Goal: Task Accomplishment & Management: Manage account settings

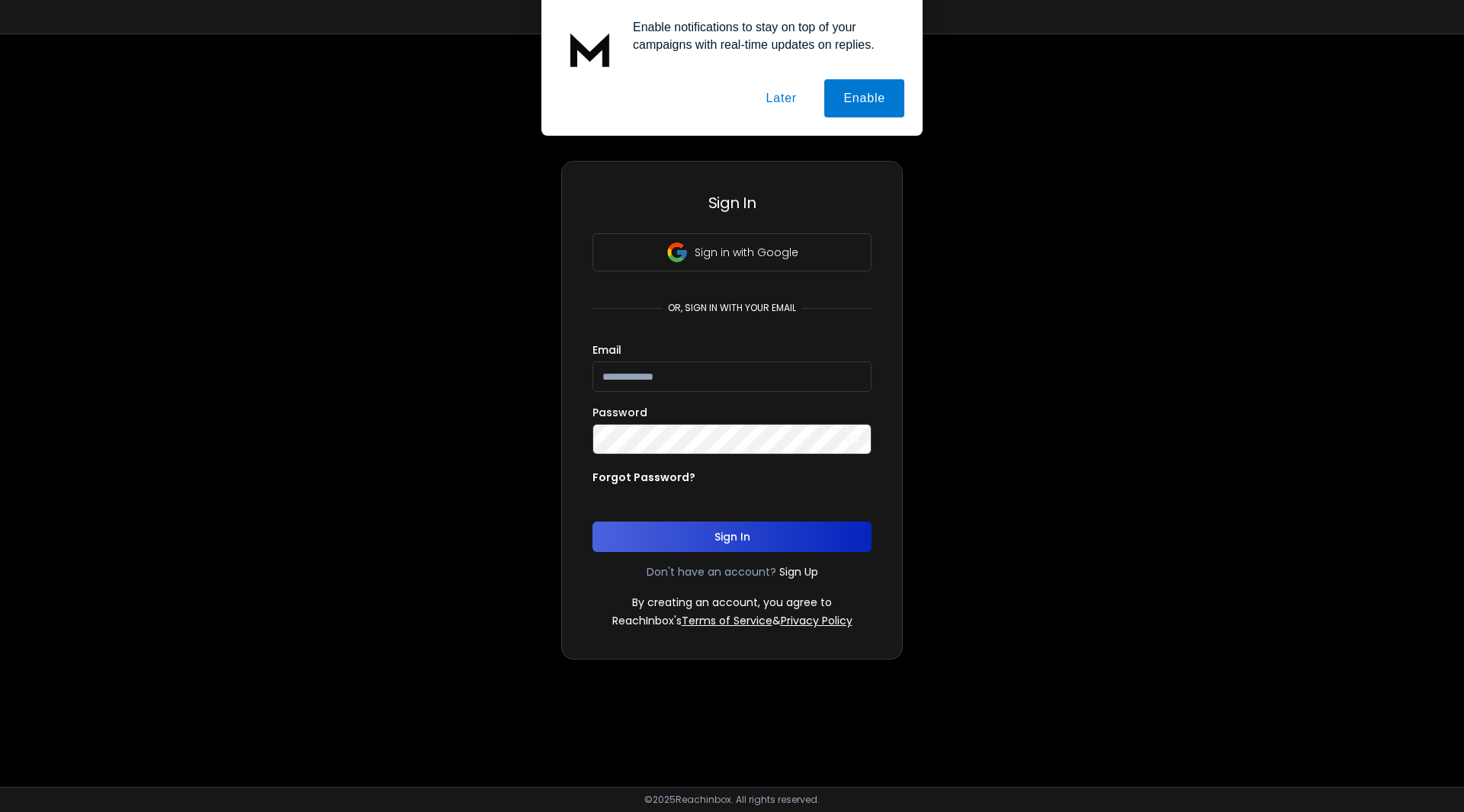
click at [796, 96] on button "Later" at bounding box center [780, 98] width 68 height 38
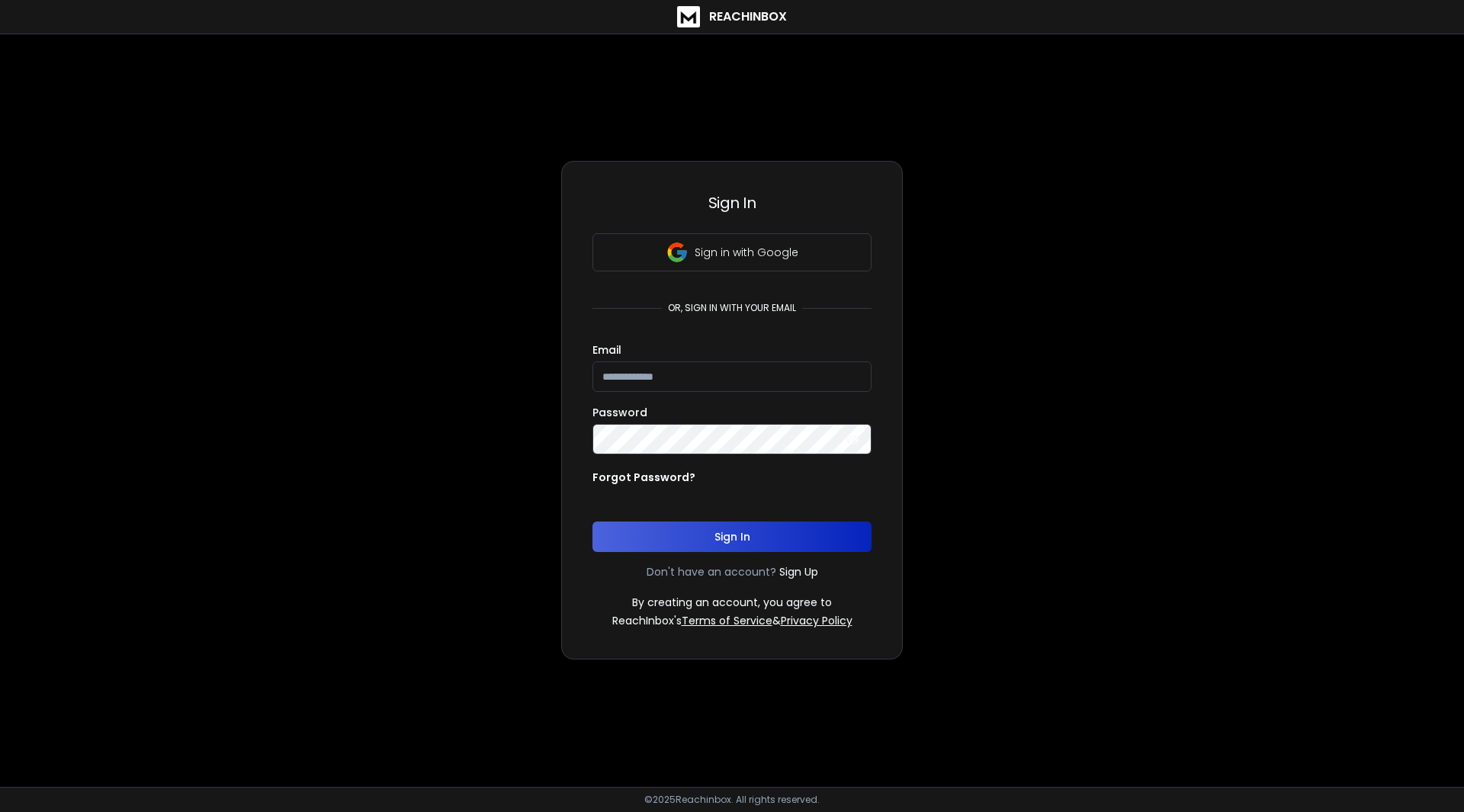
click at [694, 367] on input "email" at bounding box center [731, 376] width 279 height 31
paste input "**********"
type input "**********"
click at [734, 540] on button "Sign In" at bounding box center [731, 537] width 279 height 31
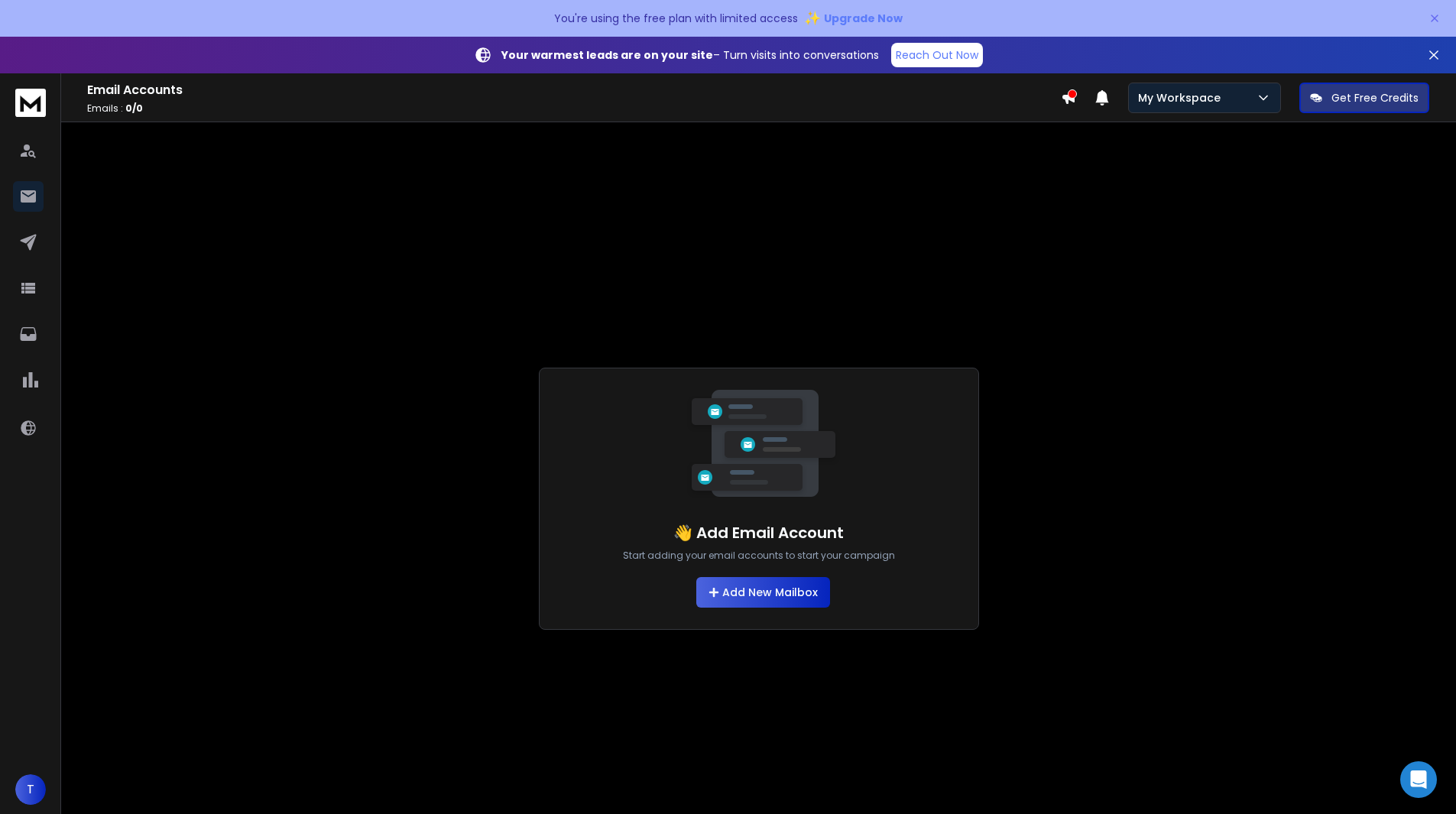
click at [1261, 98] on icon "button" at bounding box center [1264, 98] width 15 height 15
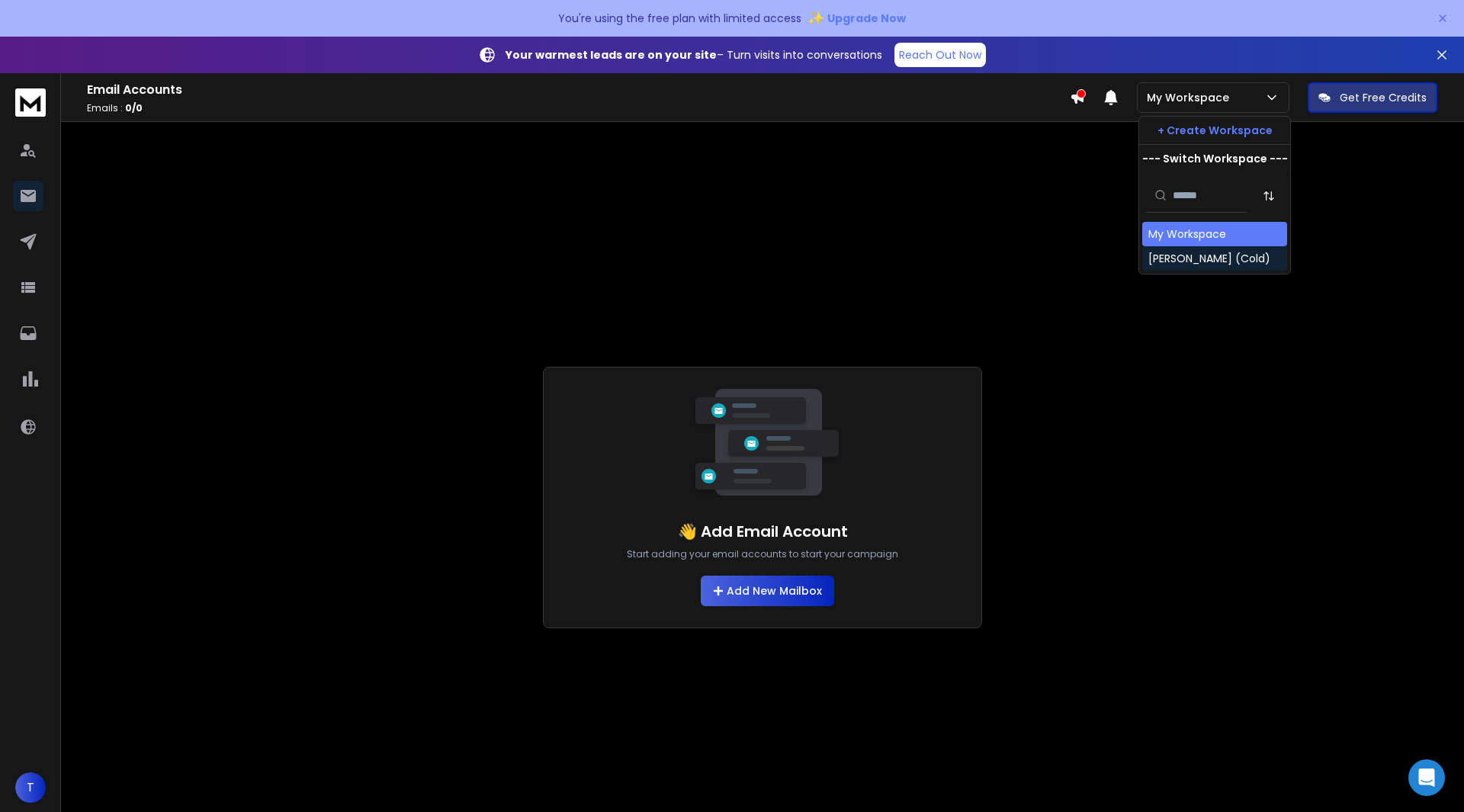
click at [1217, 261] on div "Tanveer (Cold)" at bounding box center [1209, 258] width 122 height 15
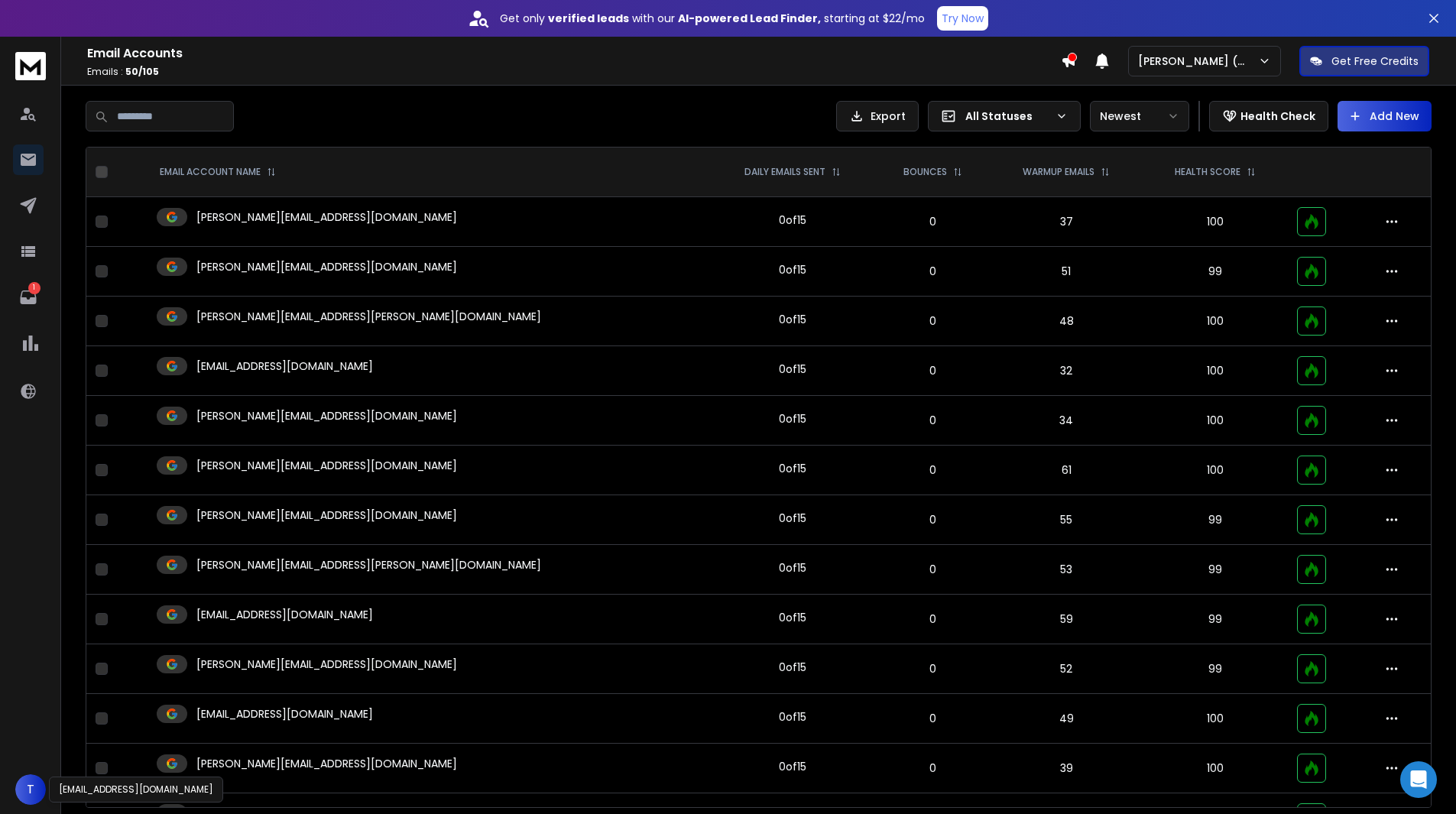
click at [27, 792] on span "T" at bounding box center [31, 789] width 31 height 31
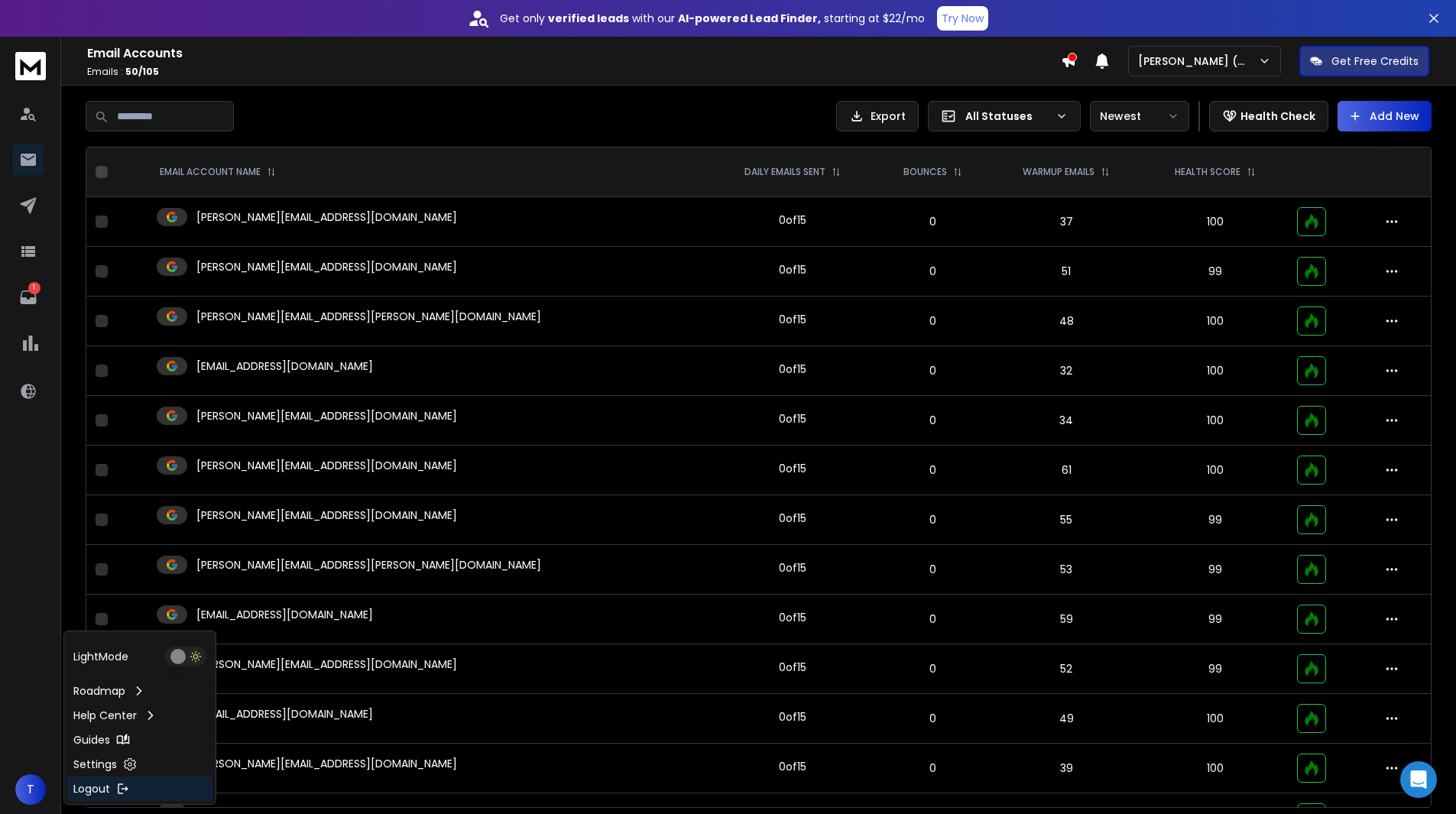
click at [99, 785] on p "Logout" at bounding box center [91, 788] width 36 height 15
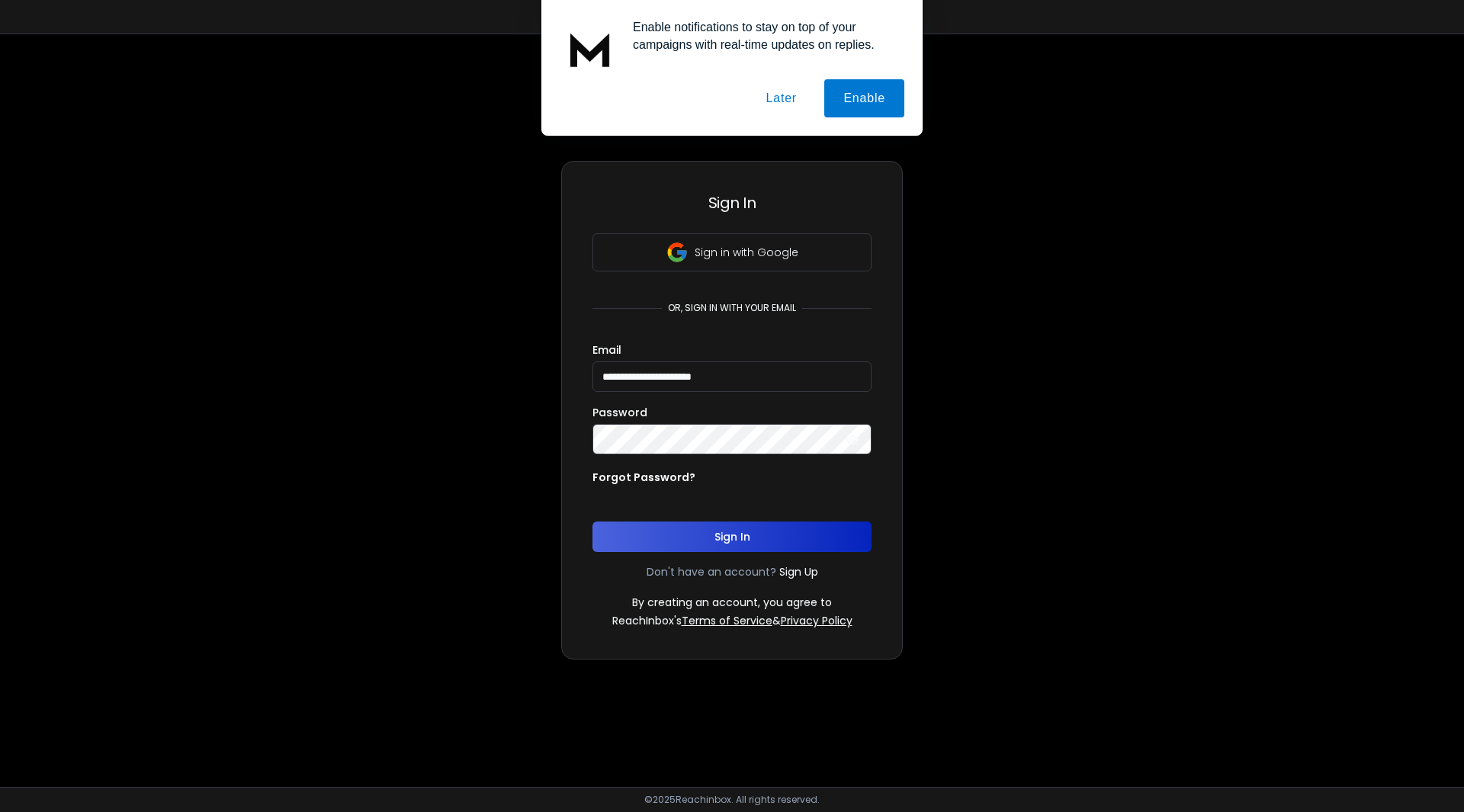
click at [749, 368] on input "**********" at bounding box center [731, 376] width 279 height 31
paste input "**"
type input "**********"
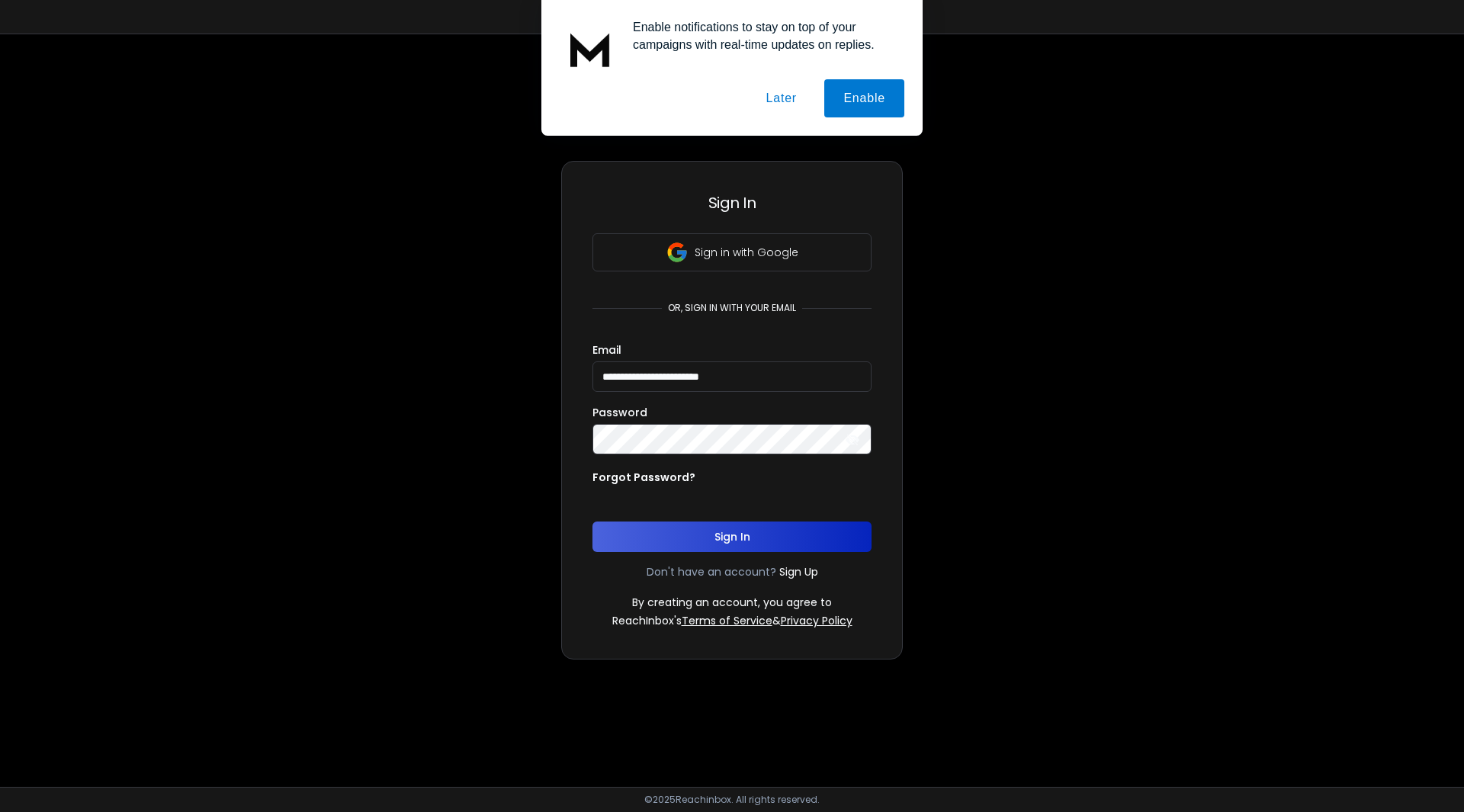
click at [672, 520] on form "**********" at bounding box center [731, 448] width 279 height 207
click at [678, 536] on button "Sign In" at bounding box center [731, 537] width 279 height 31
click at [849, 446] on icon at bounding box center [852, 439] width 14 height 14
click at [717, 532] on button "Sign In" at bounding box center [731, 537] width 279 height 31
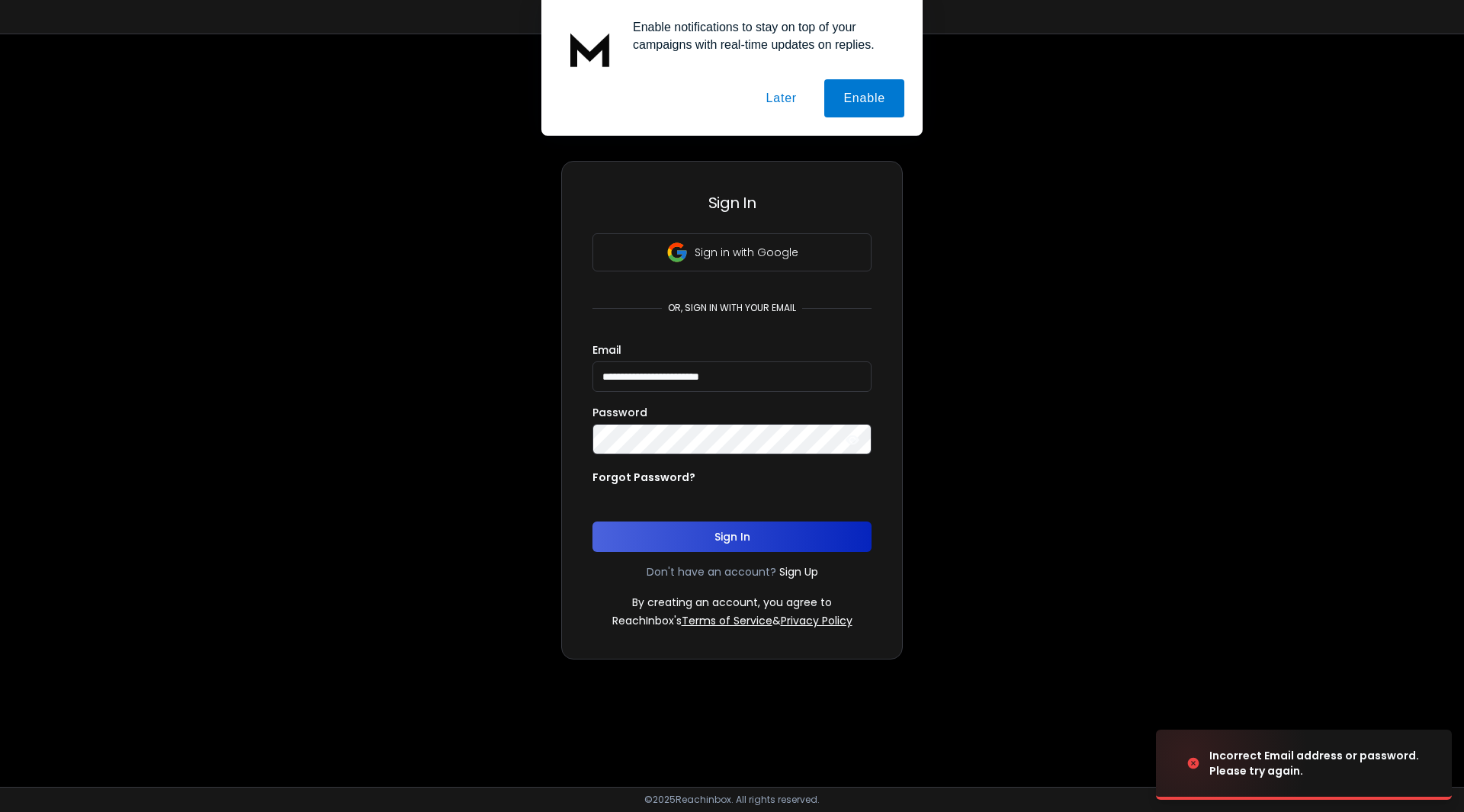
click at [855, 444] on icon at bounding box center [852, 440] width 14 height 9
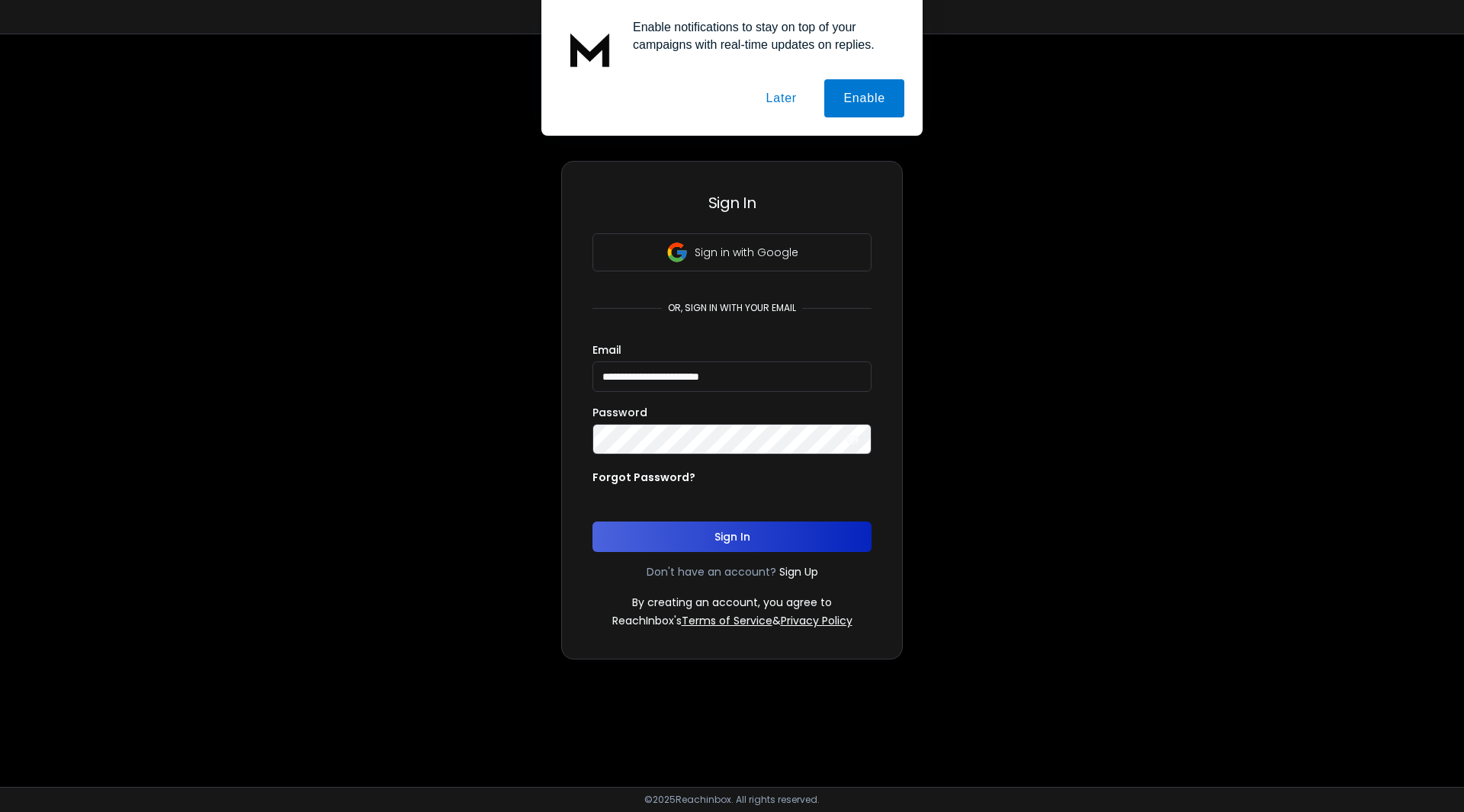
click at [790, 531] on button "Sign In" at bounding box center [731, 537] width 279 height 31
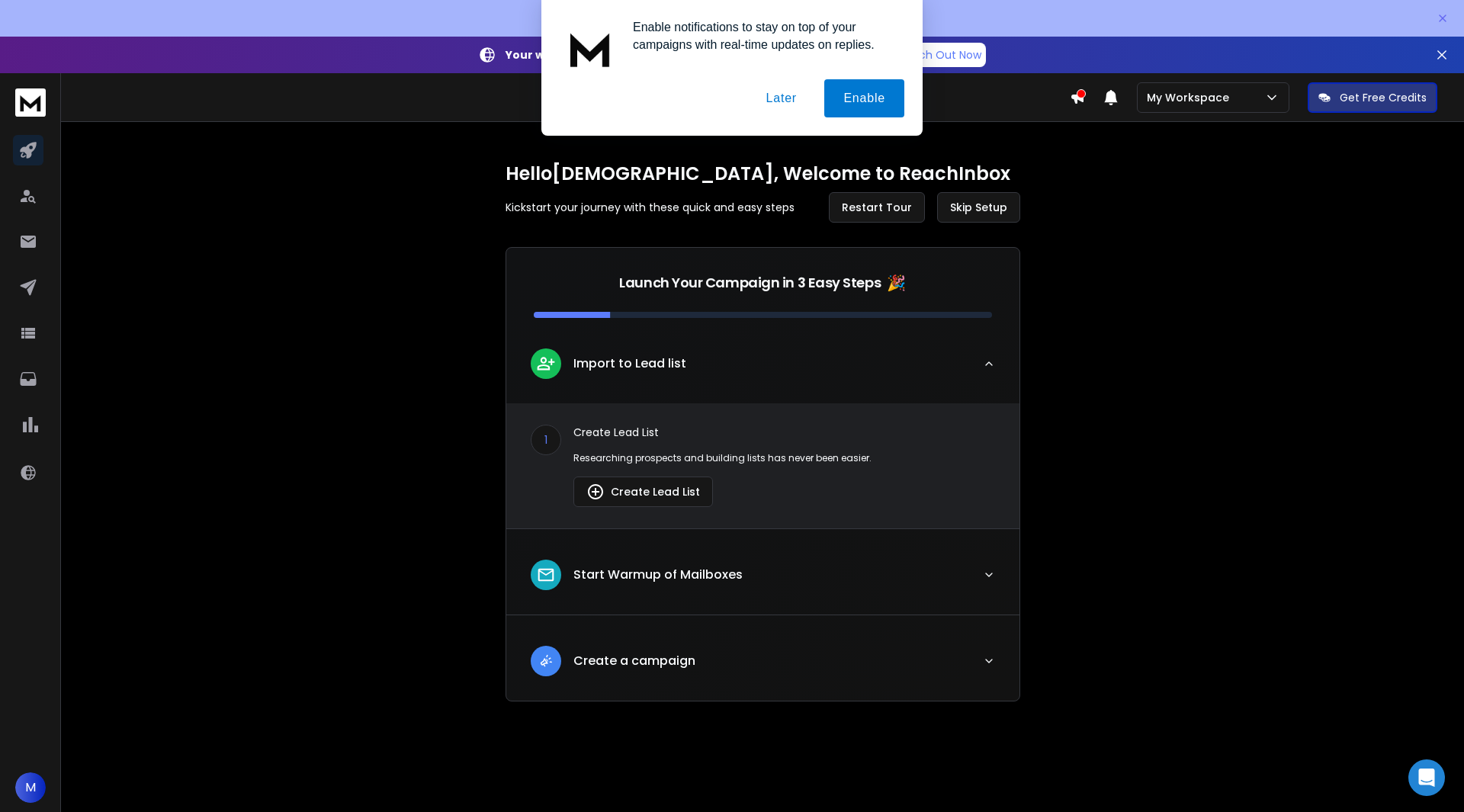
click at [1216, 115] on div "Enable notifications to stay on top of your campaigns with real-time updates on…" at bounding box center [732, 67] width 1464 height 135
click at [1212, 112] on div "Enable notifications to stay on top of your campaigns with real-time updates on…" at bounding box center [732, 67] width 1464 height 135
click at [1211, 104] on div "Enable notifications to stay on top of your campaigns with real-time updates on…" at bounding box center [732, 67] width 1464 height 135
click at [1224, 99] on div "Enable notifications to stay on top of your campaigns with real-time updates on…" at bounding box center [732, 67] width 1464 height 135
click at [738, 106] on div at bounding box center [731, 98] width 345 height 38
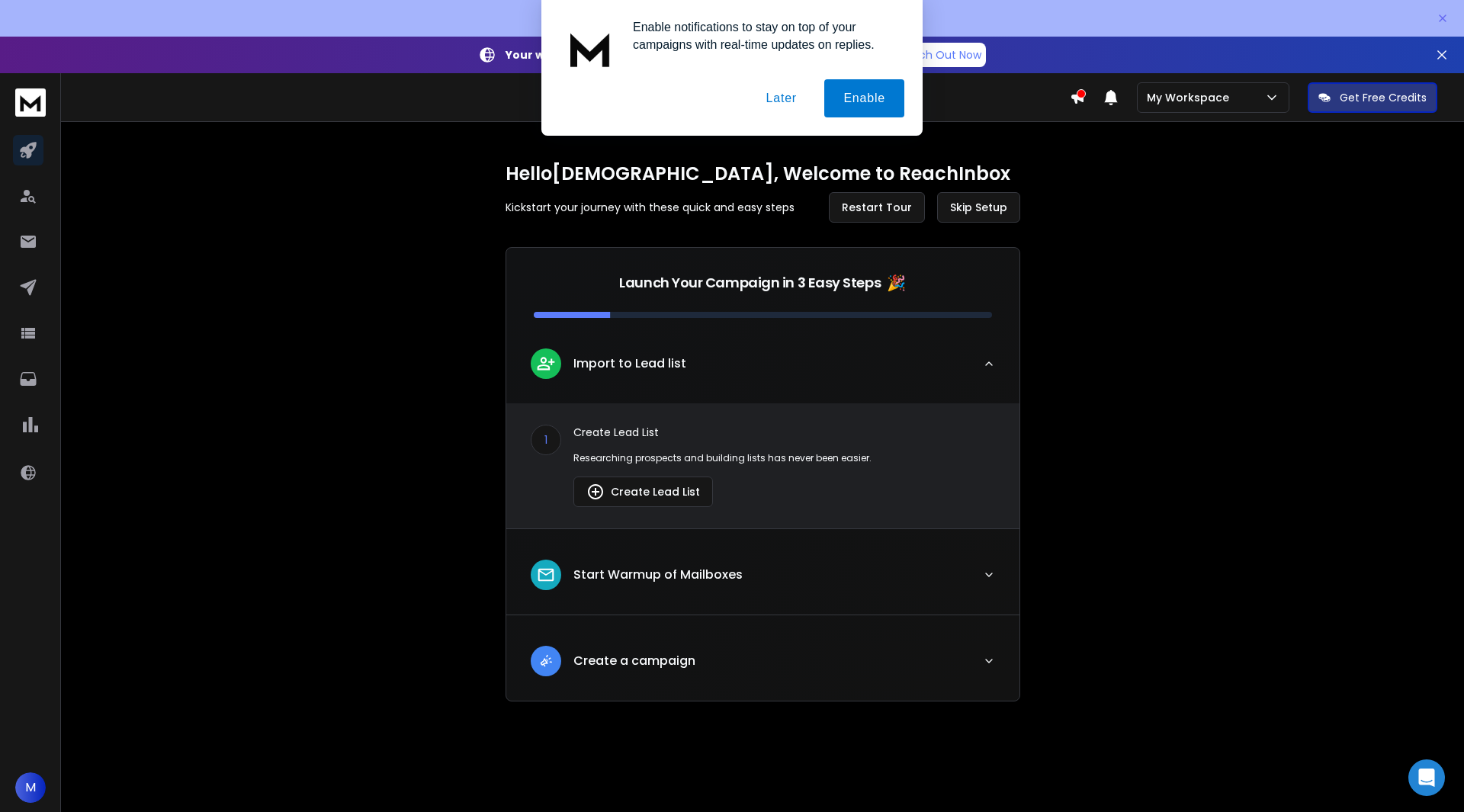
click at [785, 96] on button "Later" at bounding box center [780, 98] width 68 height 38
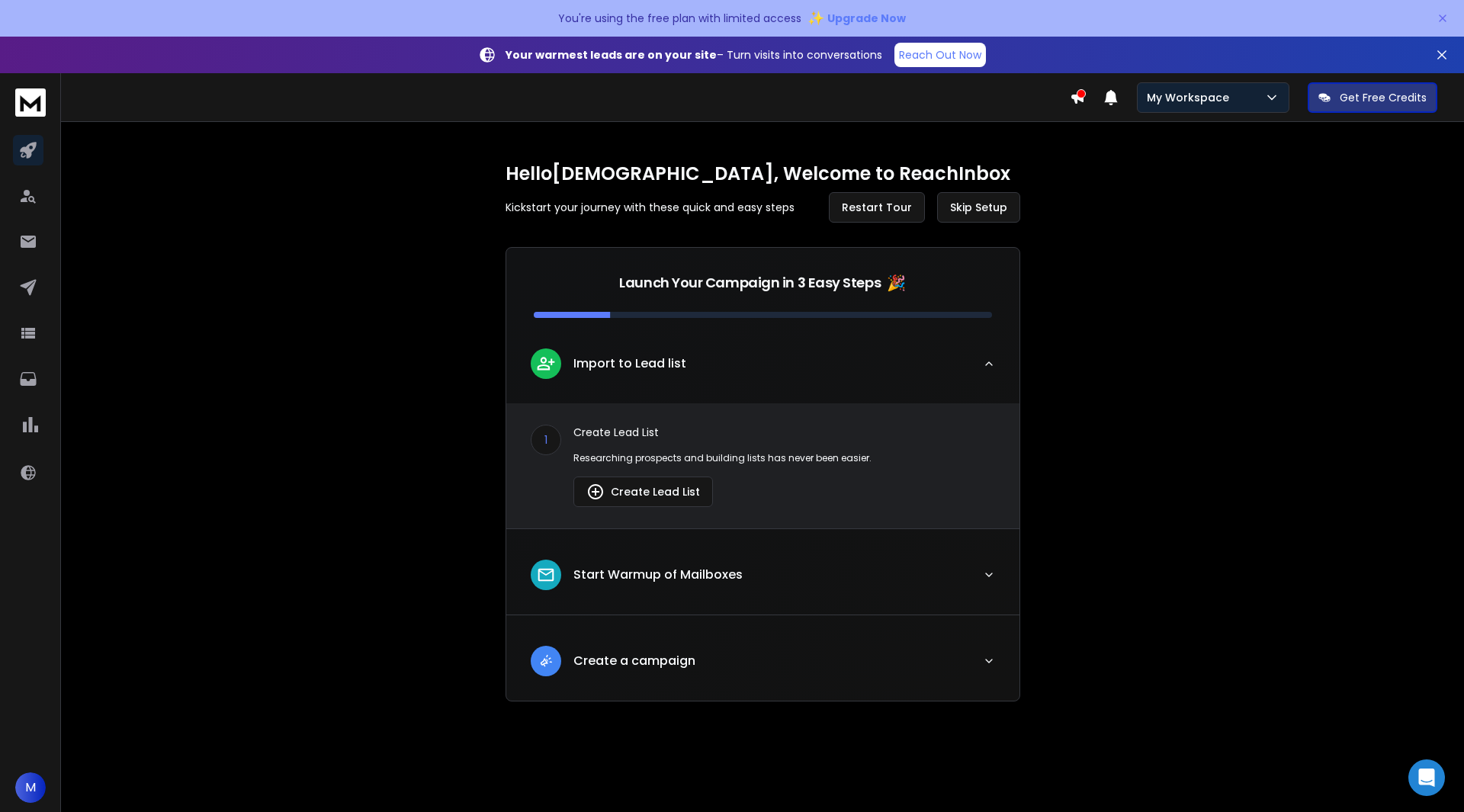
click at [1203, 101] on p "My Workspace" at bounding box center [1190, 97] width 88 height 15
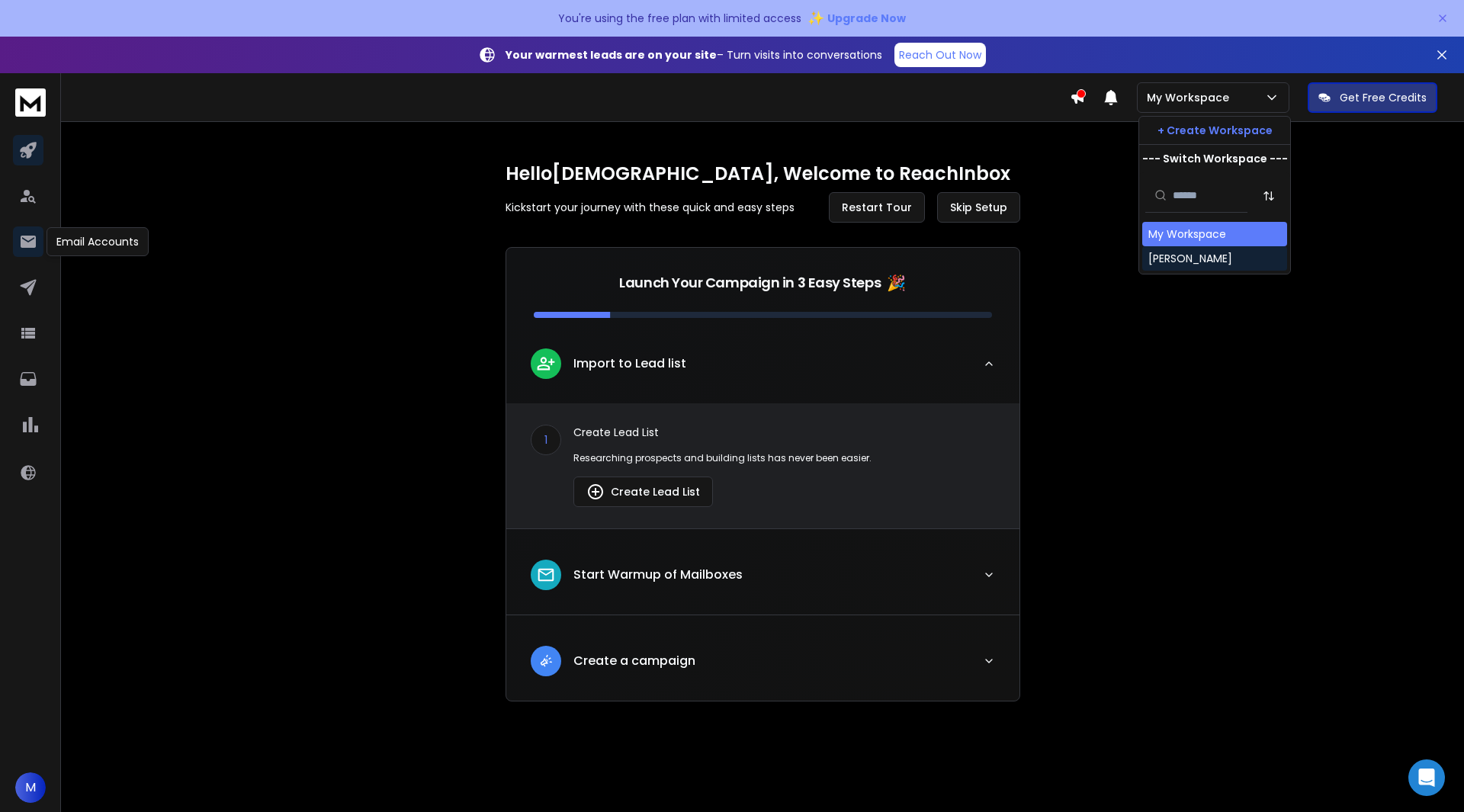
click at [22, 245] on icon at bounding box center [28, 241] width 15 height 12
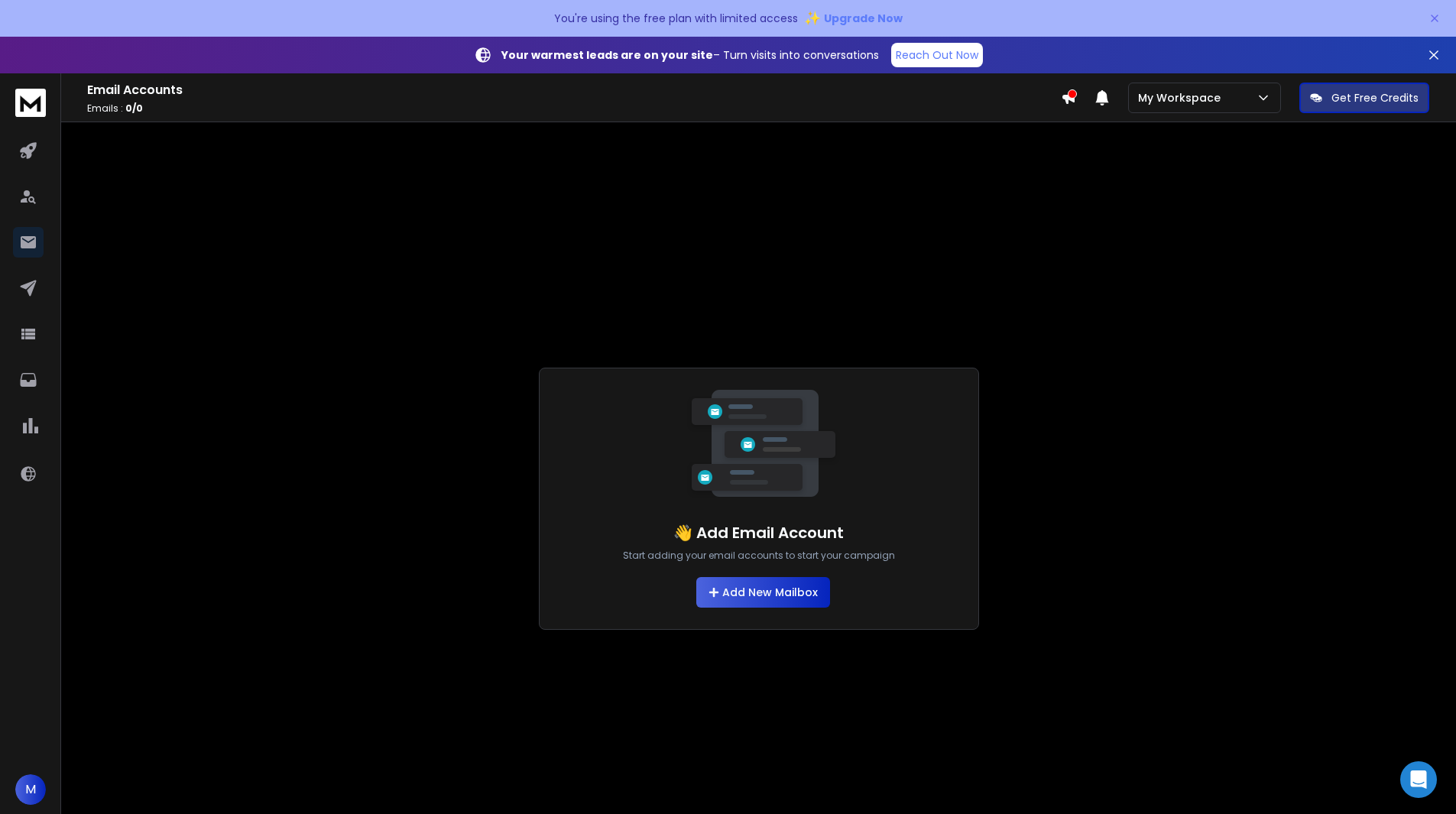
click at [1213, 116] on div "Email Accounts Emails : 0 / 0 My Workspace Get Free Credits" at bounding box center [728, 98] width 1456 height 49
click at [1231, 98] on div "My Workspace" at bounding box center [1204, 98] width 133 height 15
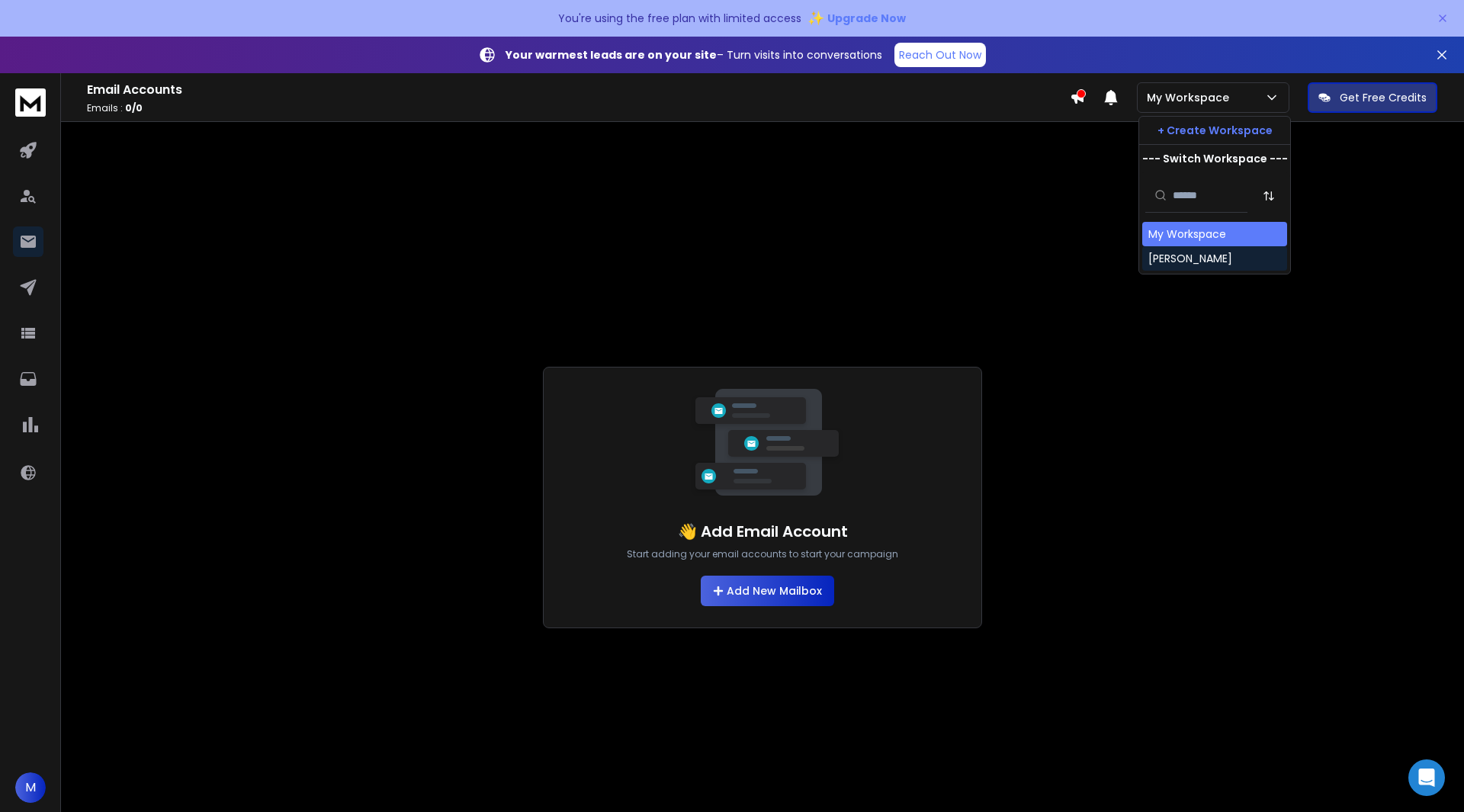
click at [1206, 256] on div "[PERSON_NAME]" at bounding box center [1190, 258] width 84 height 15
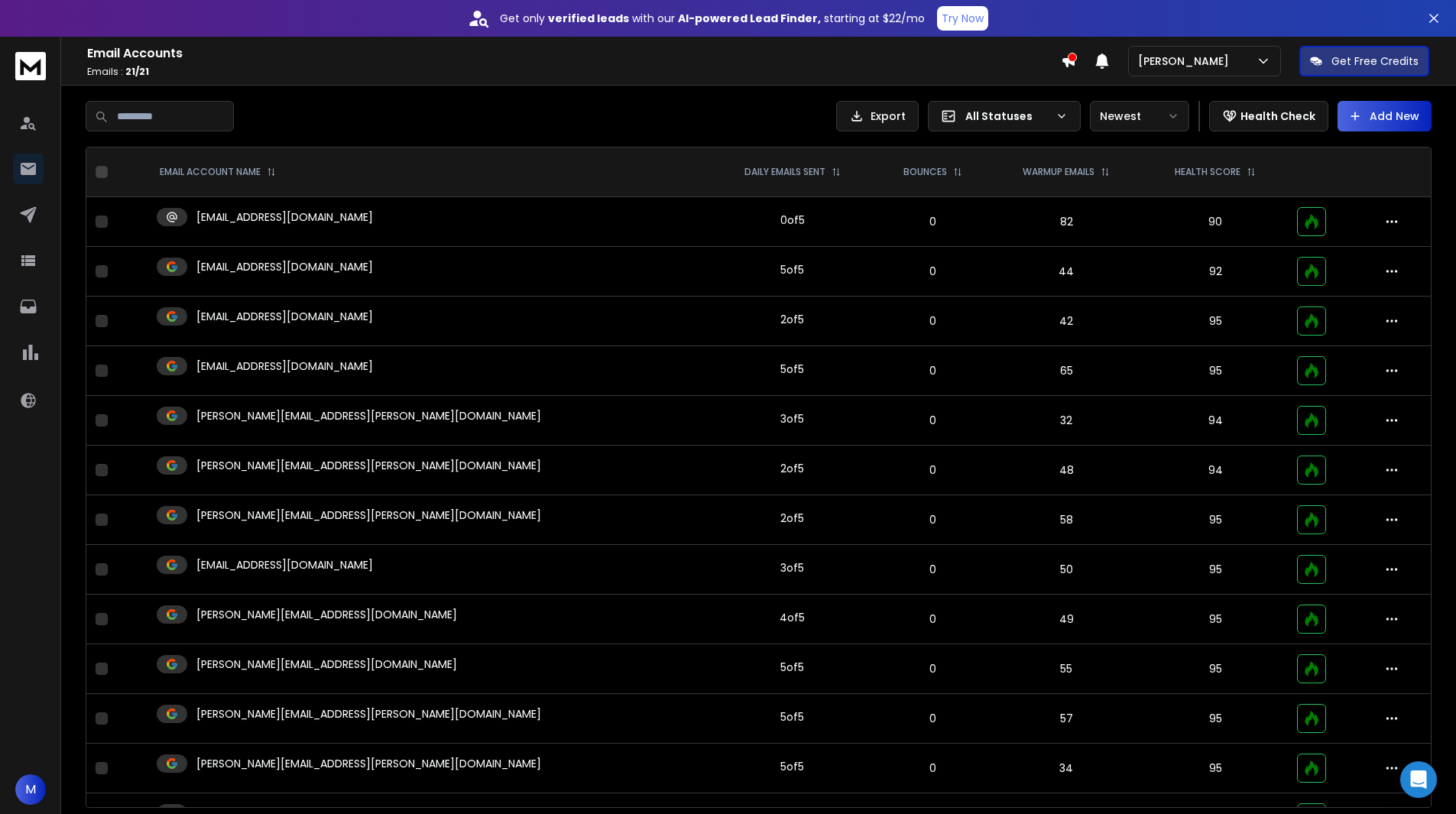
click at [166, 119] on input at bounding box center [160, 117] width 149 height 31
paste input "**********"
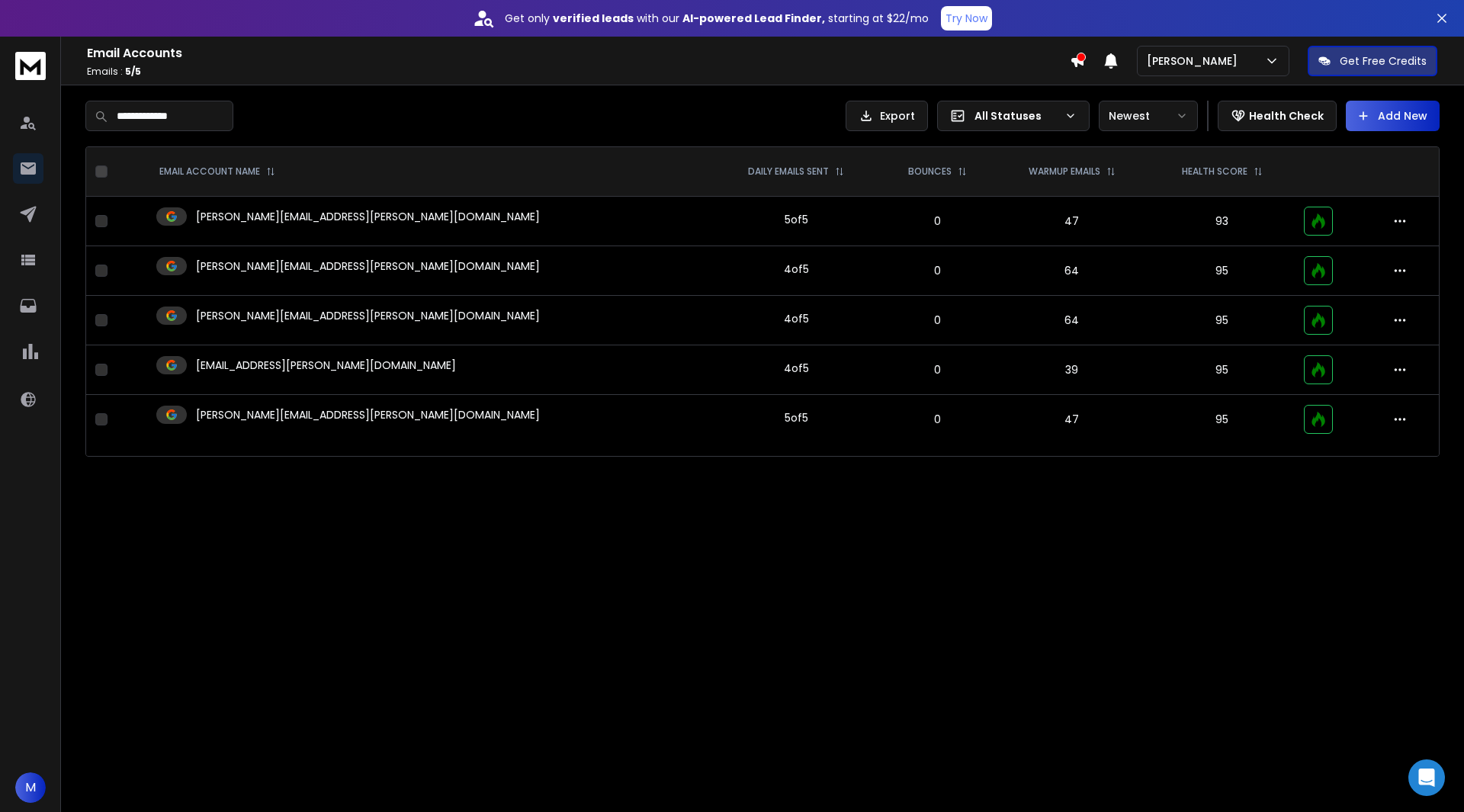
type input "**********"
click at [234, 125] on input "**********" at bounding box center [159, 116] width 148 height 31
click at [16, 182] on link at bounding box center [28, 169] width 31 height 31
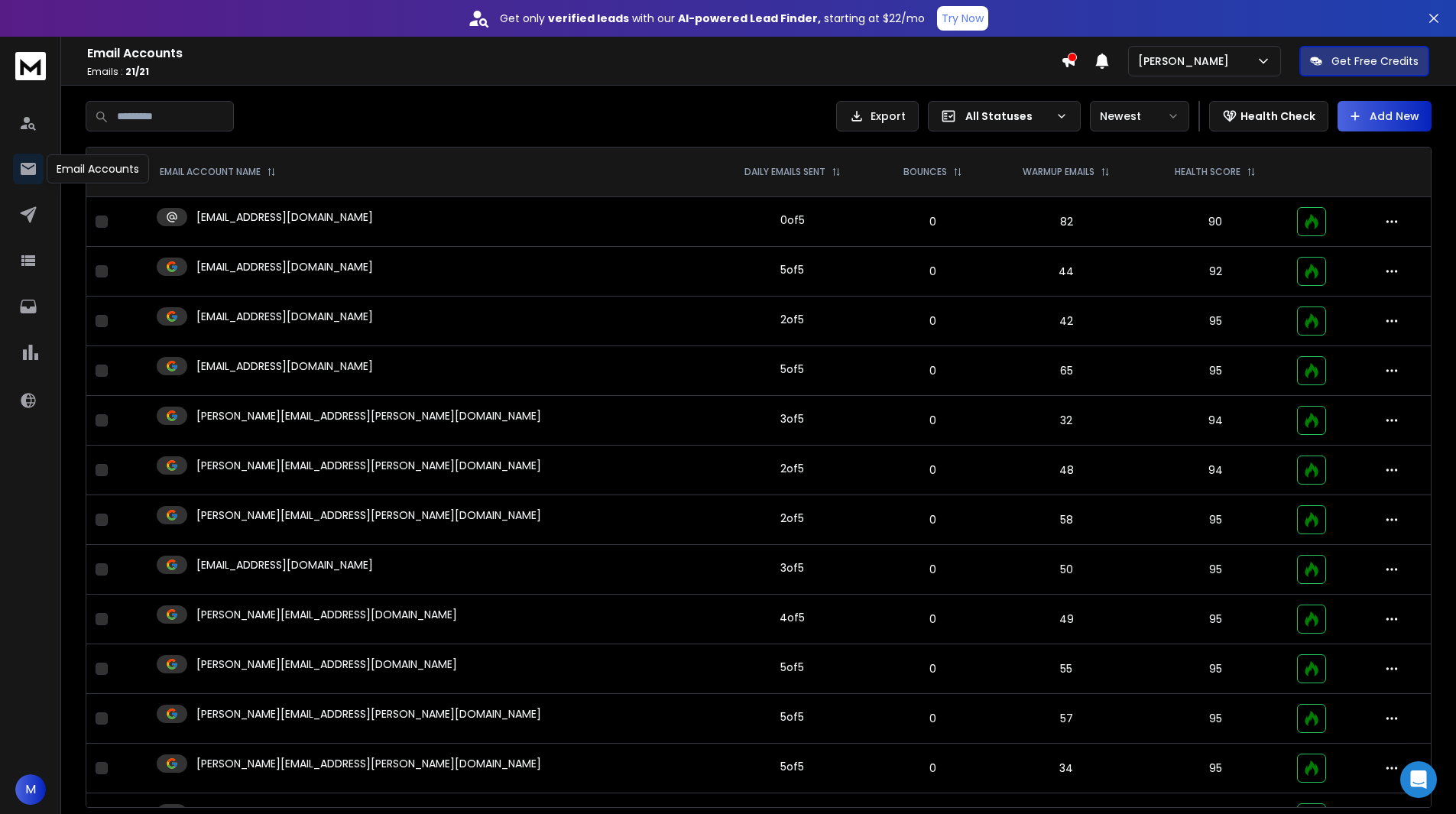
click at [16, 182] on link at bounding box center [28, 170] width 31 height 31
click at [16, 185] on div at bounding box center [30, 172] width 36 height 36
click at [17, 186] on div at bounding box center [30, 172] width 36 height 36
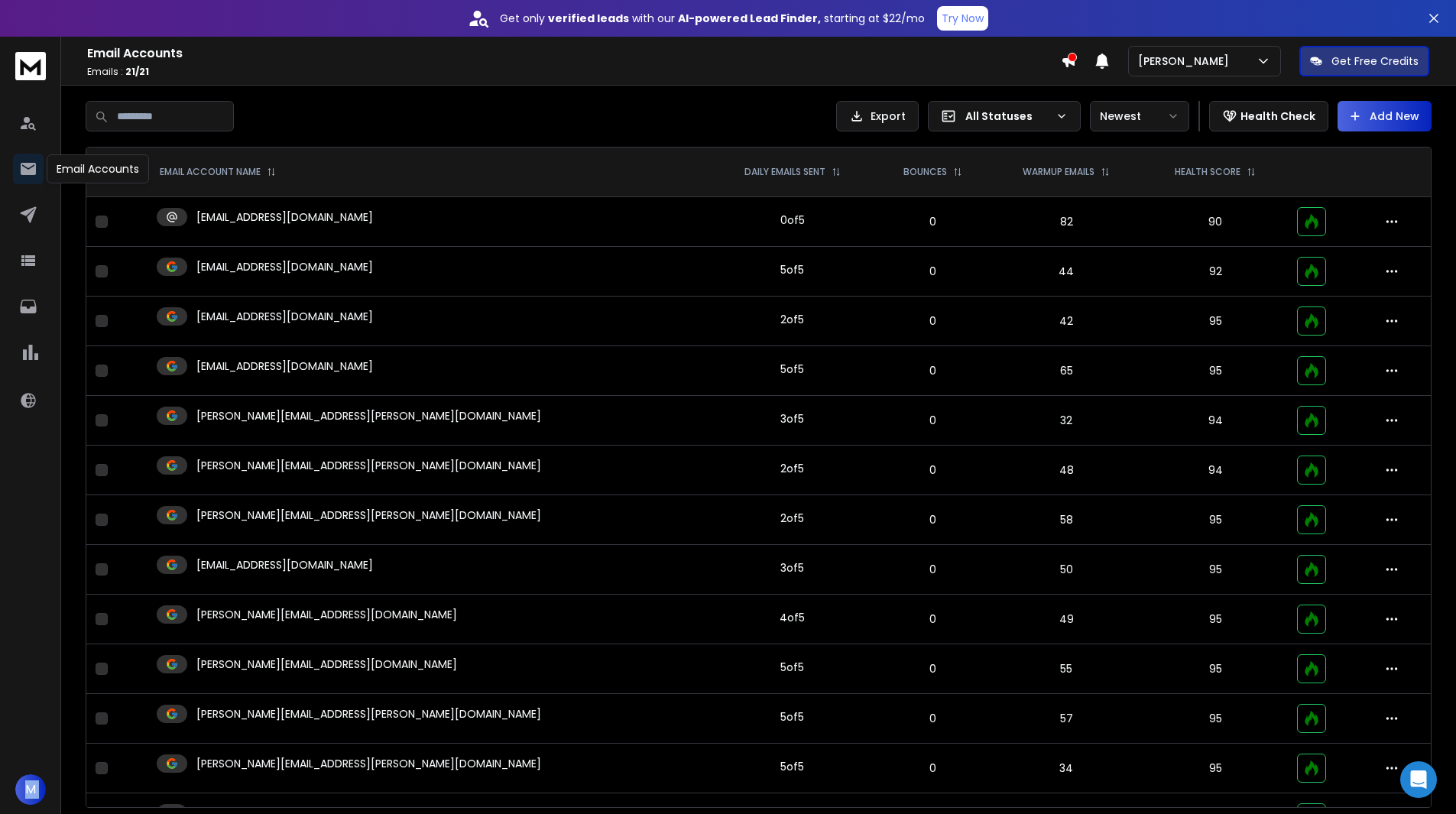
click at [26, 171] on icon at bounding box center [28, 169] width 15 height 12
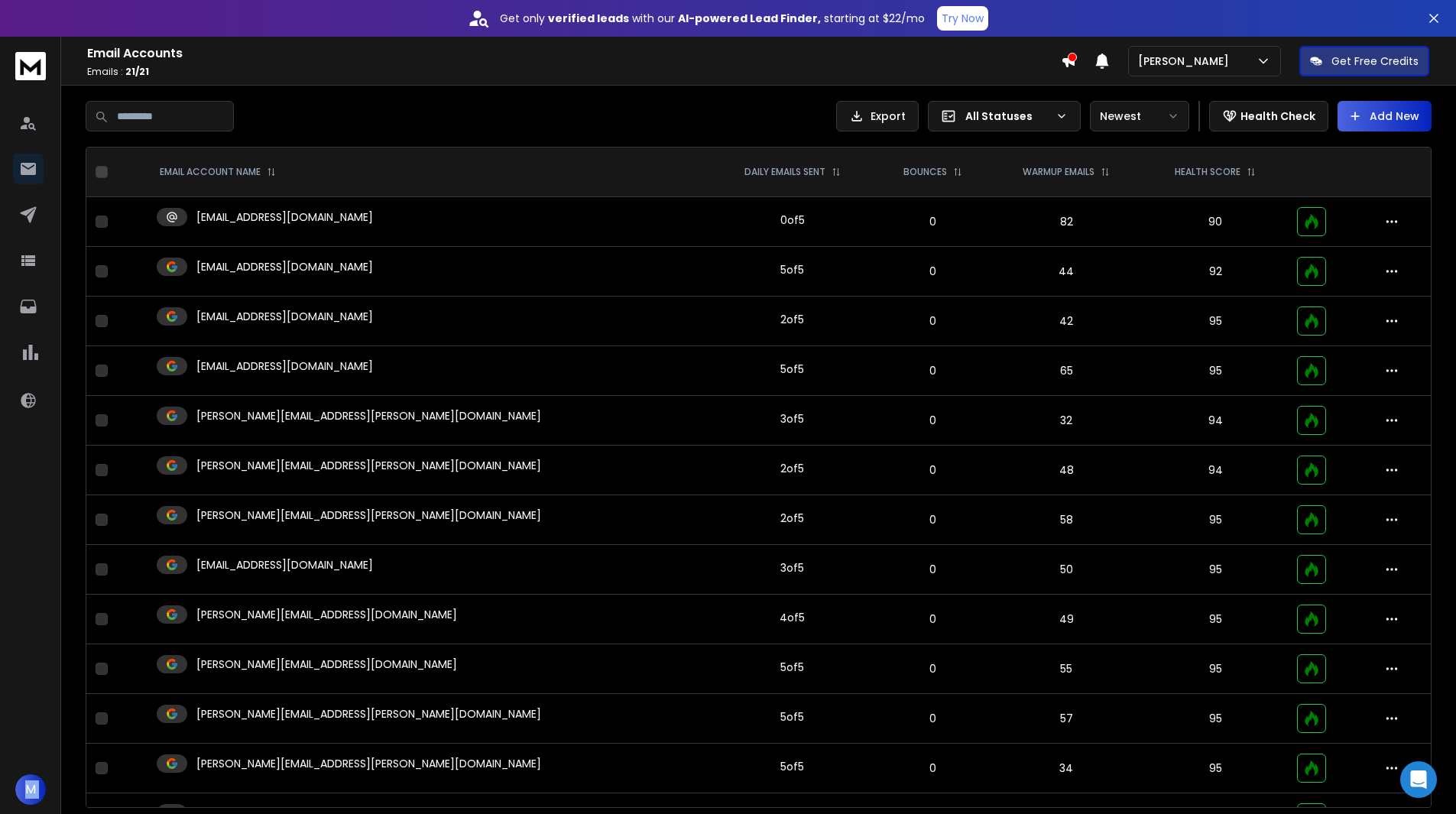
click at [26, 171] on icon at bounding box center [28, 169] width 15 height 12
click at [1394, 113] on button "Add New" at bounding box center [1384, 117] width 94 height 31
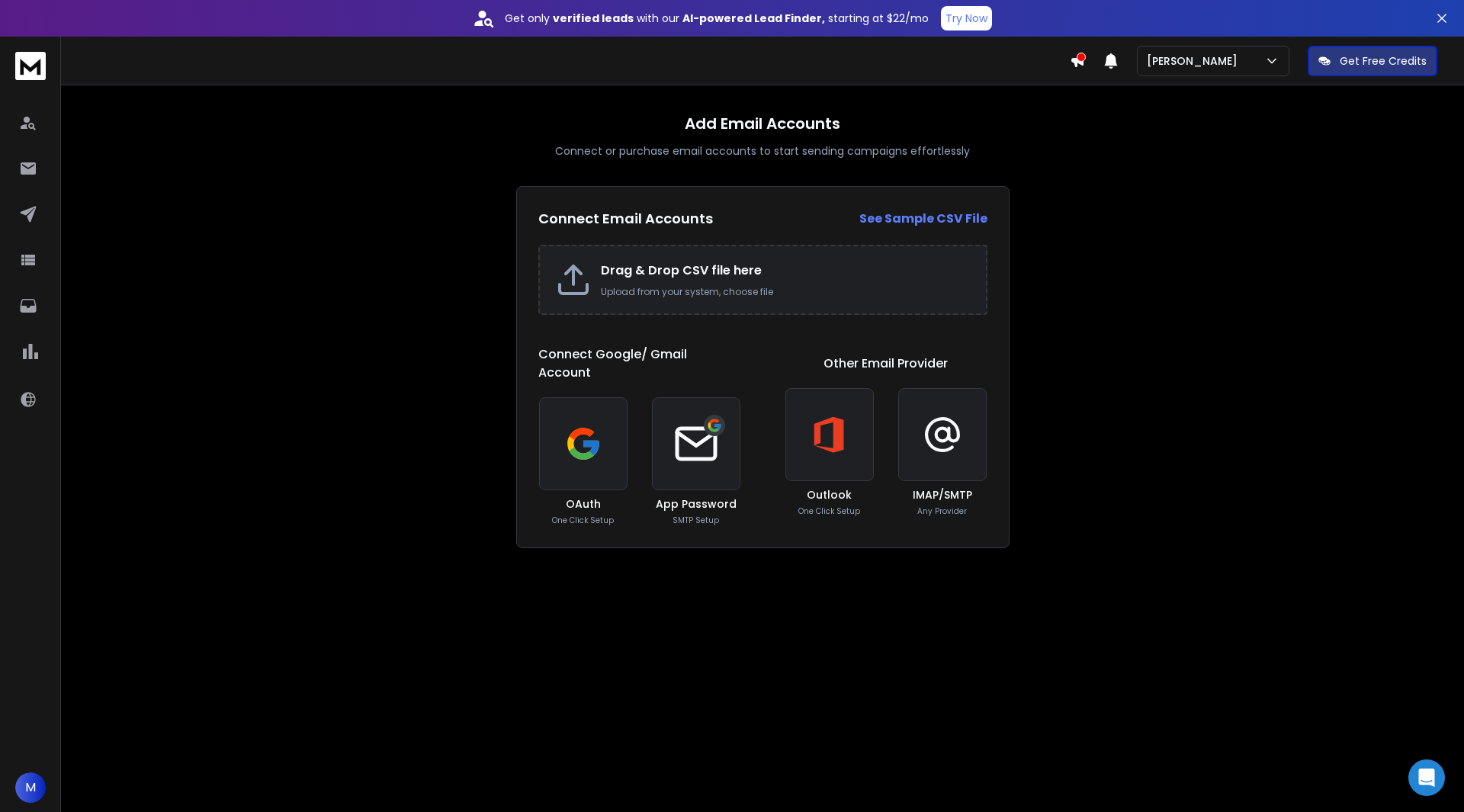
click at [574, 402] on div at bounding box center [583, 444] width 88 height 93
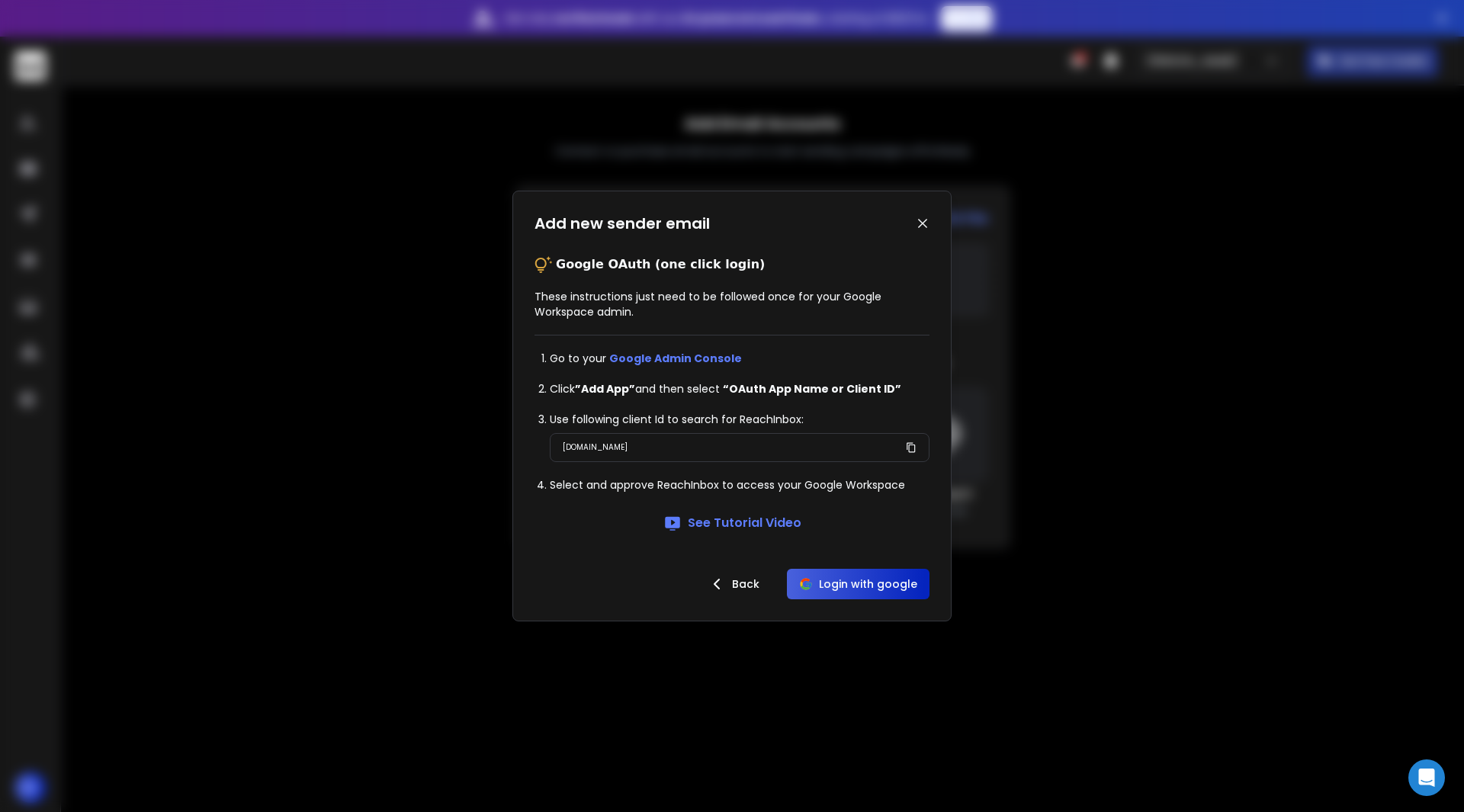
click at [840, 579] on button "Login with google" at bounding box center [857, 584] width 143 height 31
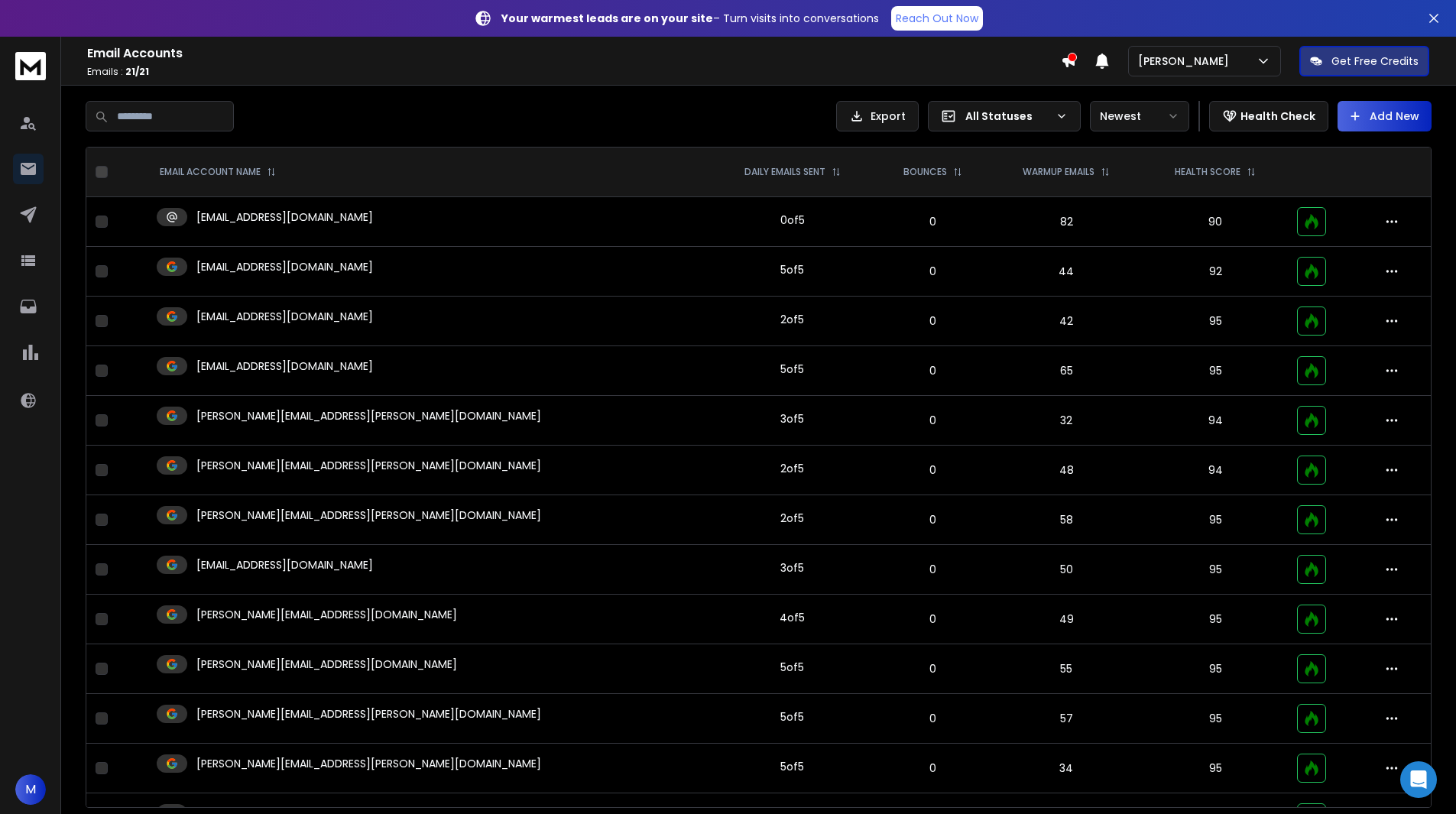
click at [1394, 113] on button "Add New" at bounding box center [1384, 117] width 94 height 31
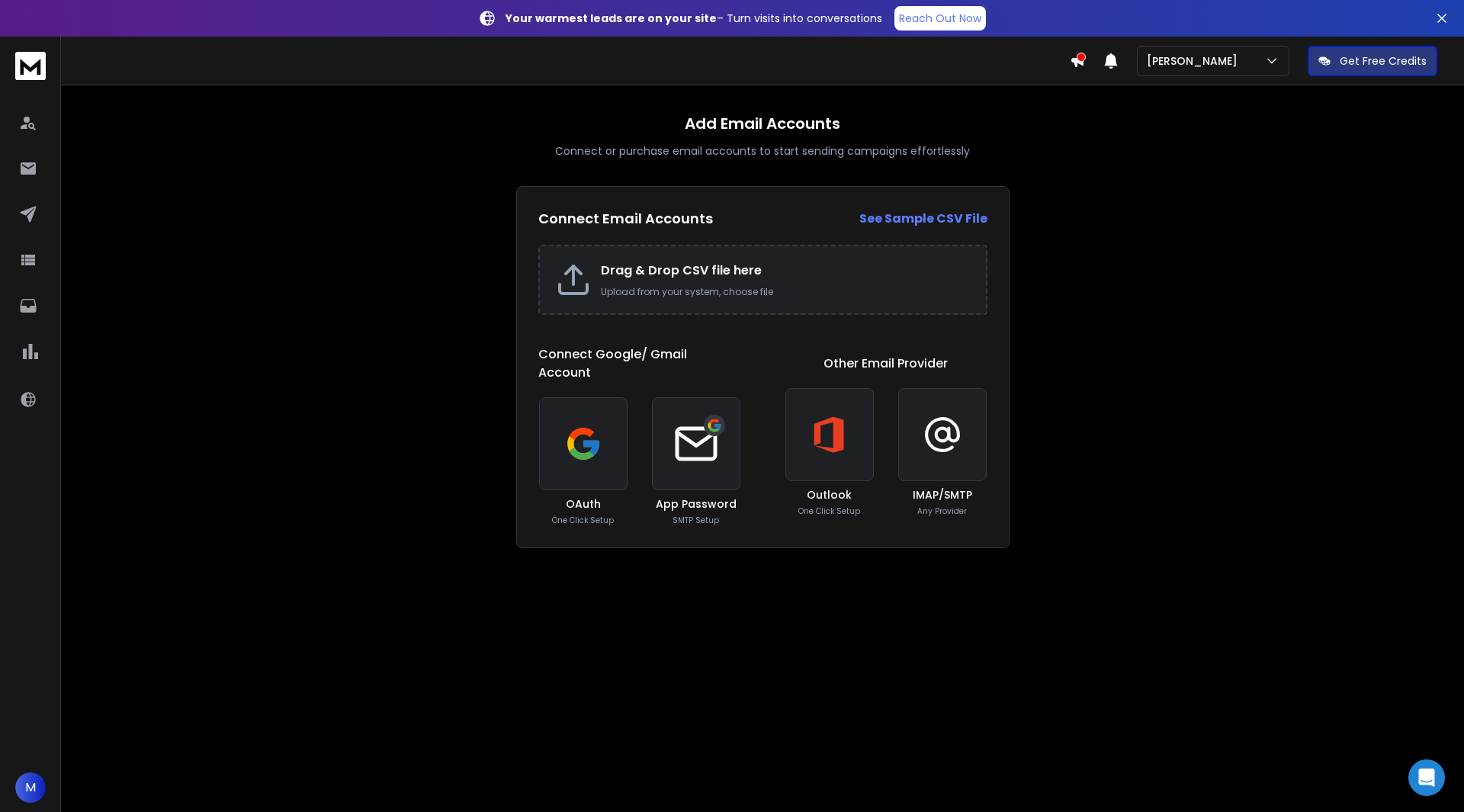
click at [574, 397] on div at bounding box center [583, 444] width 88 height 93
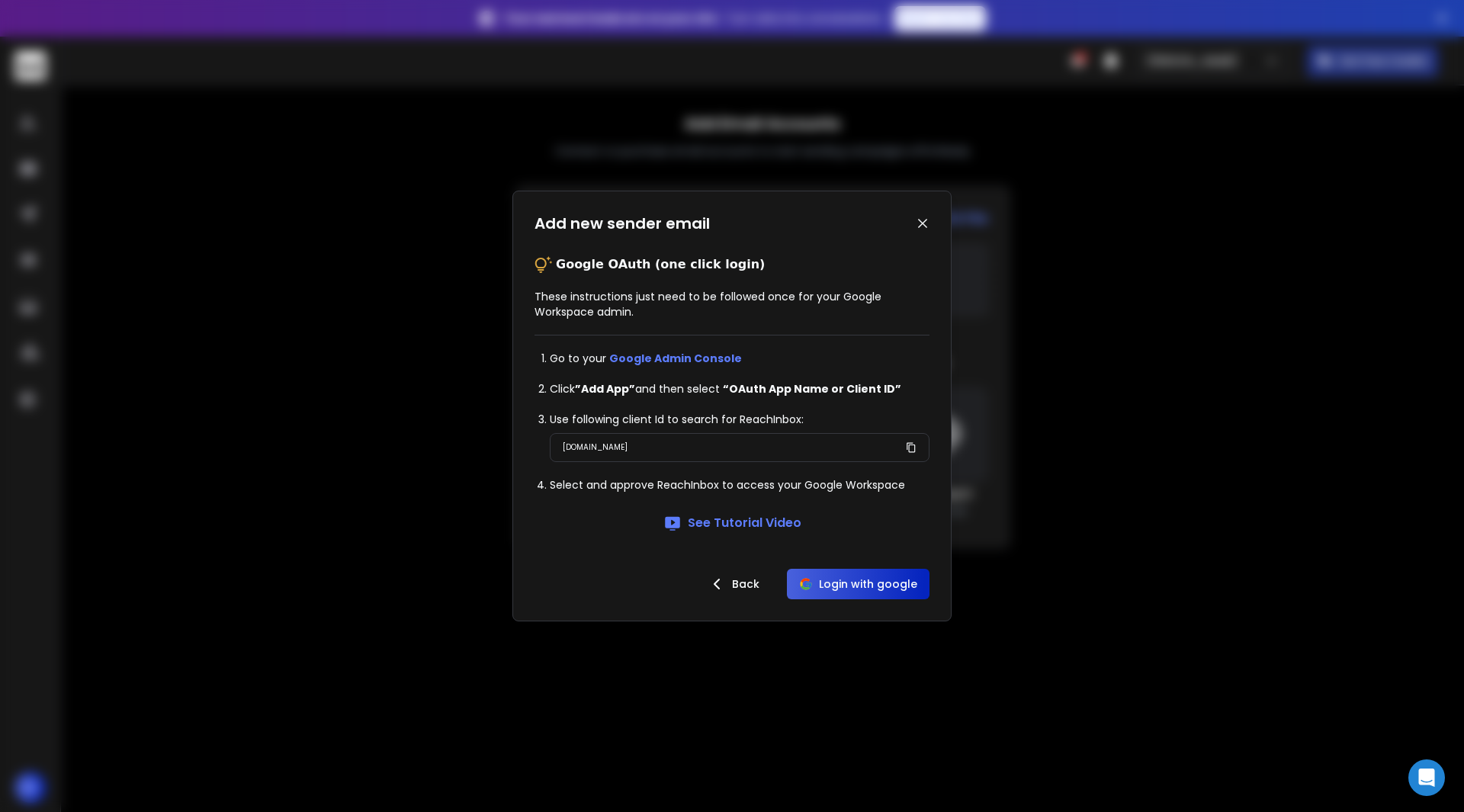
click at [840, 579] on button "Login with google" at bounding box center [857, 584] width 143 height 31
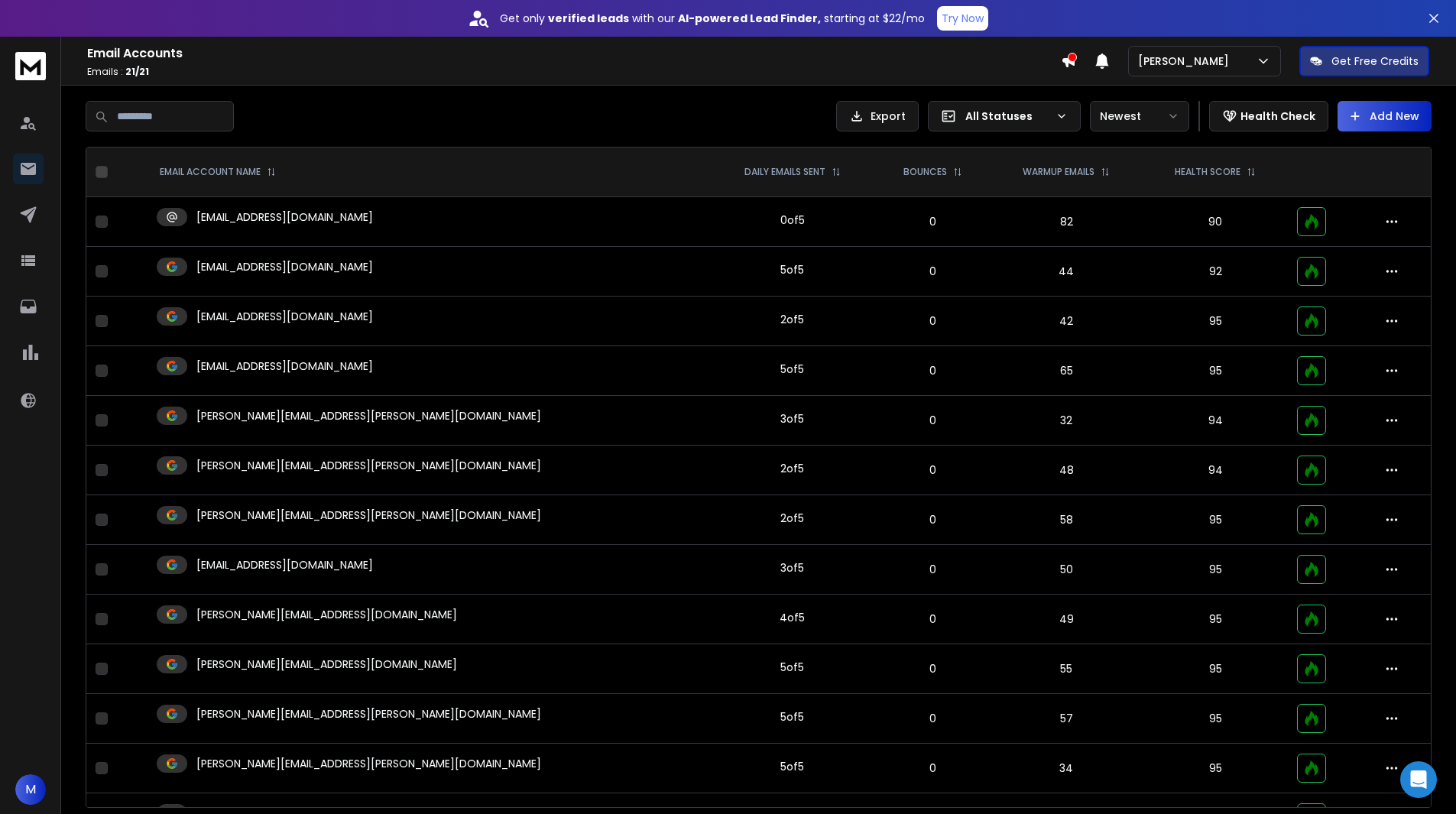
click at [1394, 113] on button "Add New" at bounding box center [1384, 117] width 94 height 31
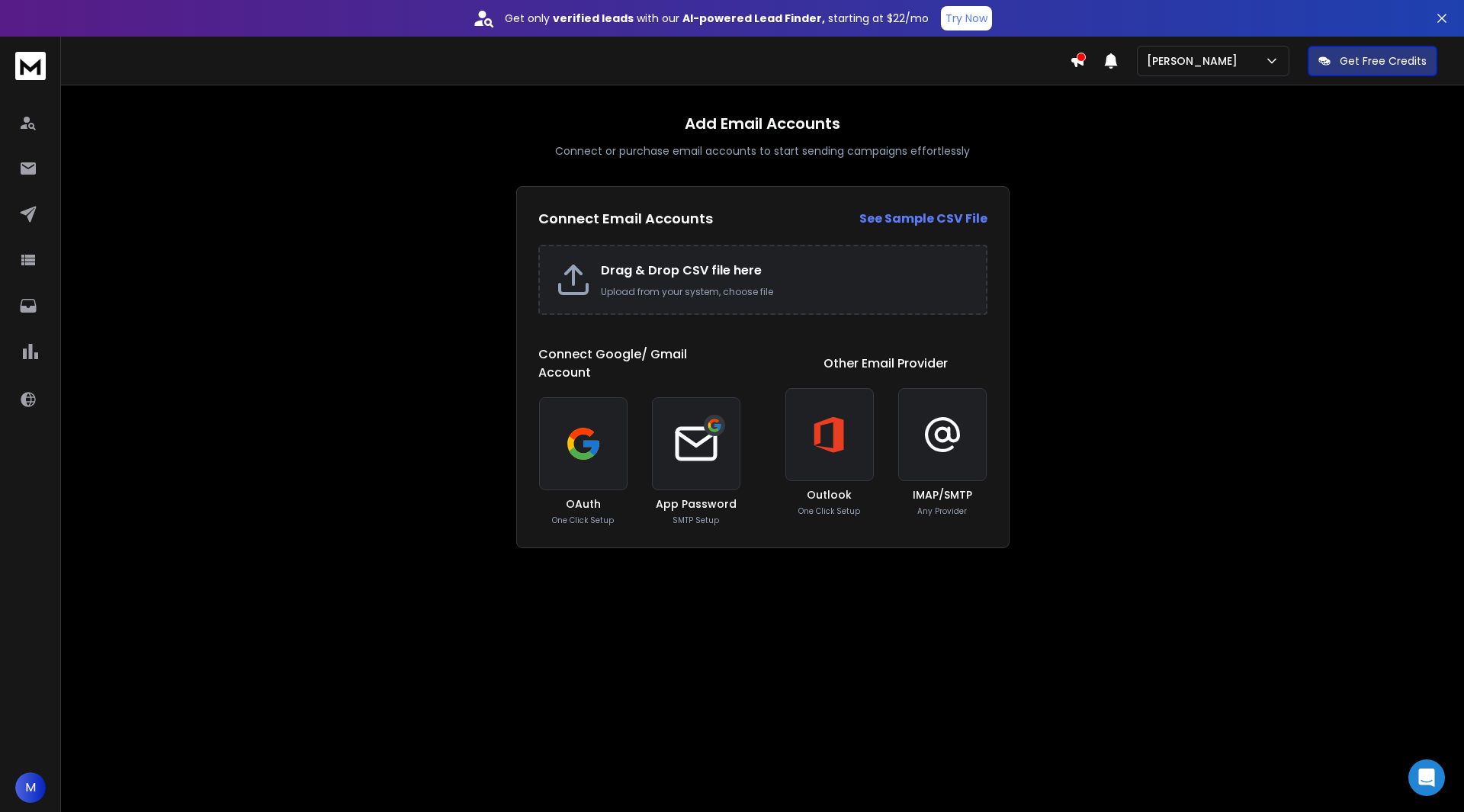
click at [574, 397] on div at bounding box center [583, 444] width 88 height 93
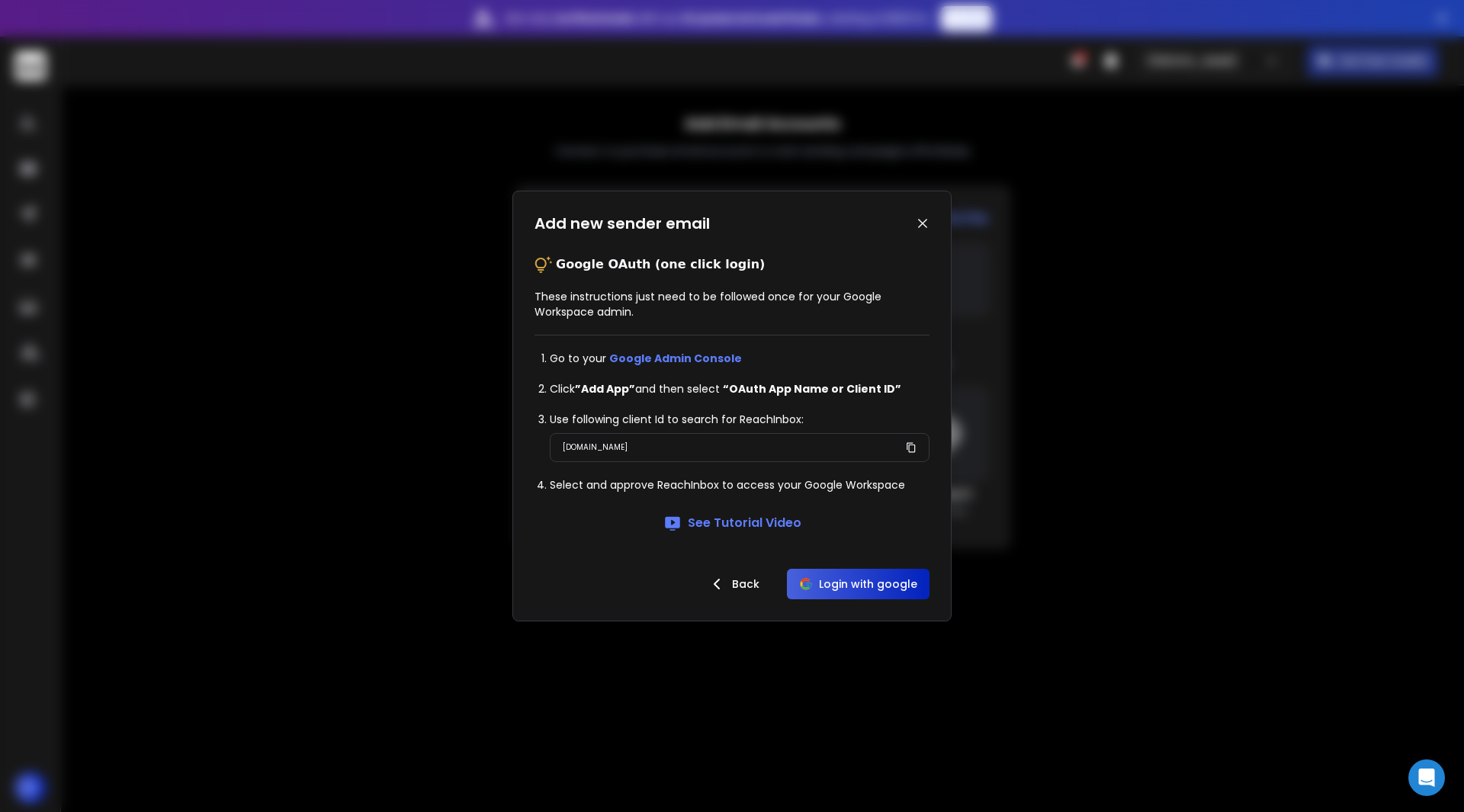
click at [840, 579] on button "Login with google" at bounding box center [857, 584] width 143 height 31
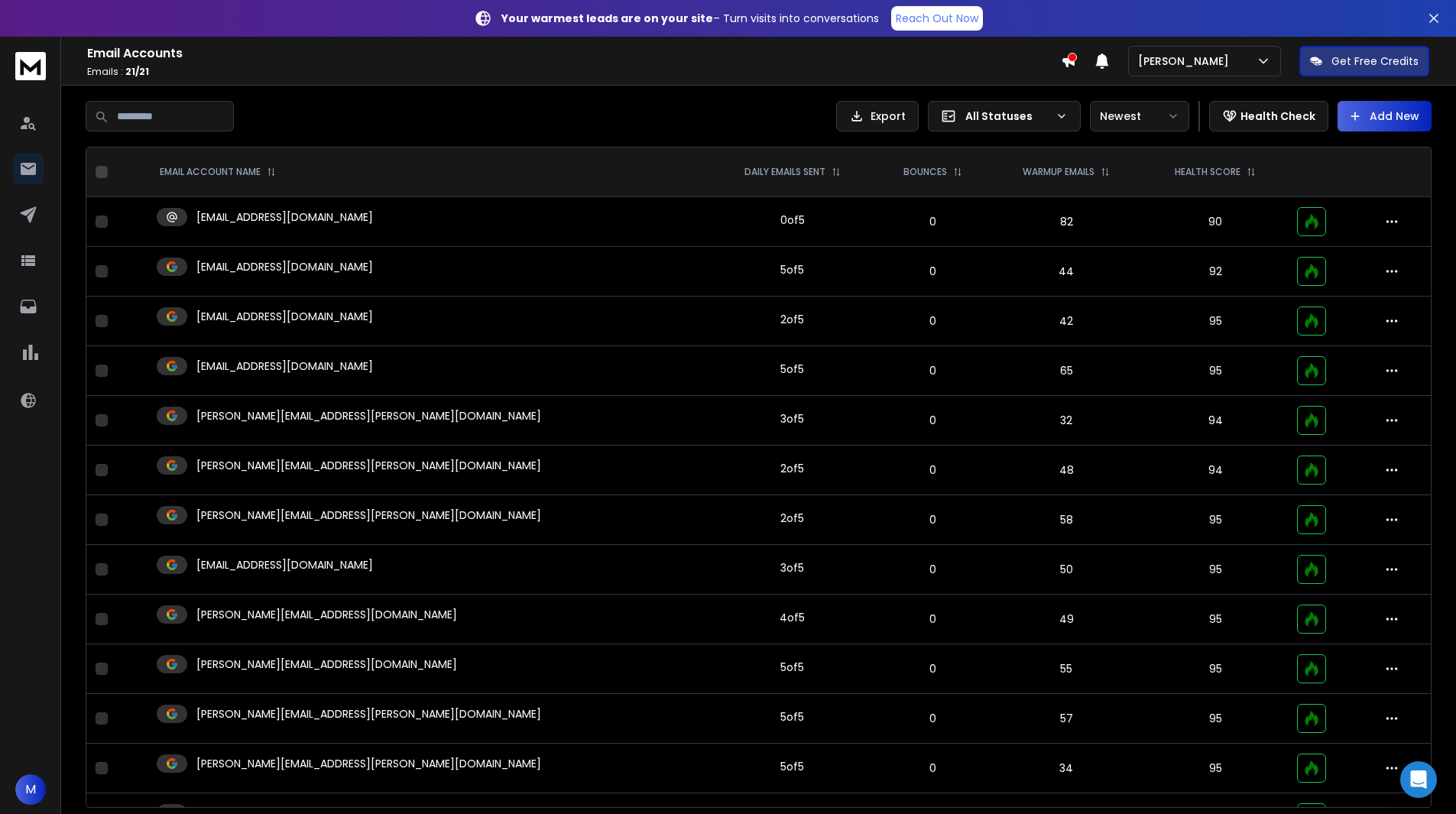
click at [1394, 113] on button "Add New" at bounding box center [1384, 117] width 94 height 31
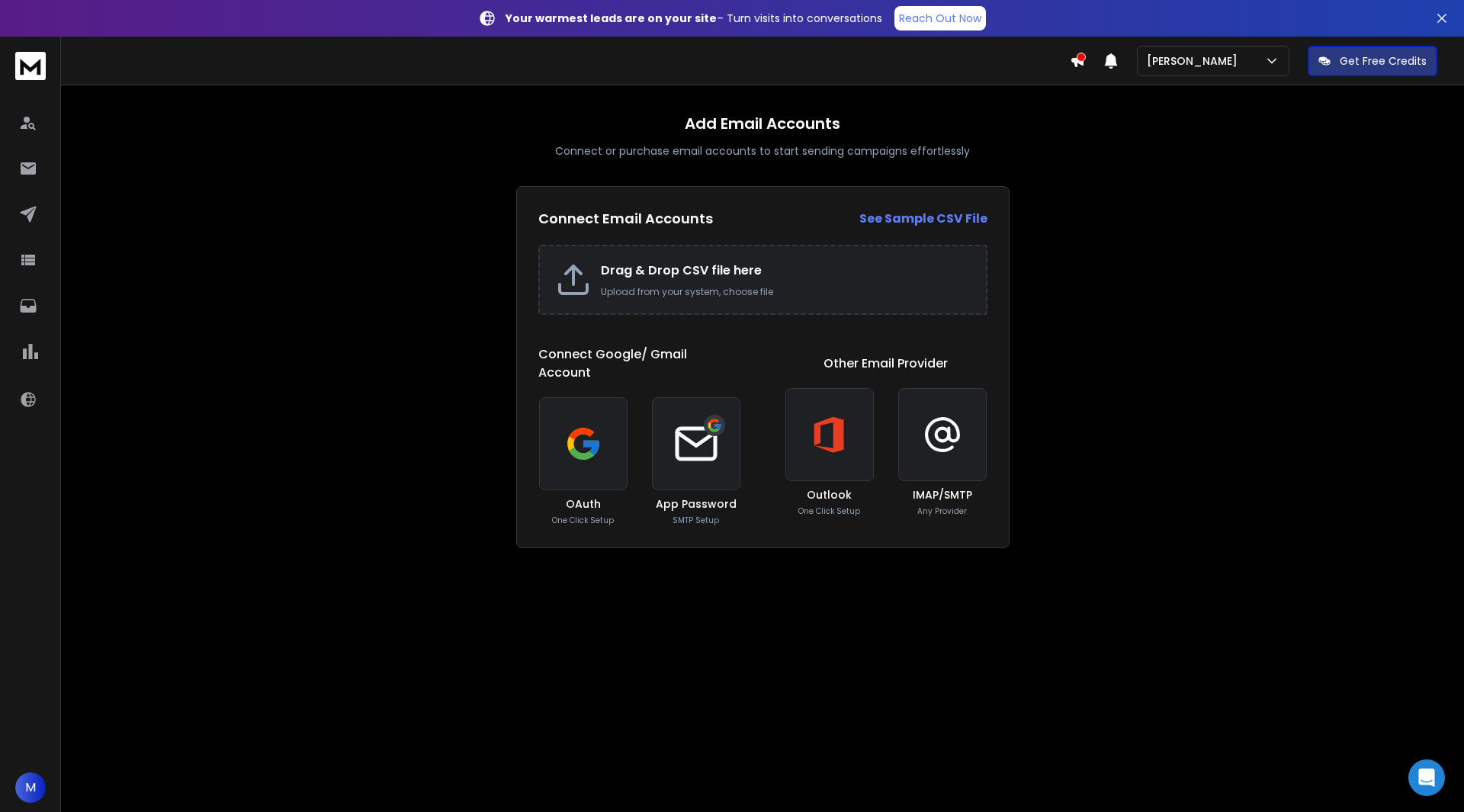
click at [574, 397] on div at bounding box center [583, 444] width 88 height 93
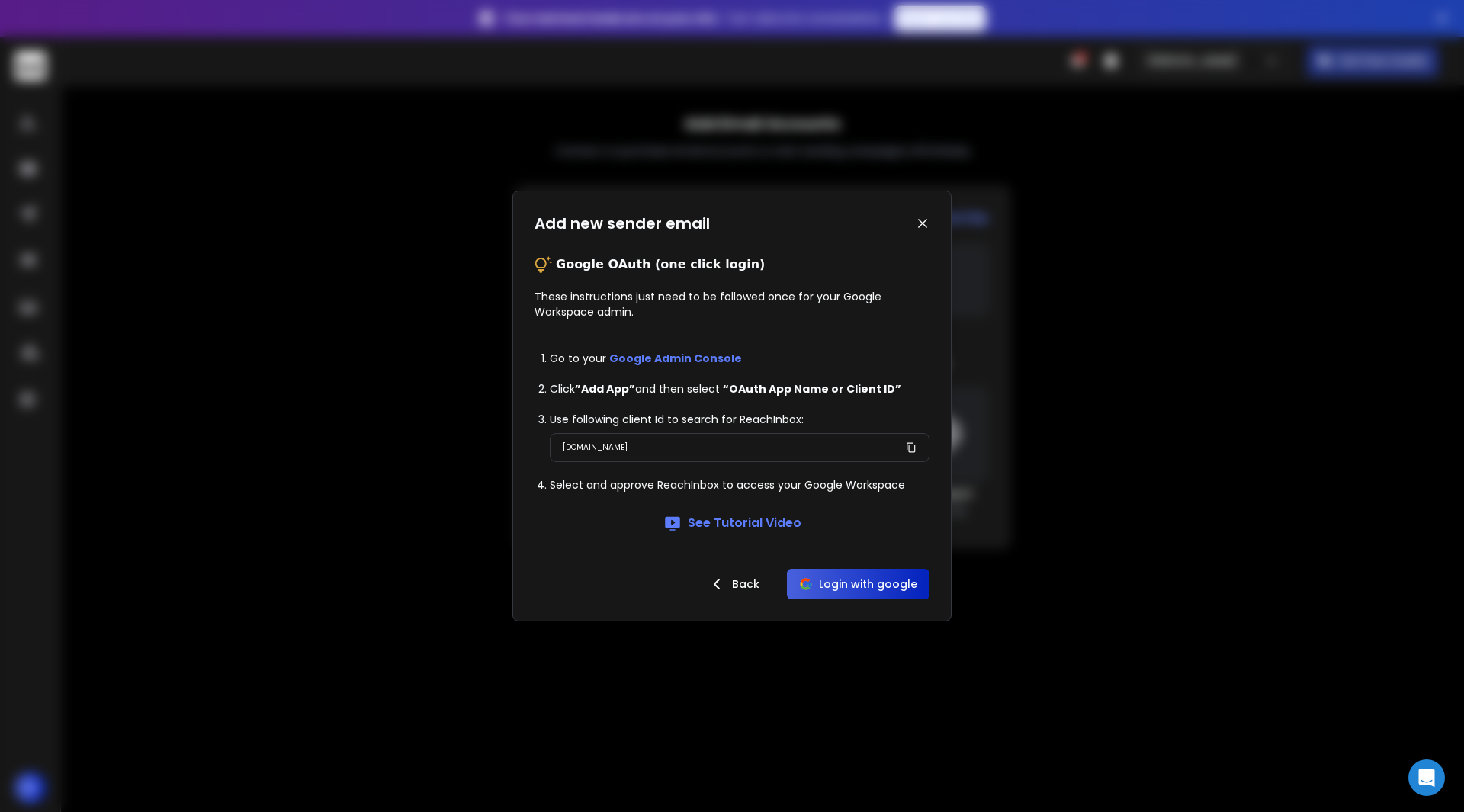
click at [840, 579] on button "Login with google" at bounding box center [857, 584] width 143 height 31
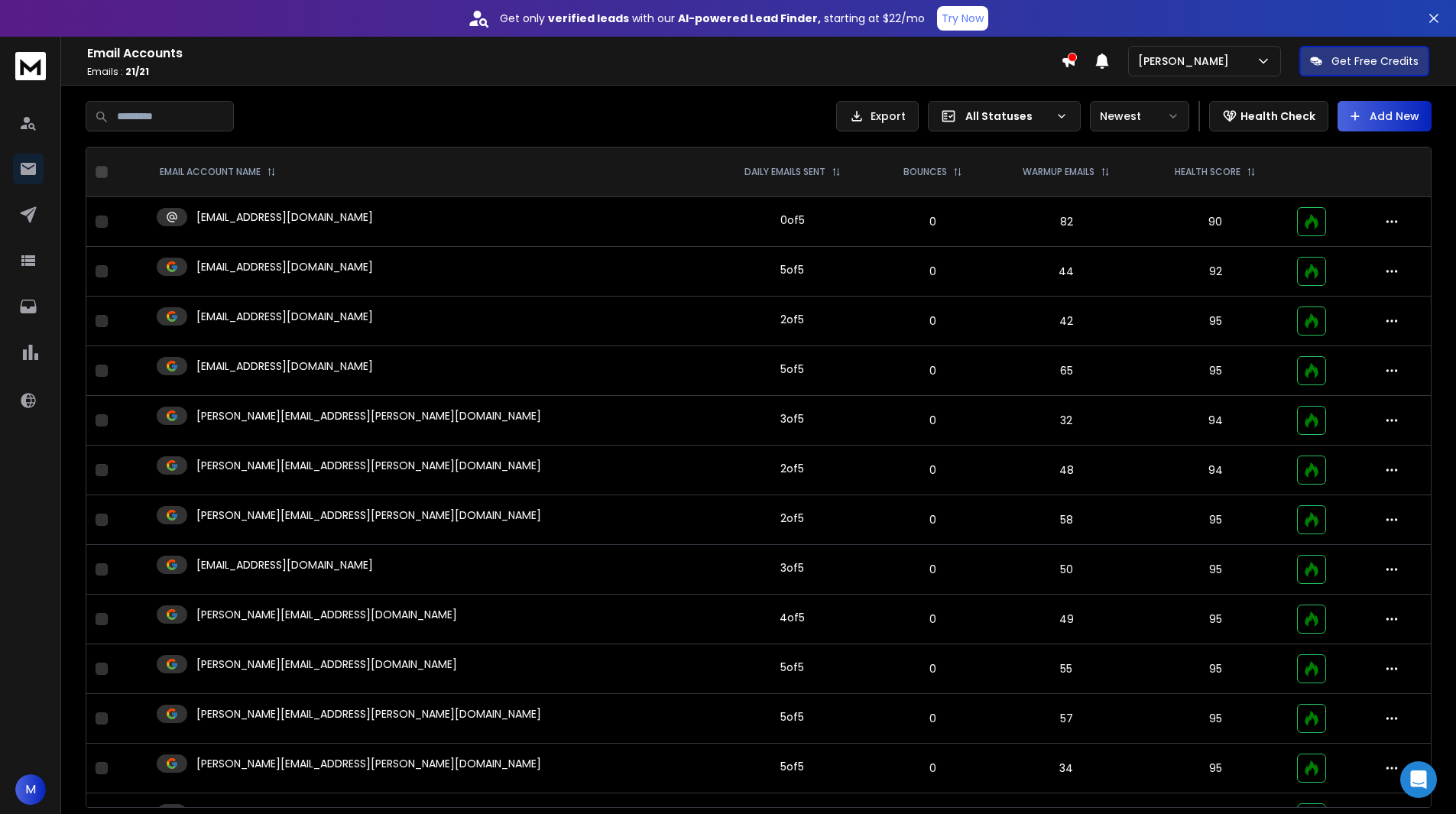
click at [1394, 113] on button "Add New" at bounding box center [1384, 117] width 94 height 31
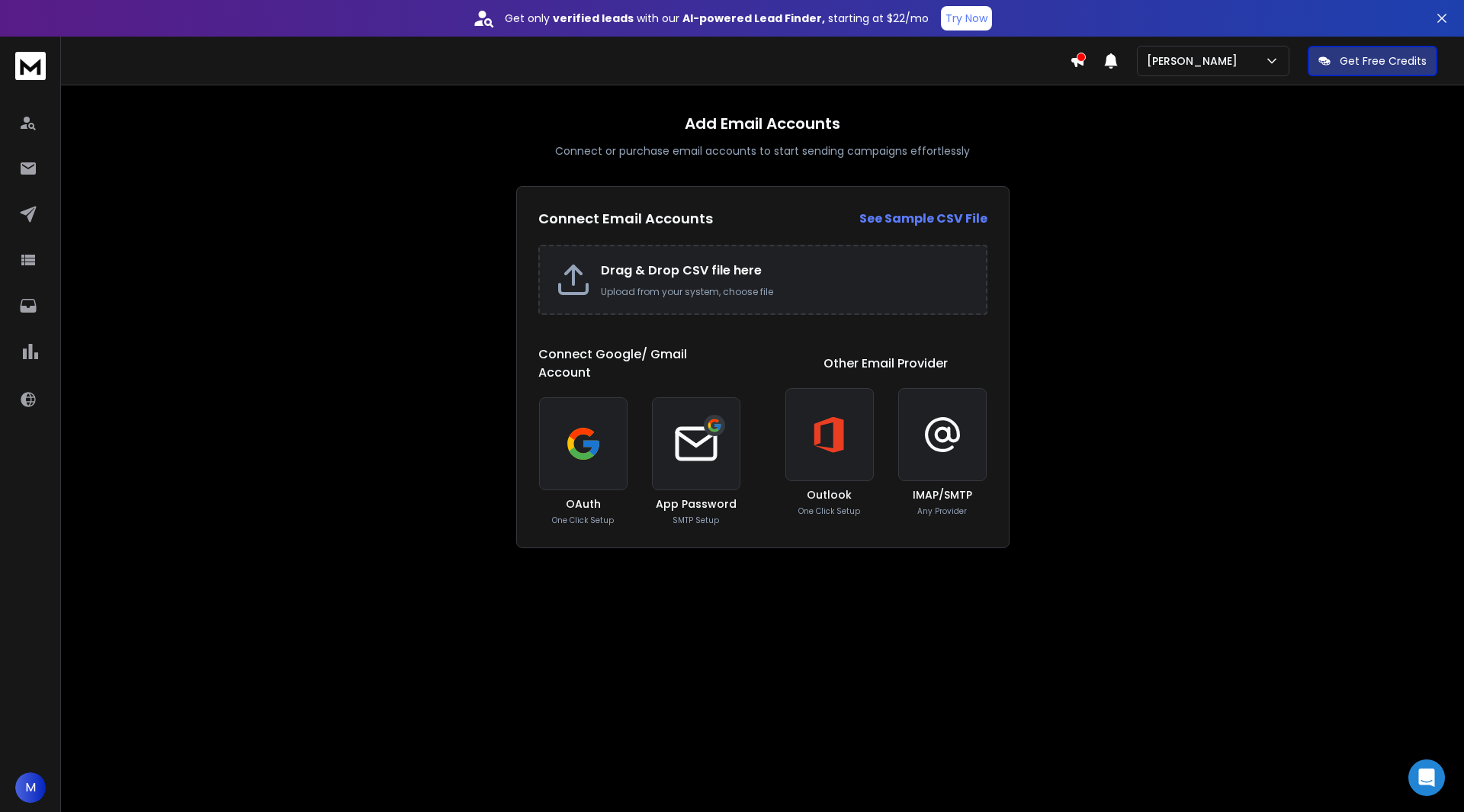
click at [574, 397] on div at bounding box center [583, 444] width 88 height 93
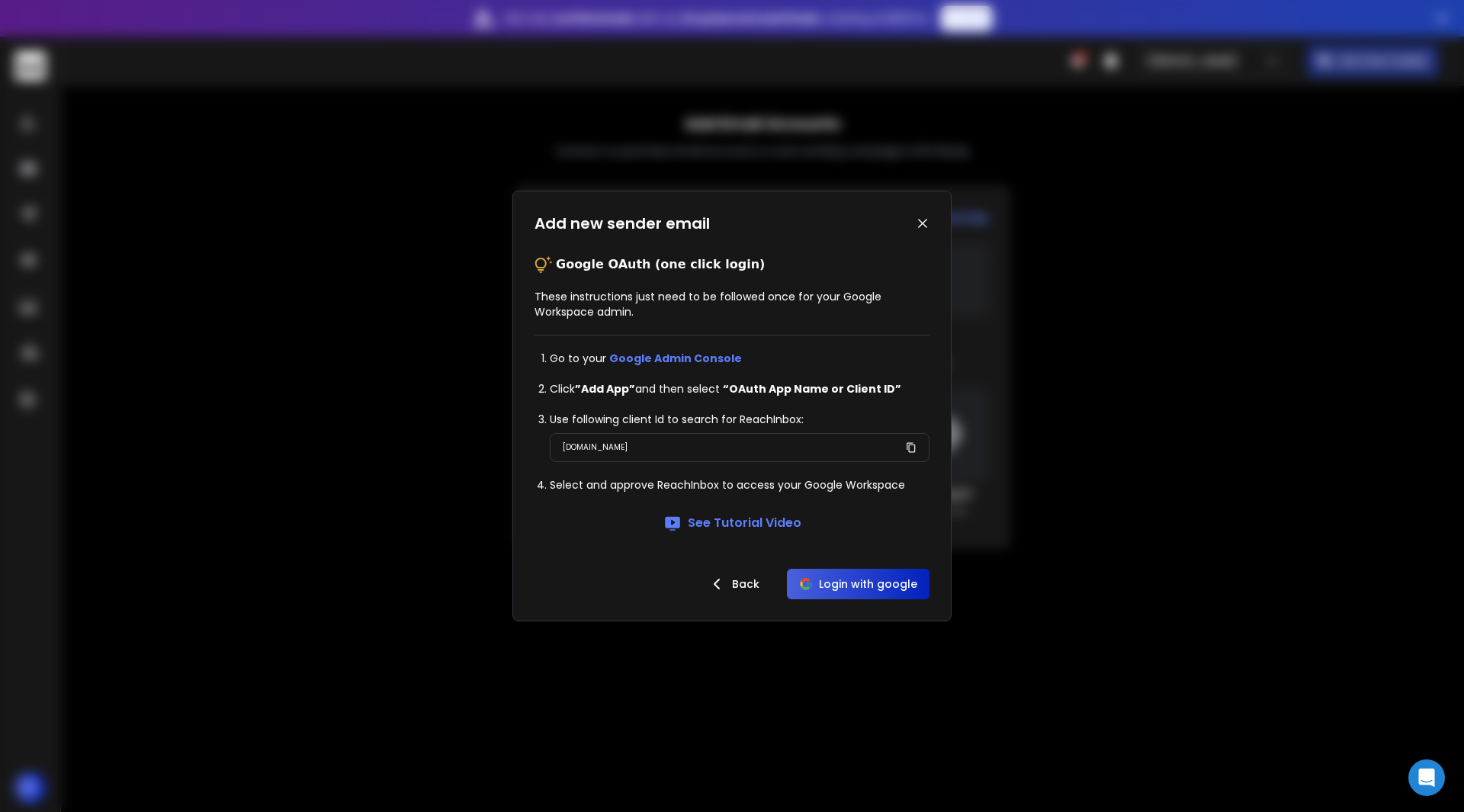
click at [840, 579] on button "Login with google" at bounding box center [857, 584] width 143 height 31
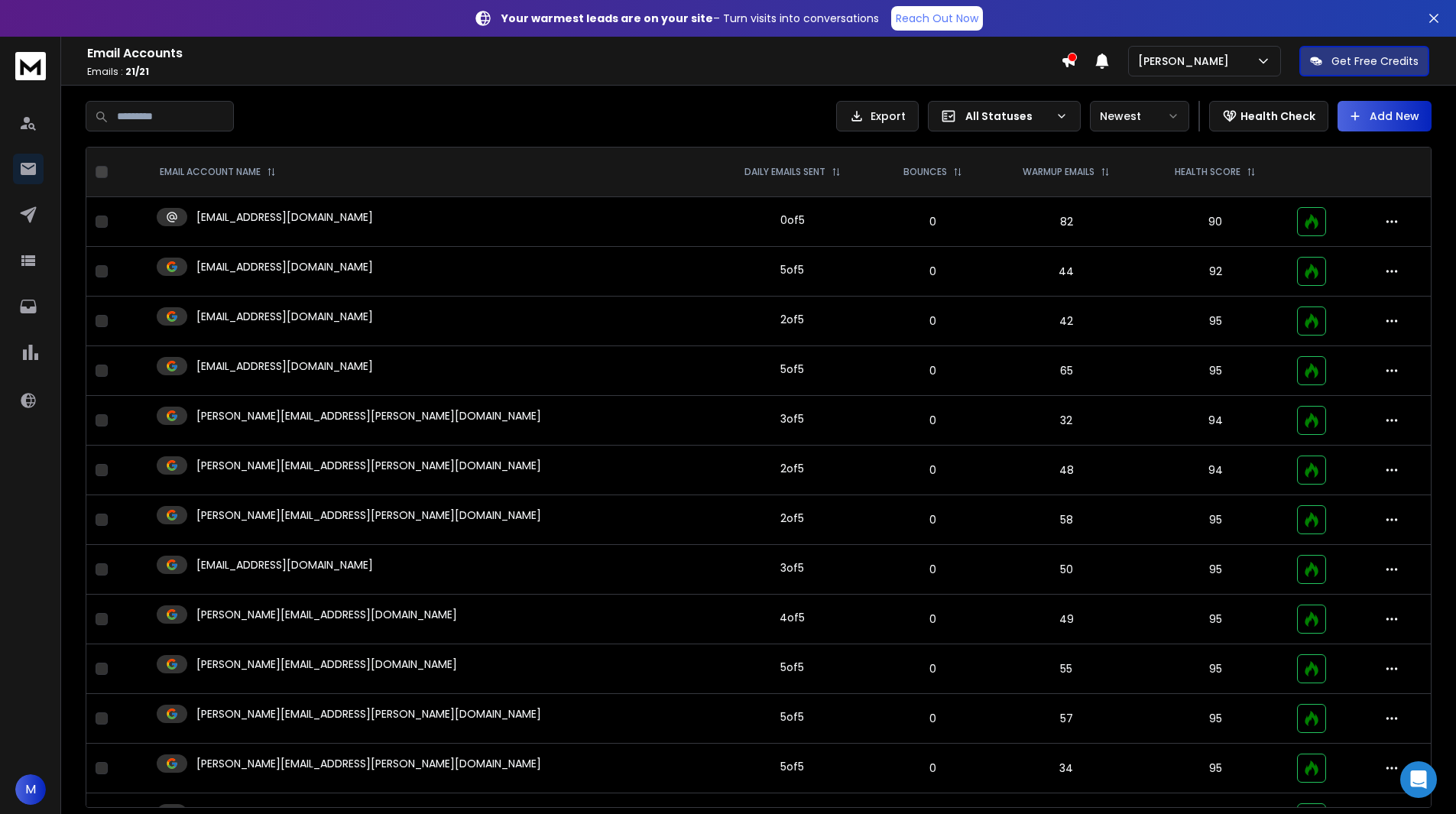
click at [1394, 113] on button "Add New" at bounding box center [1384, 117] width 94 height 31
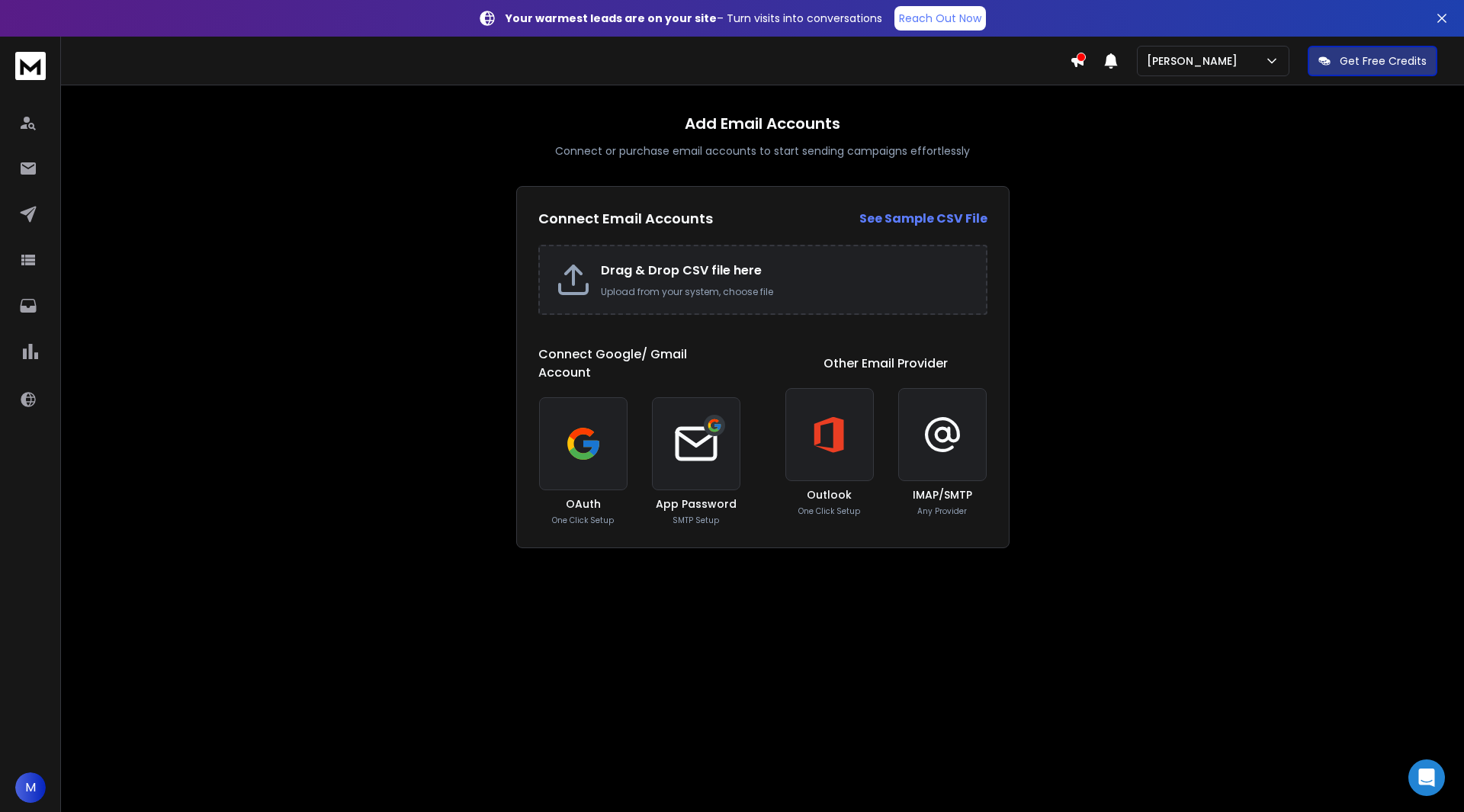
click at [574, 397] on div at bounding box center [583, 444] width 88 height 93
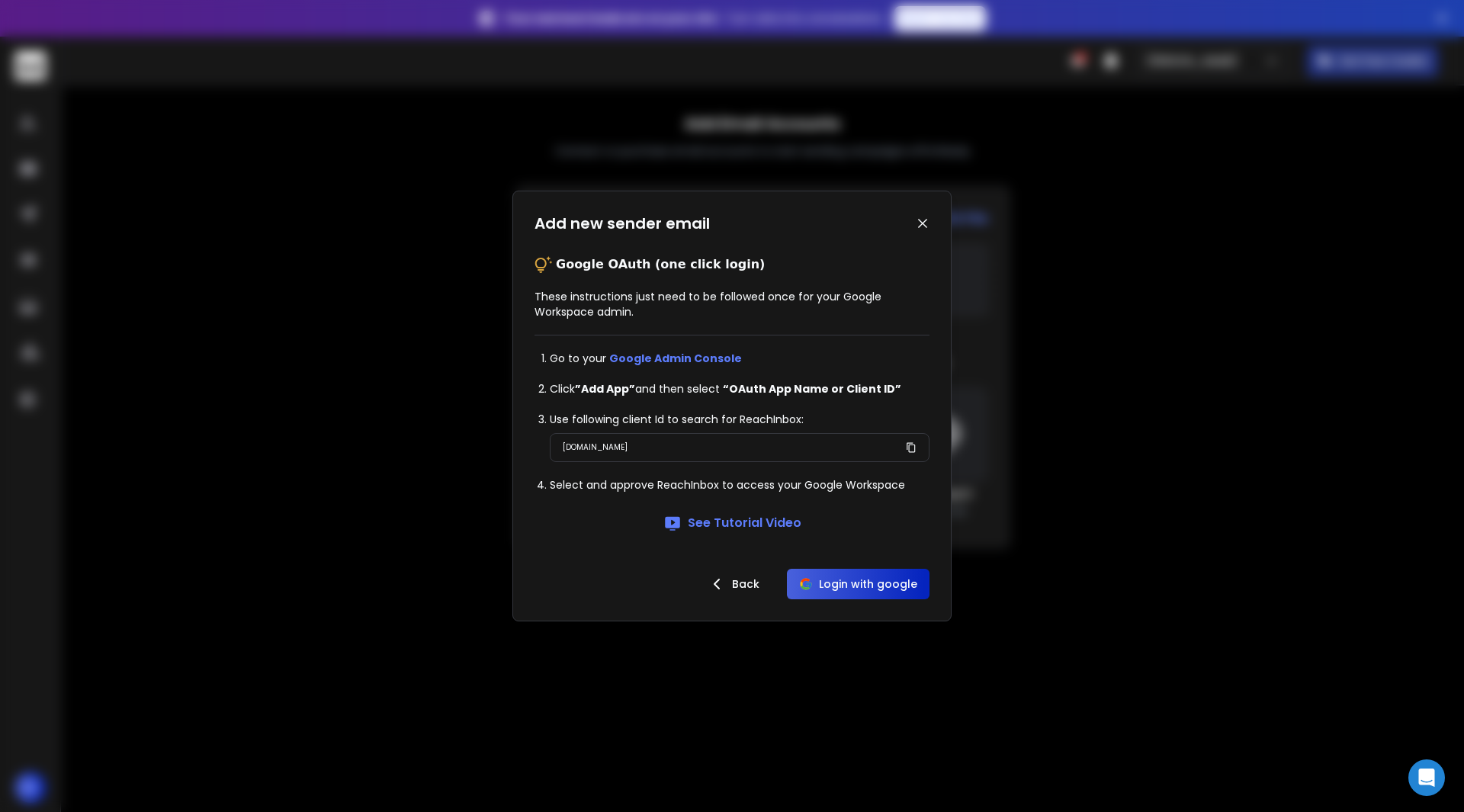
click at [840, 579] on button "Login with google" at bounding box center [857, 584] width 143 height 31
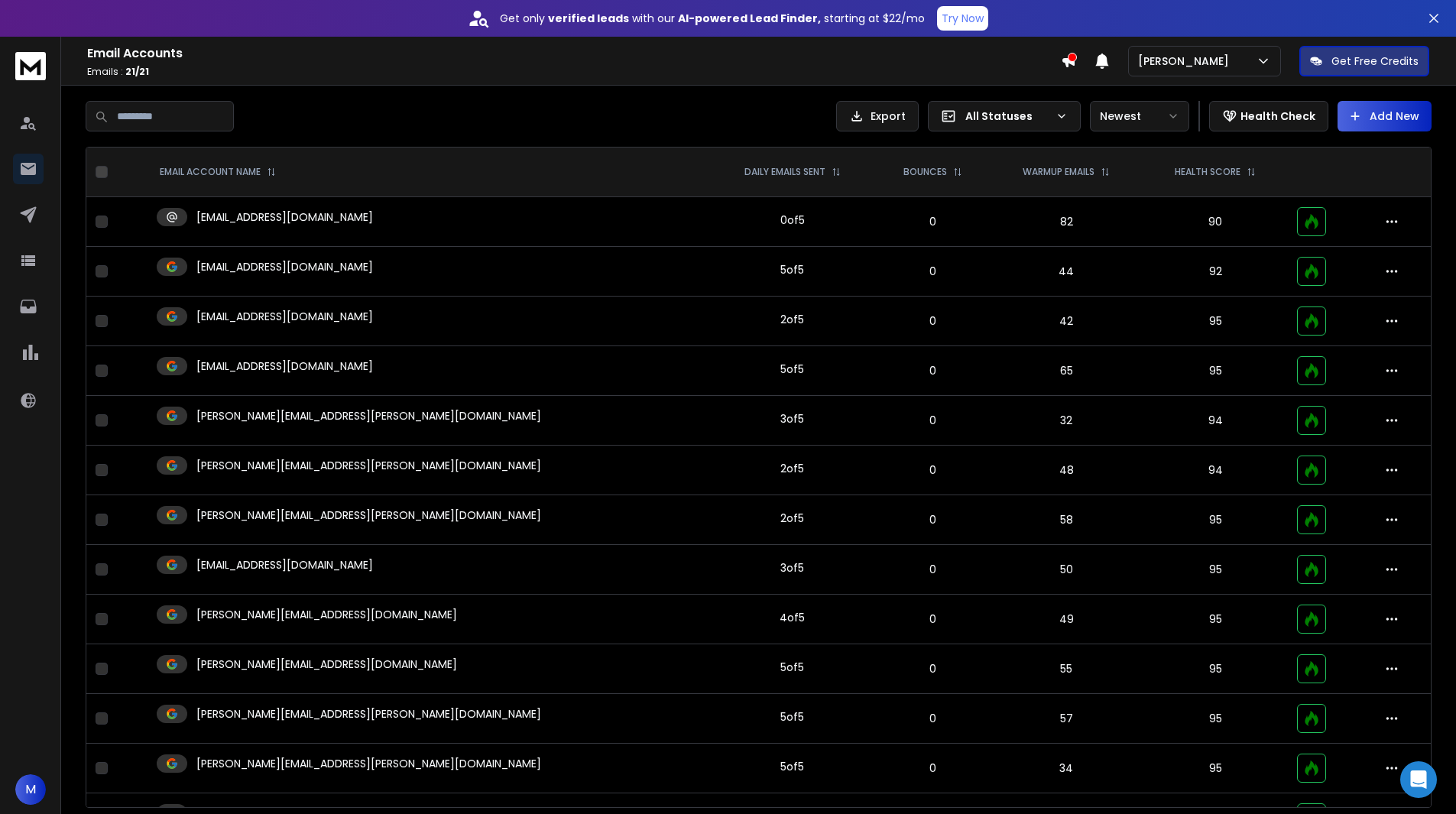
click at [1394, 113] on button "Add New" at bounding box center [1384, 117] width 94 height 31
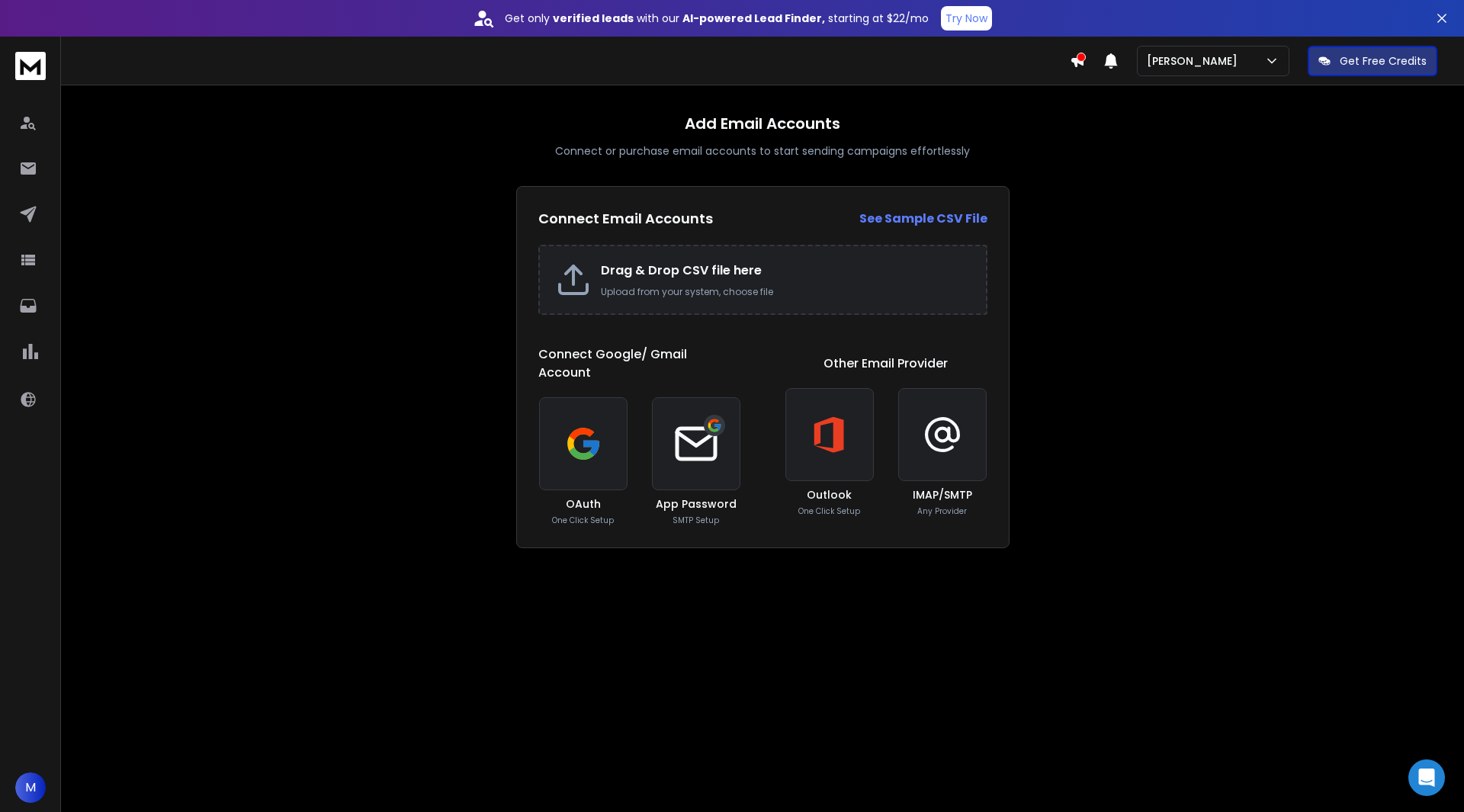
click at [574, 397] on div at bounding box center [583, 444] width 88 height 93
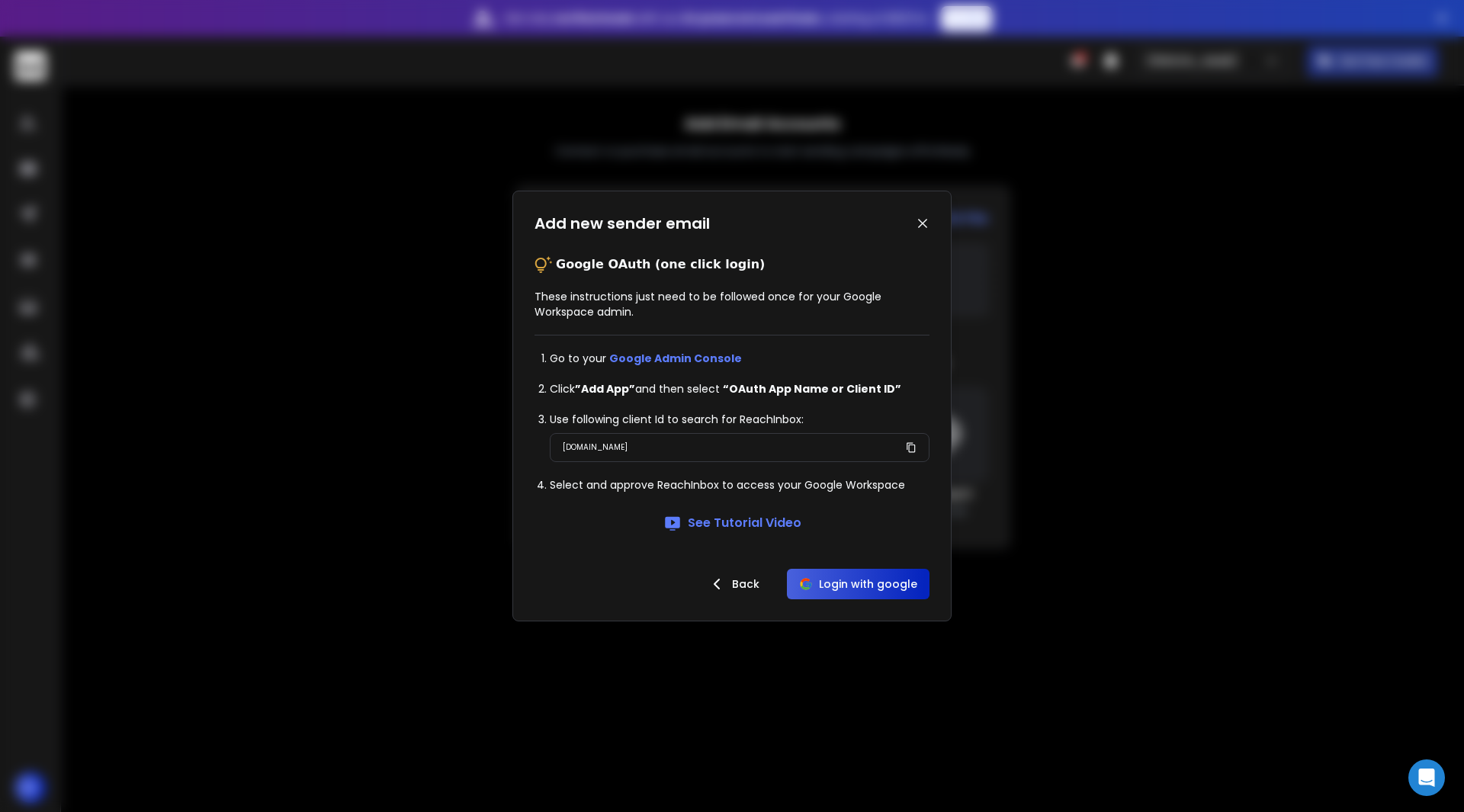
click at [840, 579] on button "Login with google" at bounding box center [857, 584] width 143 height 31
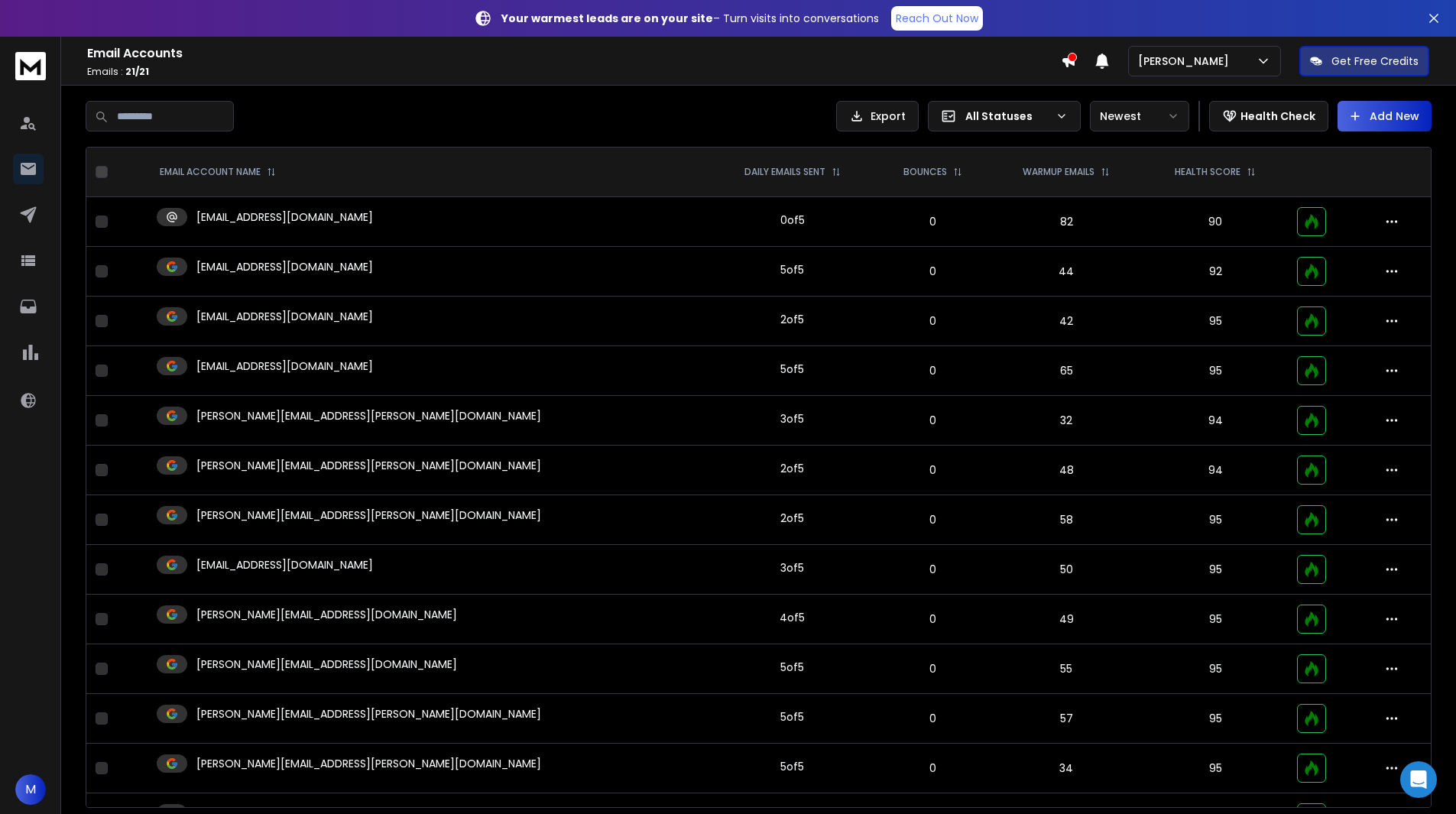
click at [1394, 113] on button "Add New" at bounding box center [1384, 117] width 94 height 31
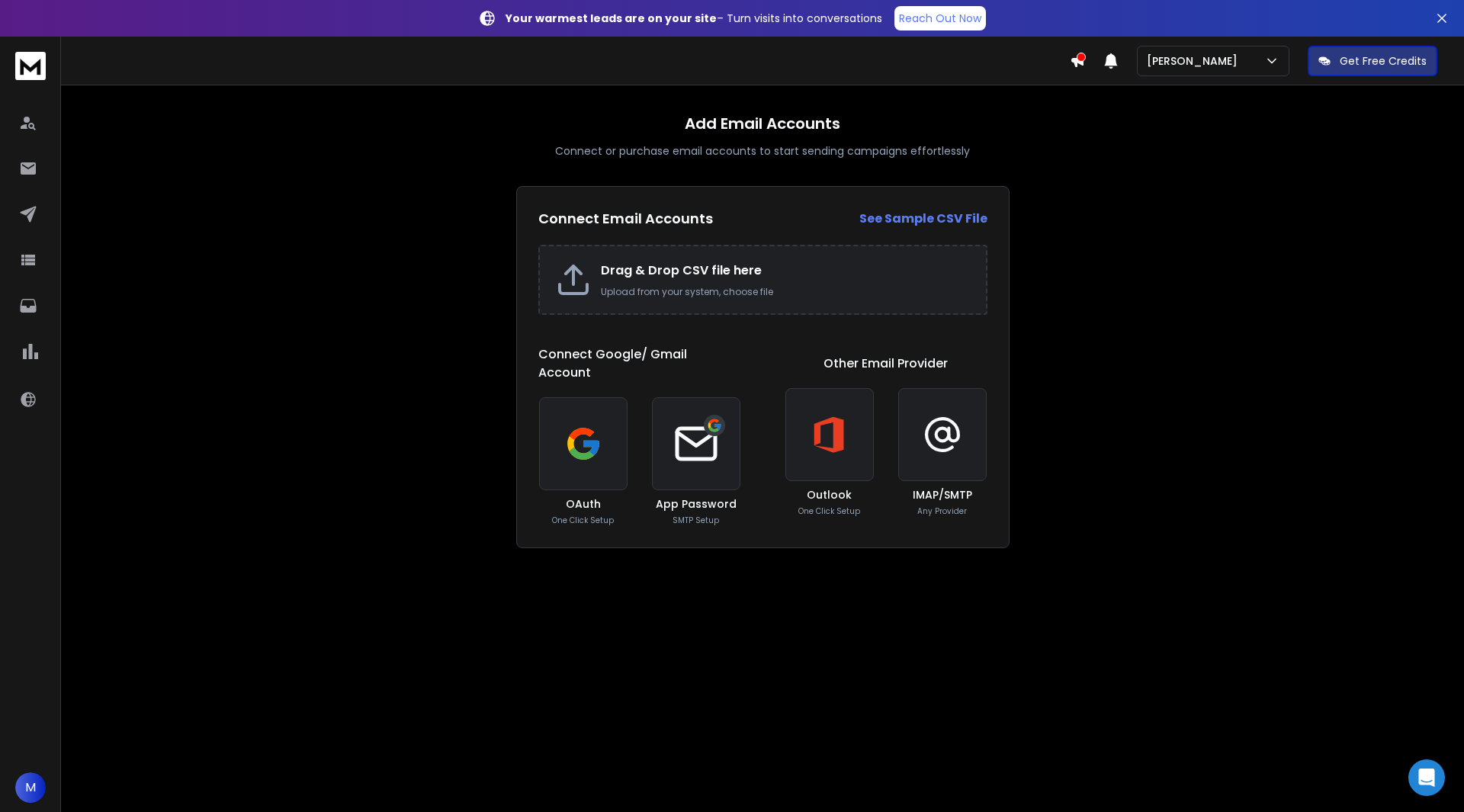
click at [574, 397] on div at bounding box center [583, 444] width 88 height 93
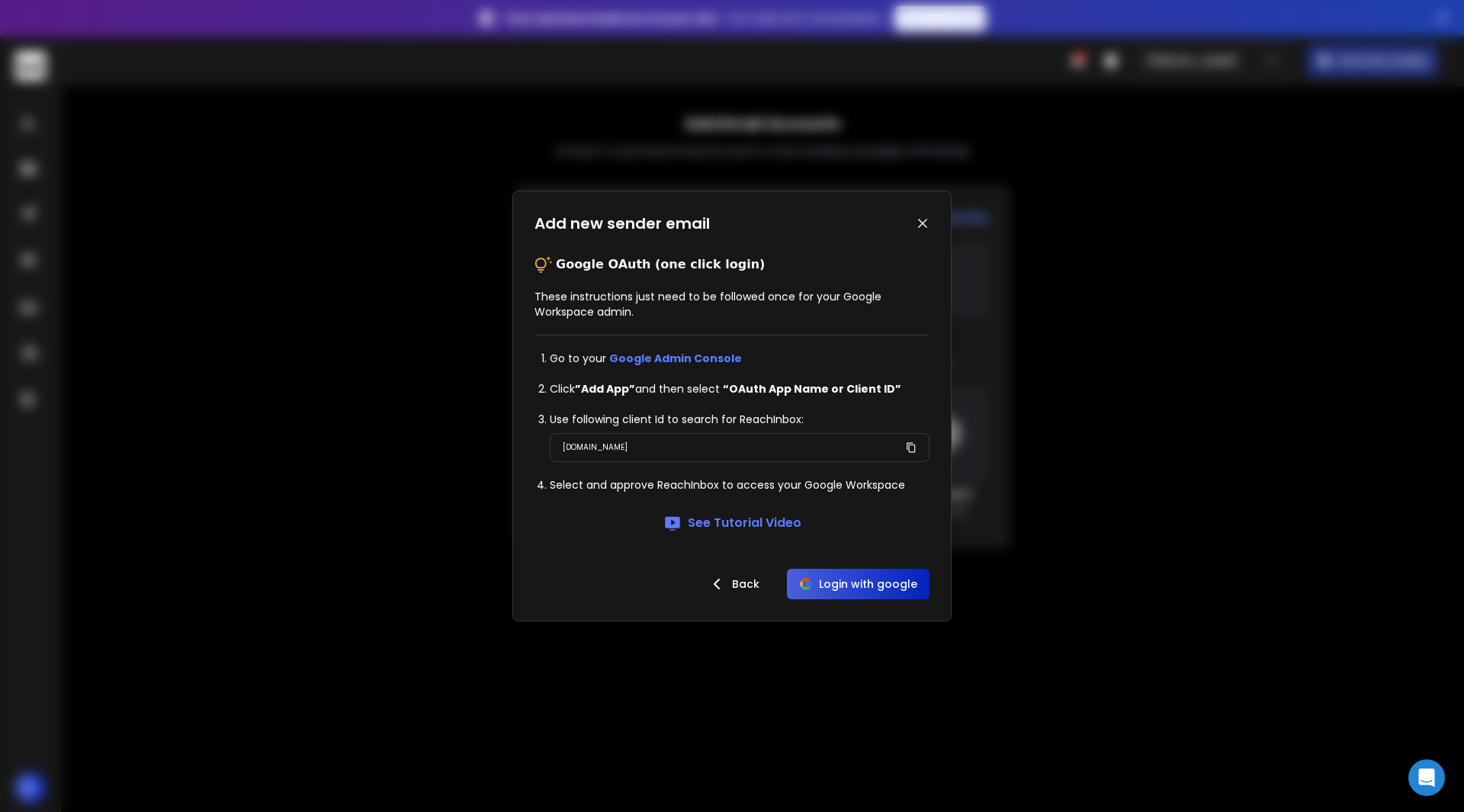
click at [840, 579] on button "Login with google" at bounding box center [857, 584] width 143 height 31
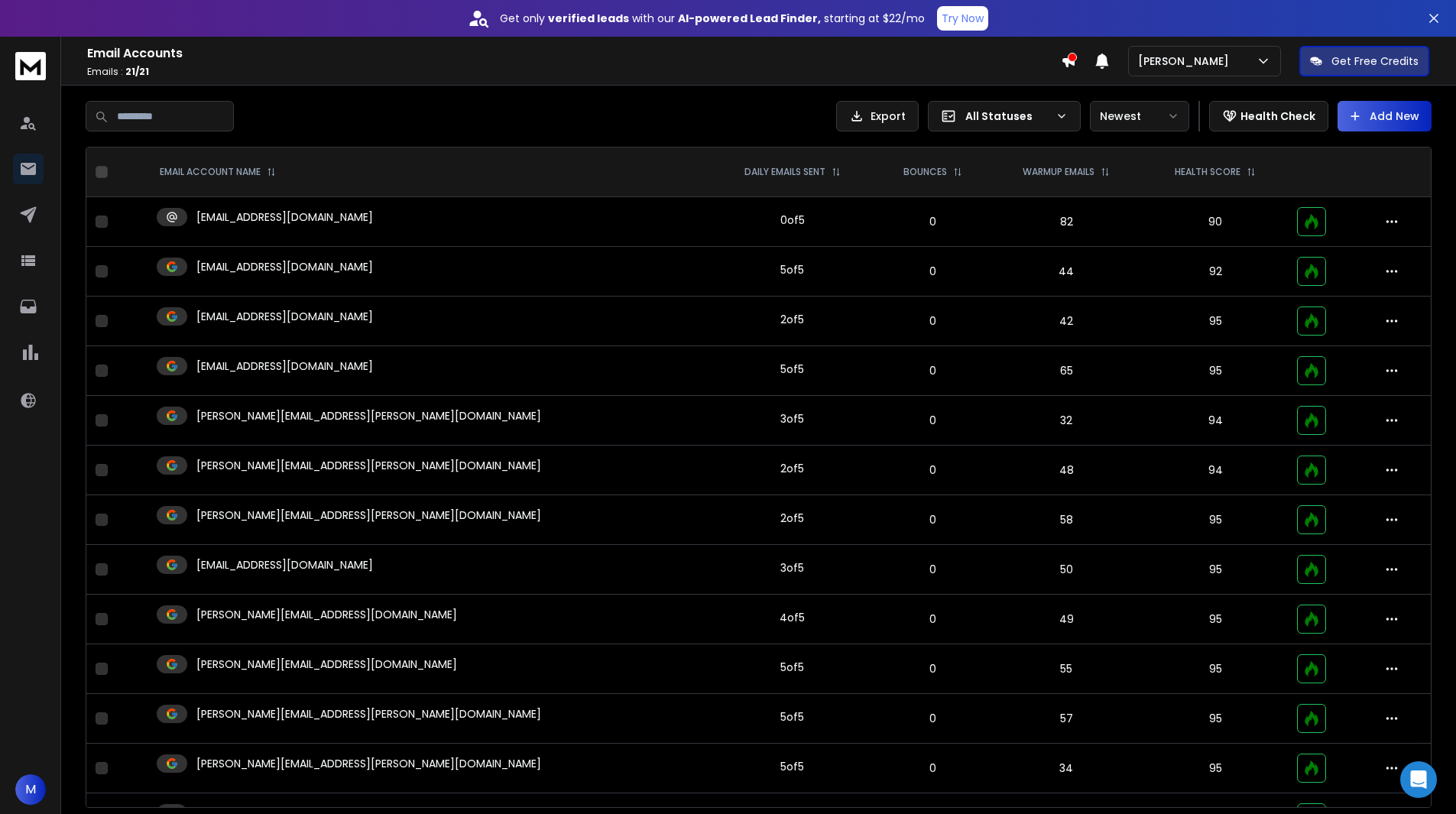
click at [1394, 113] on button "Add New" at bounding box center [1384, 117] width 94 height 31
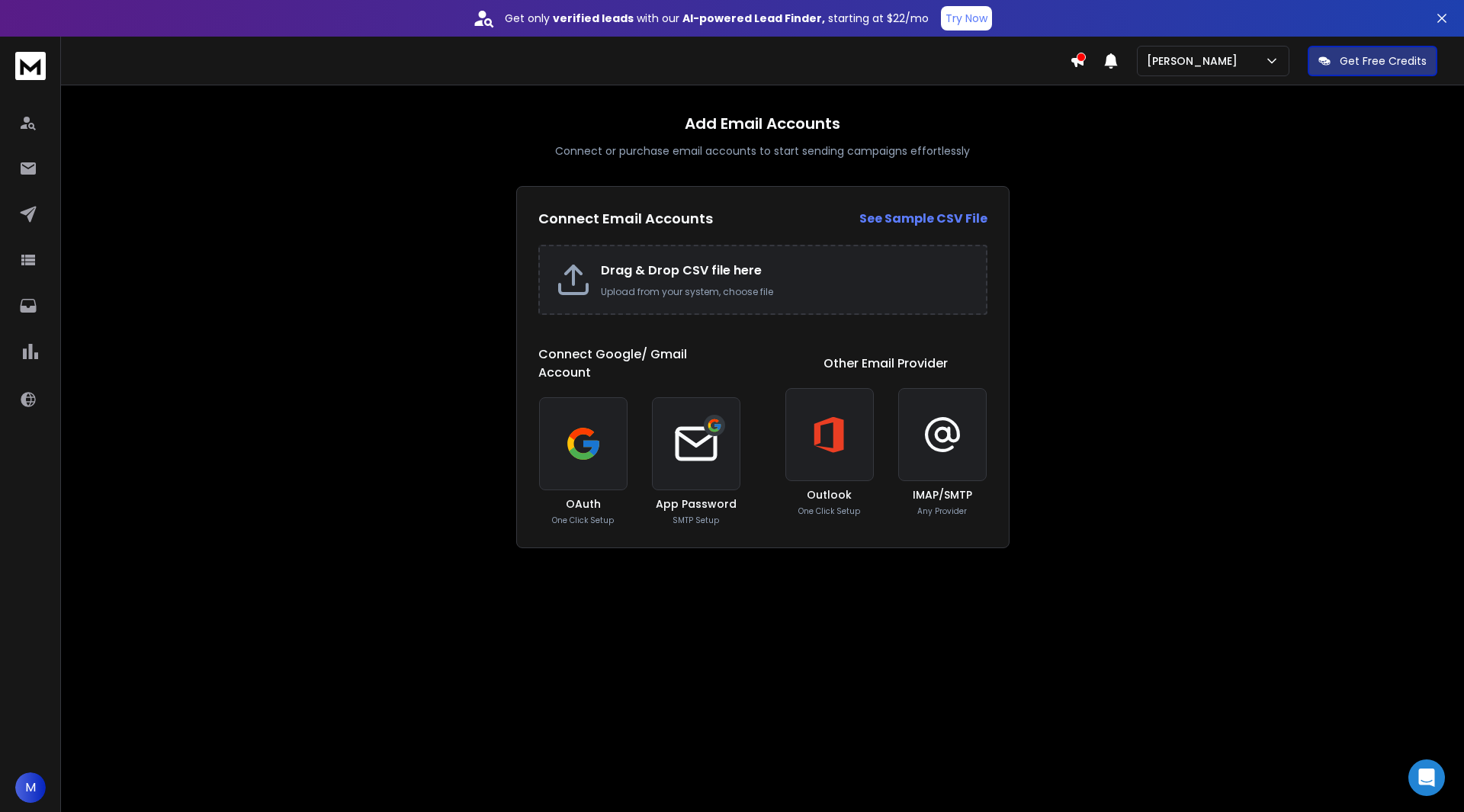
click at [574, 397] on div at bounding box center [583, 444] width 88 height 93
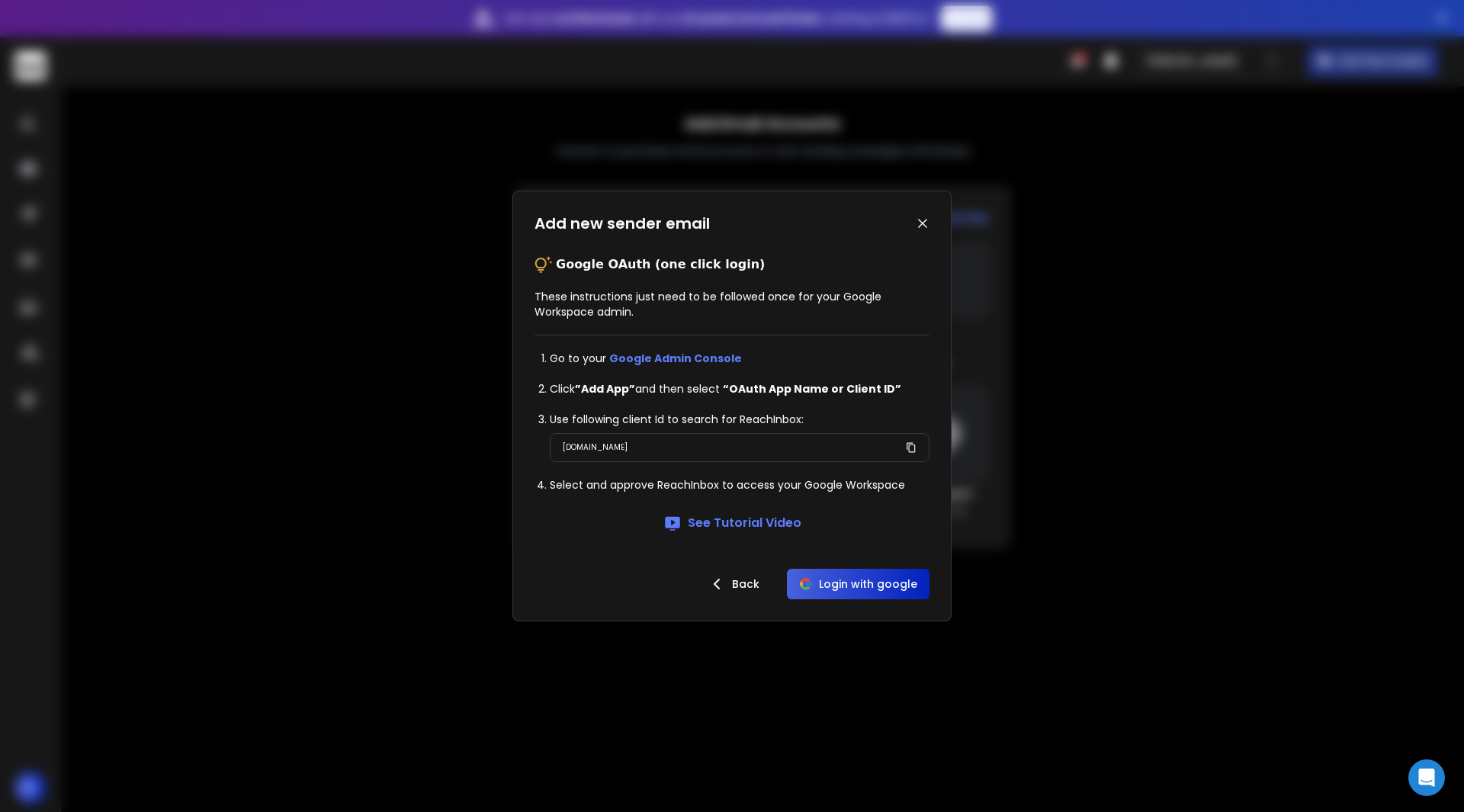
click at [840, 579] on button "Login with google" at bounding box center [857, 584] width 143 height 31
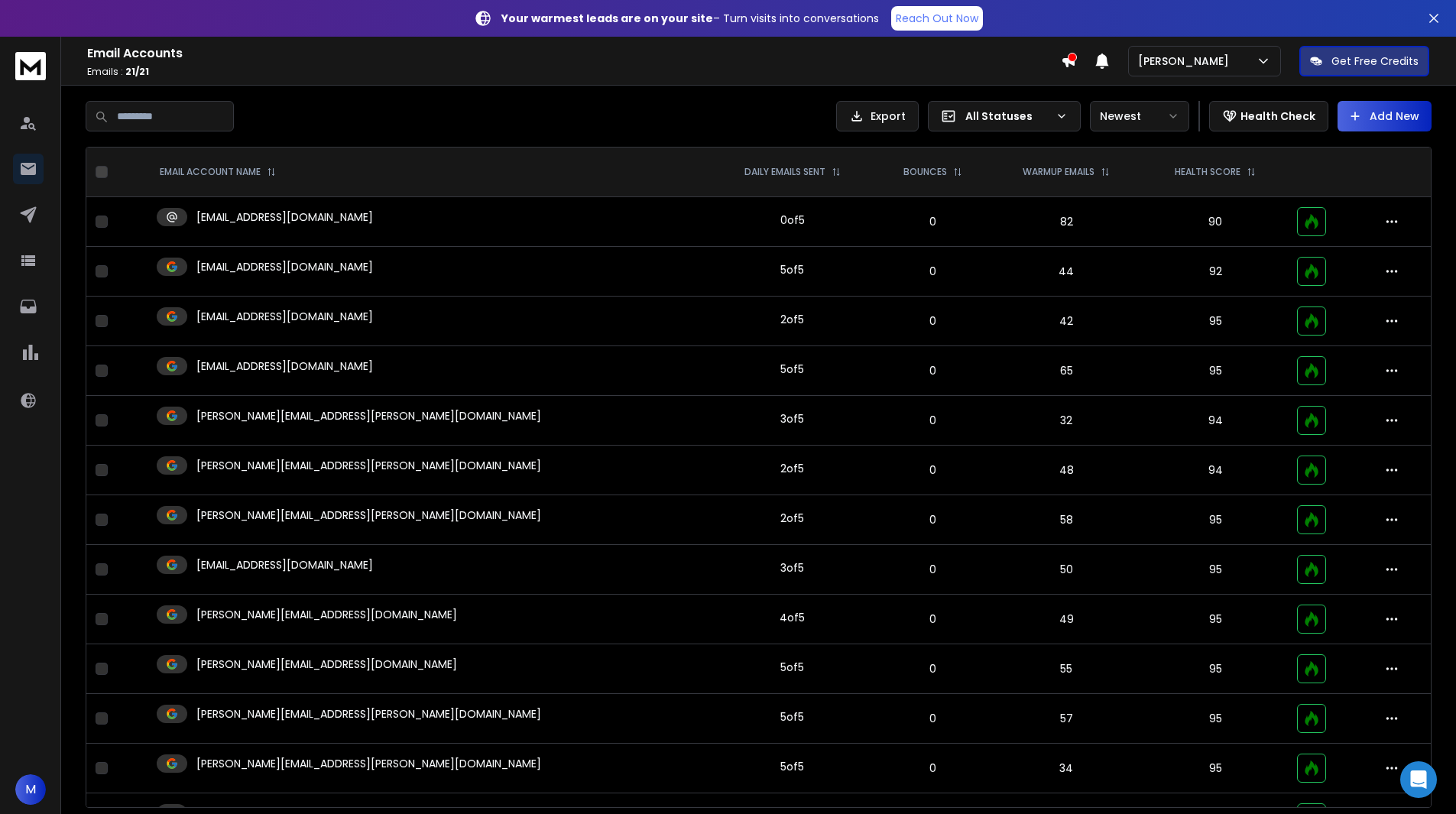
click at [1394, 113] on button "Add New" at bounding box center [1384, 117] width 94 height 31
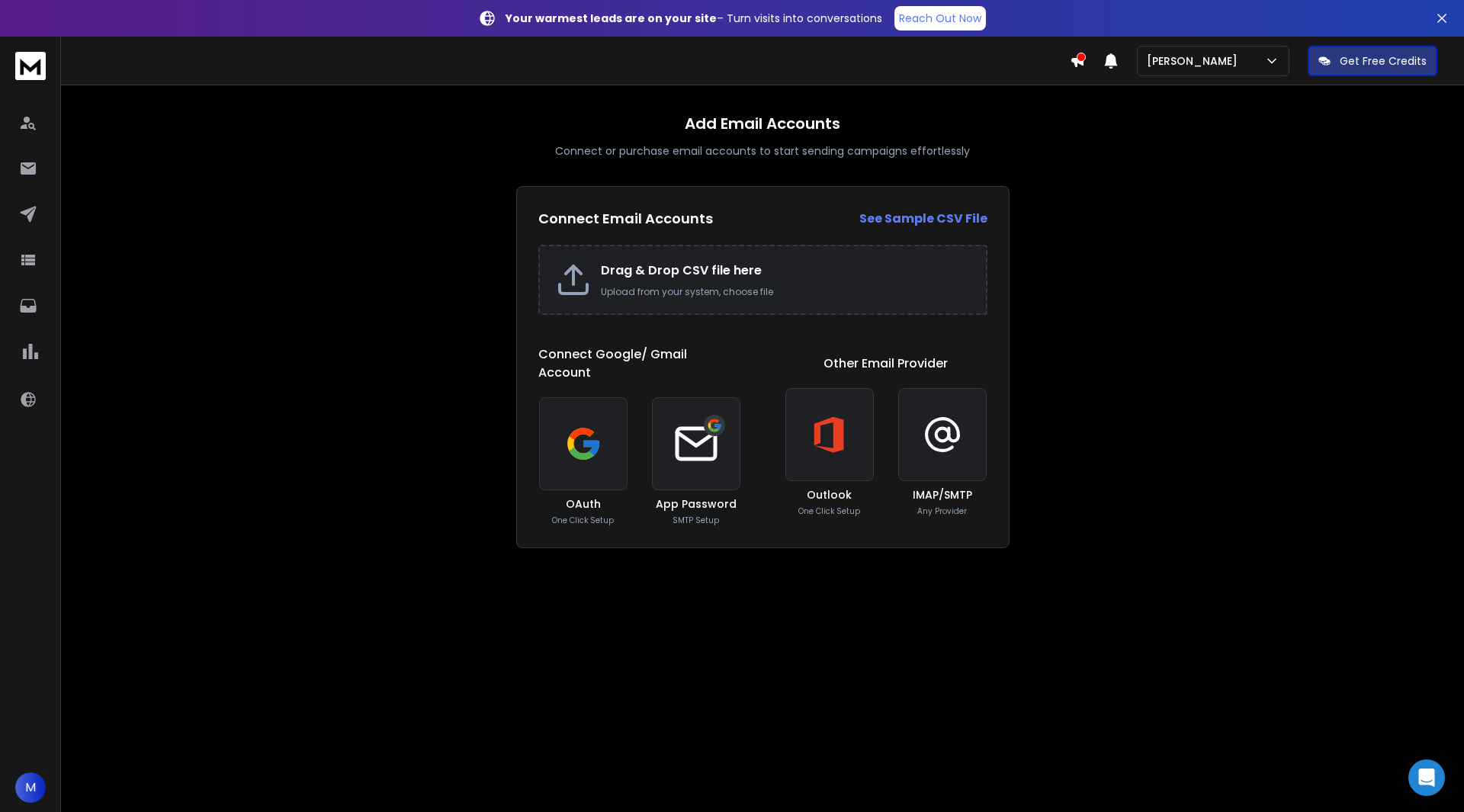
click at [574, 397] on div at bounding box center [583, 444] width 88 height 93
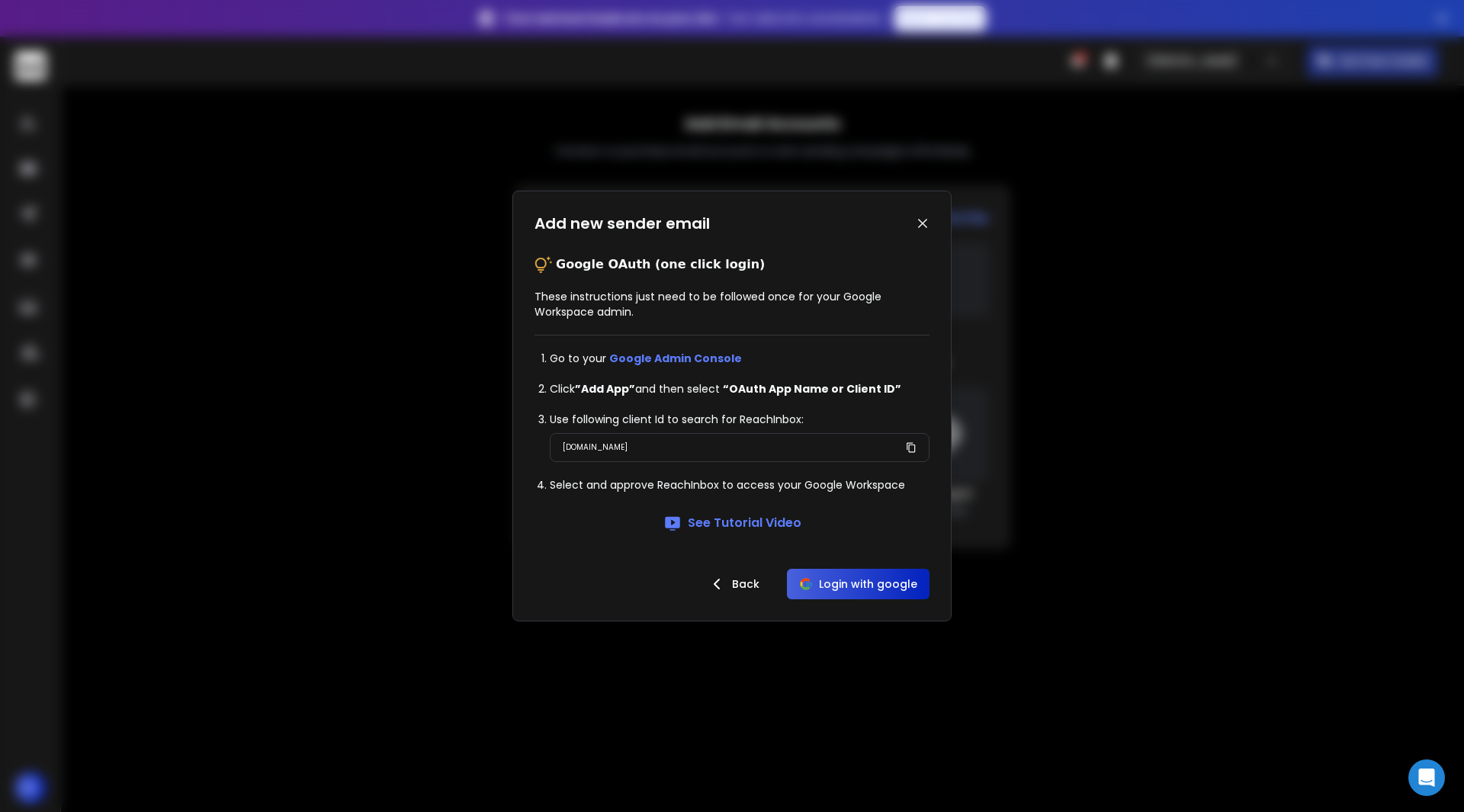
click at [840, 579] on button "Login with google" at bounding box center [857, 584] width 143 height 31
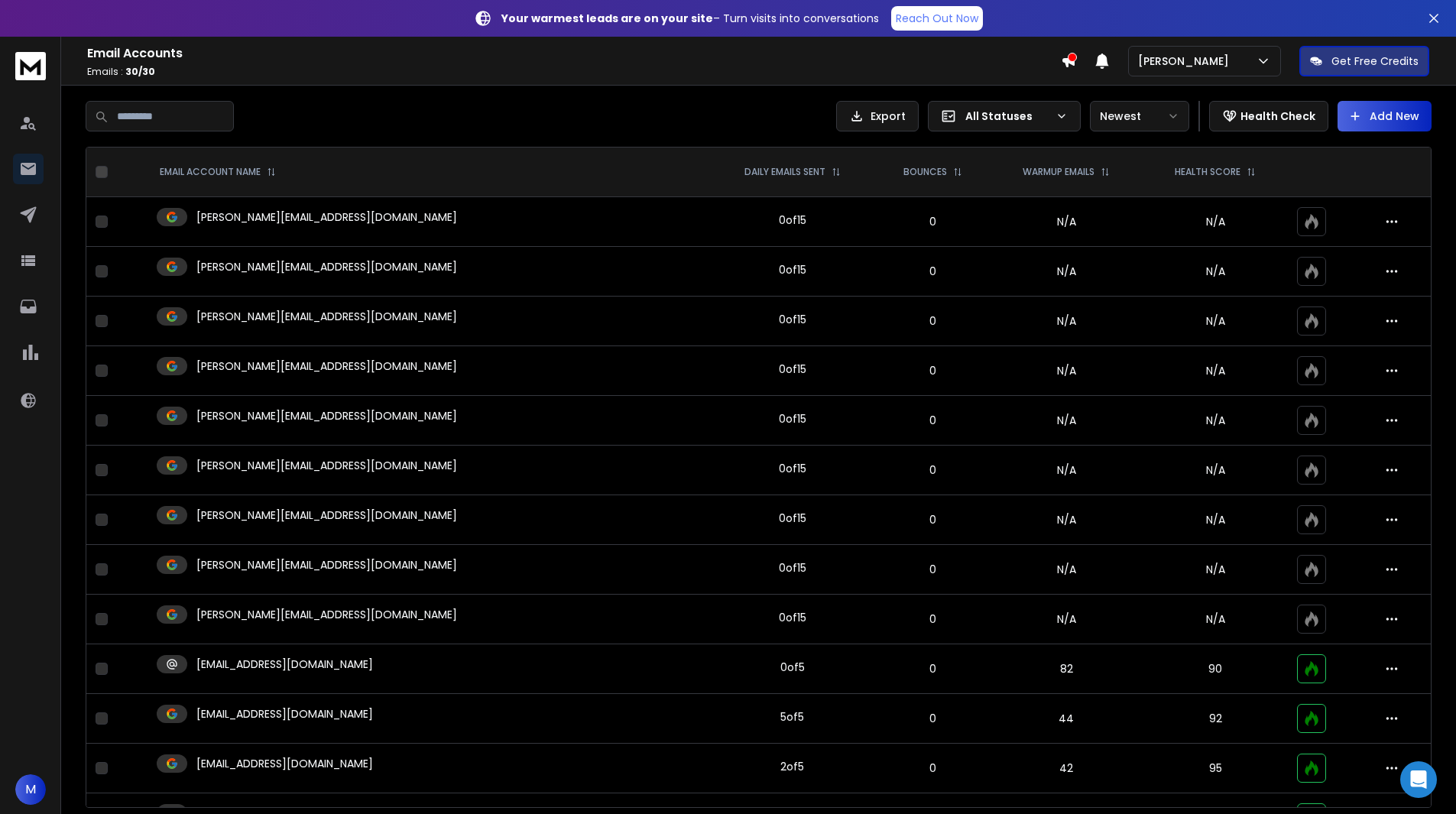
click at [211, 120] on input at bounding box center [160, 117] width 149 height 31
paste input "**********"
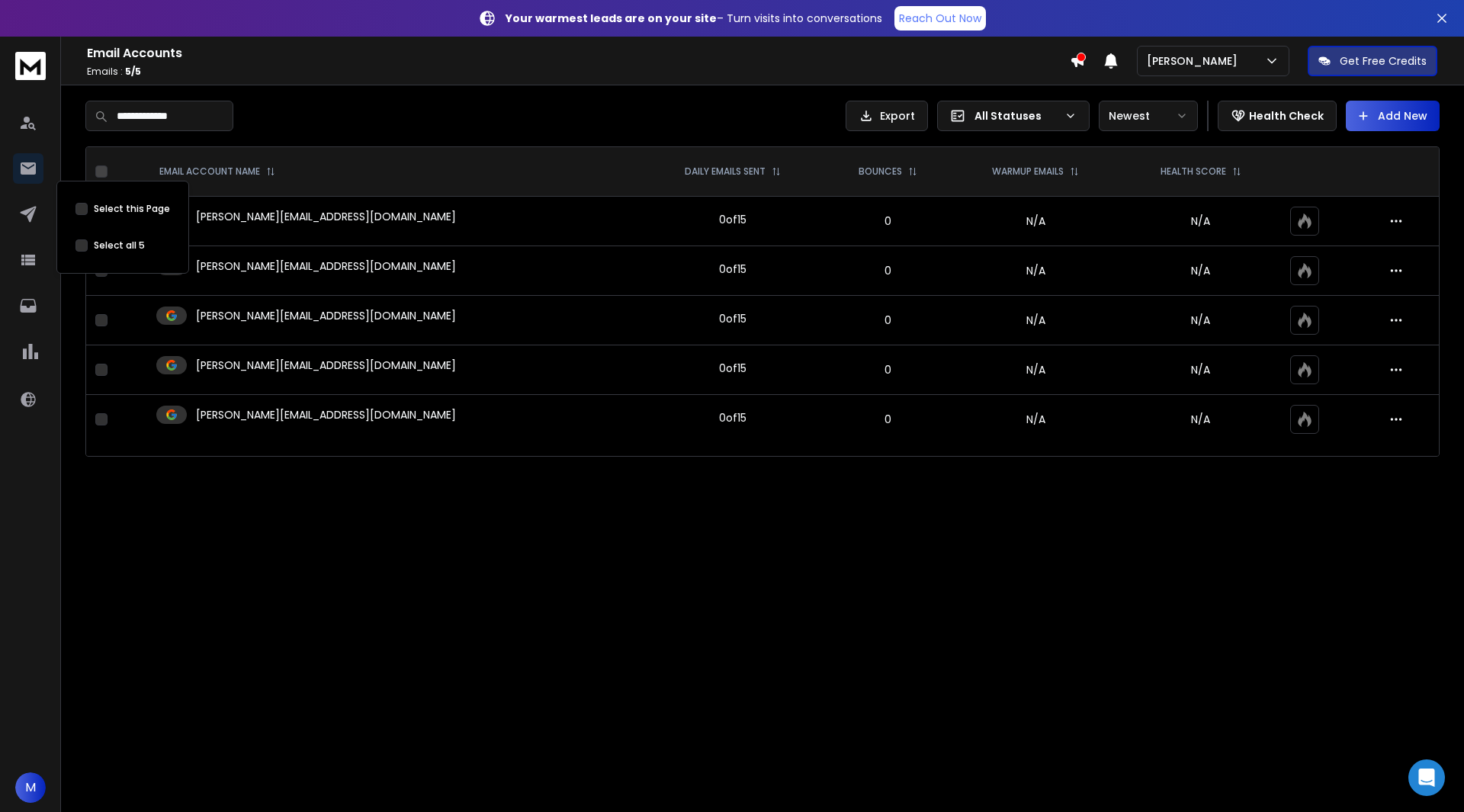
type input "**********"
click at [105, 170] on button "Select this Page" at bounding box center [101, 171] width 12 height 12
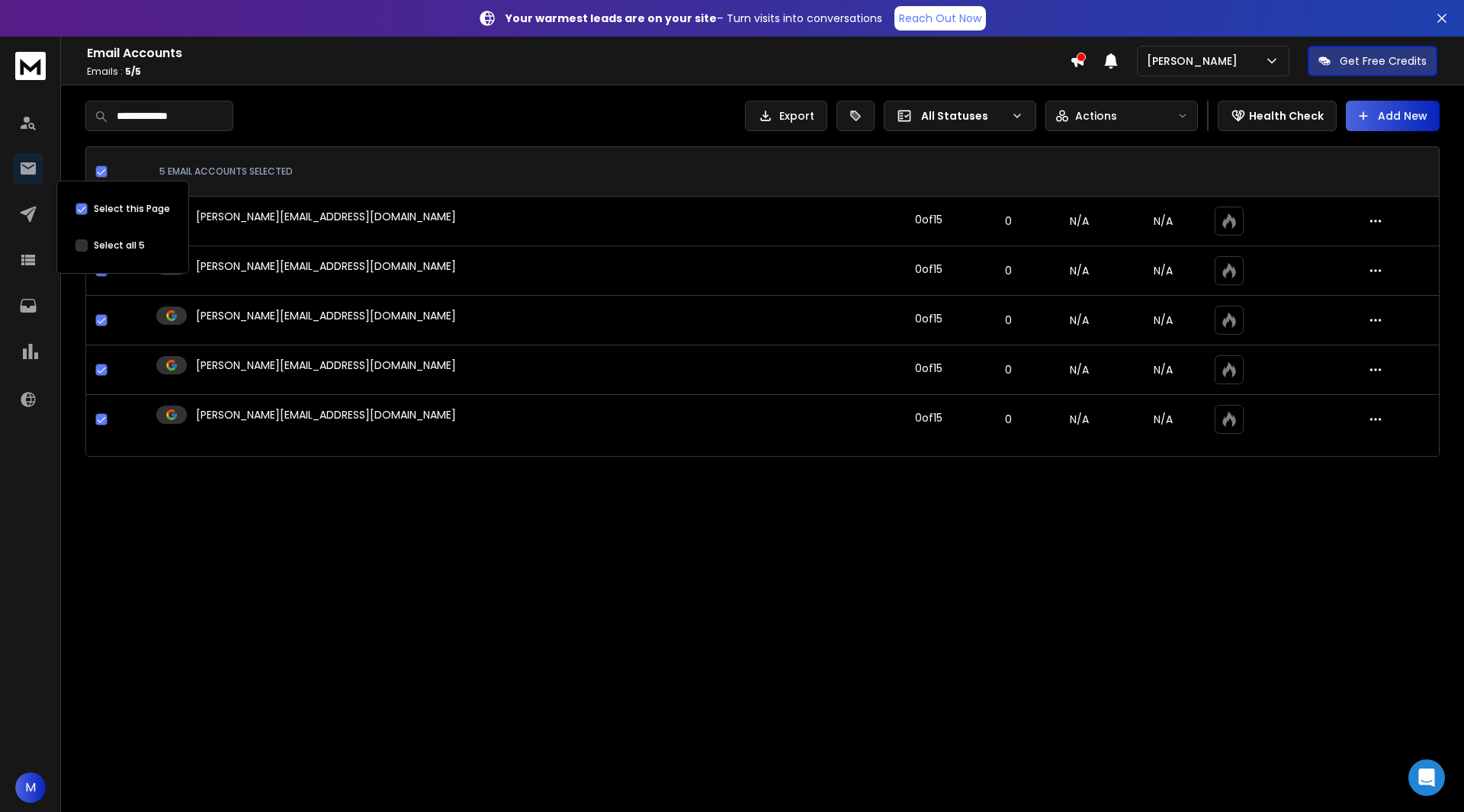
type button "on"
click at [1159, 105] on button "Actions" at bounding box center [1122, 116] width 153 height 31
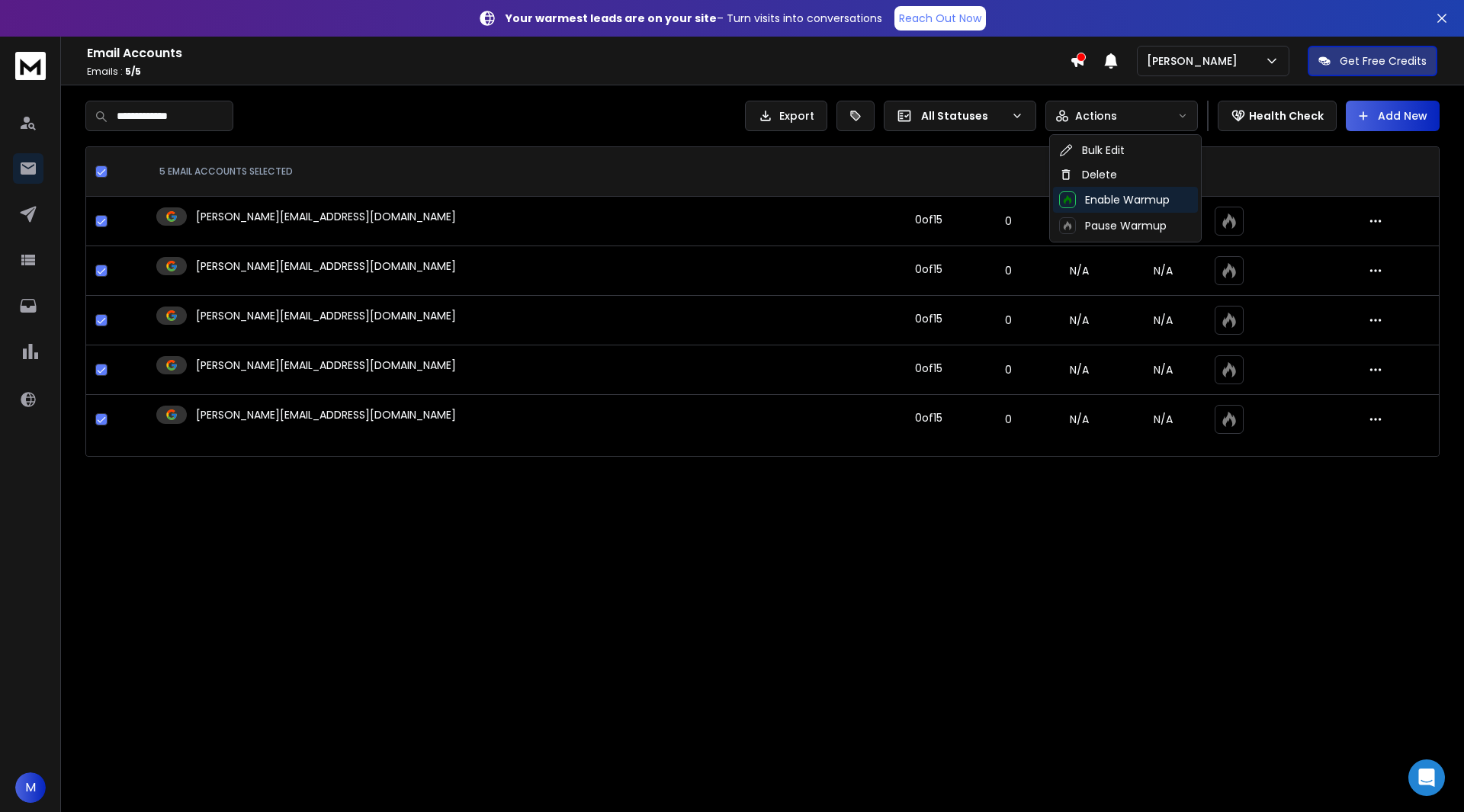
click at [1135, 191] on div "Enable Warmup" at bounding box center [1115, 199] width 111 height 16
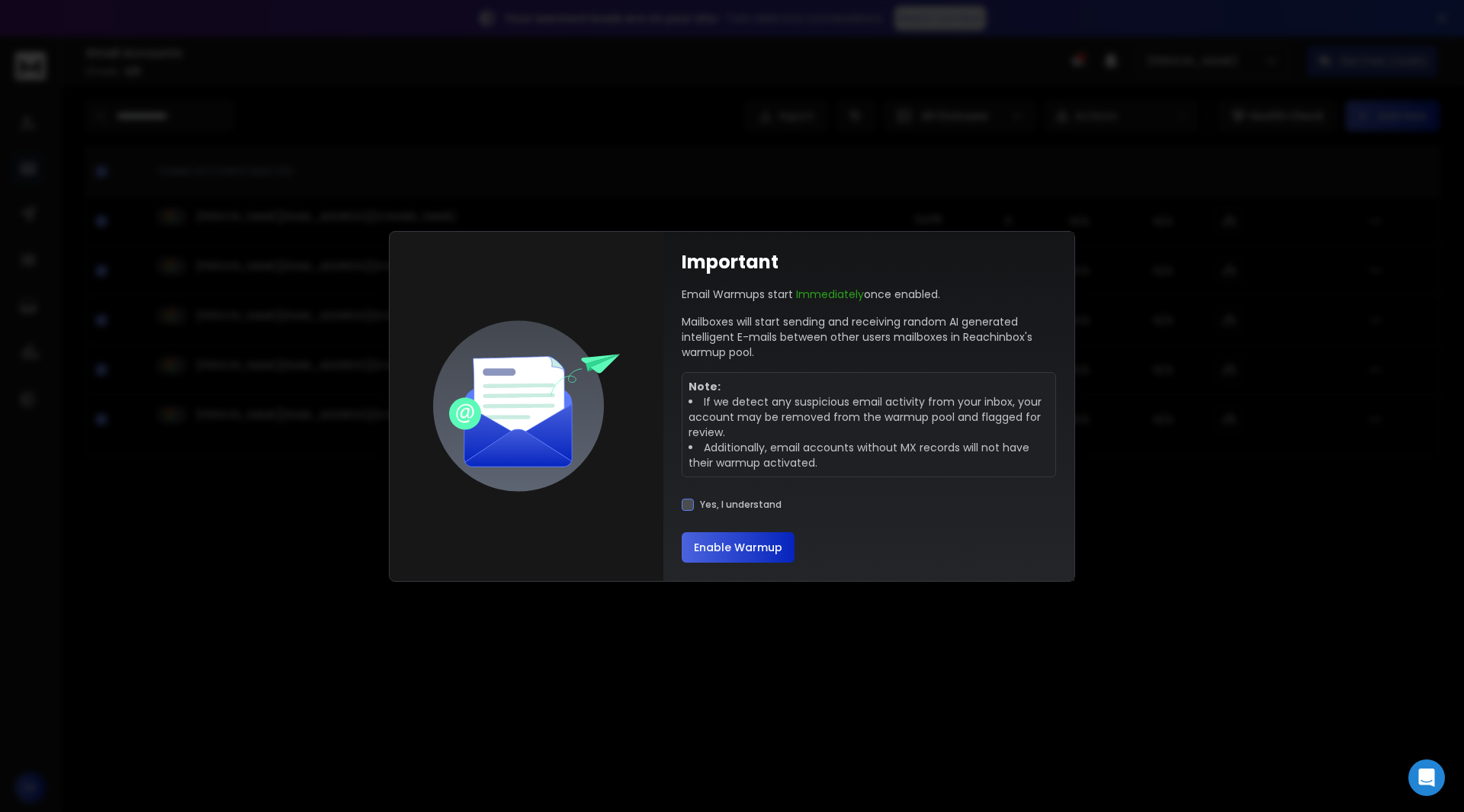
click at [687, 507] on button "Yes, I understand" at bounding box center [687, 504] width 12 height 12
click at [705, 537] on button "Enable Warmup" at bounding box center [738, 547] width 113 height 31
click at [757, 552] on button "Enable Warmup" at bounding box center [738, 547] width 113 height 31
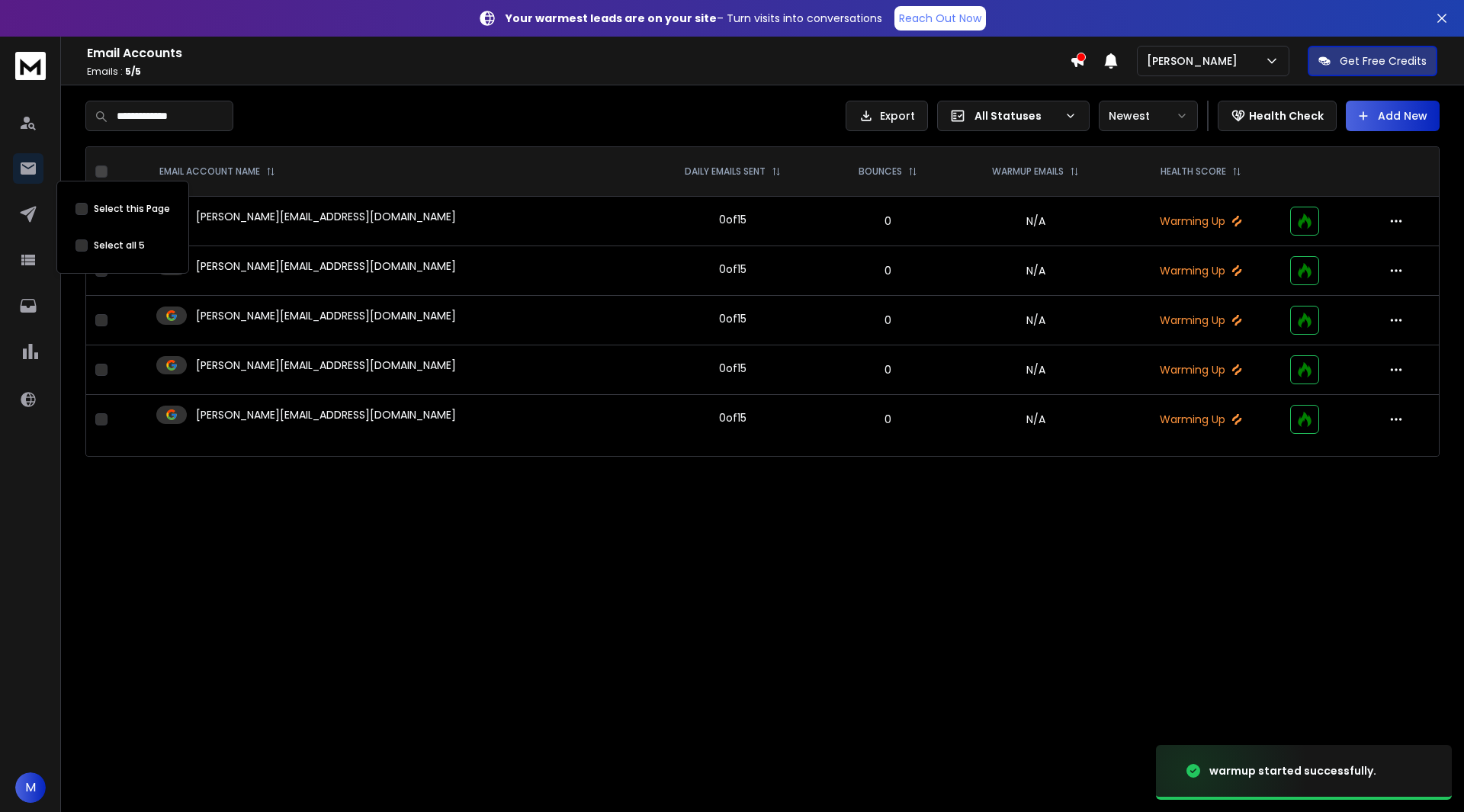
click at [109, 169] on div "on" at bounding box center [121, 171] width 52 height 12
click at [107, 169] on div "on" at bounding box center [121, 171] width 52 height 12
click at [105, 170] on button "on" at bounding box center [101, 171] width 12 height 12
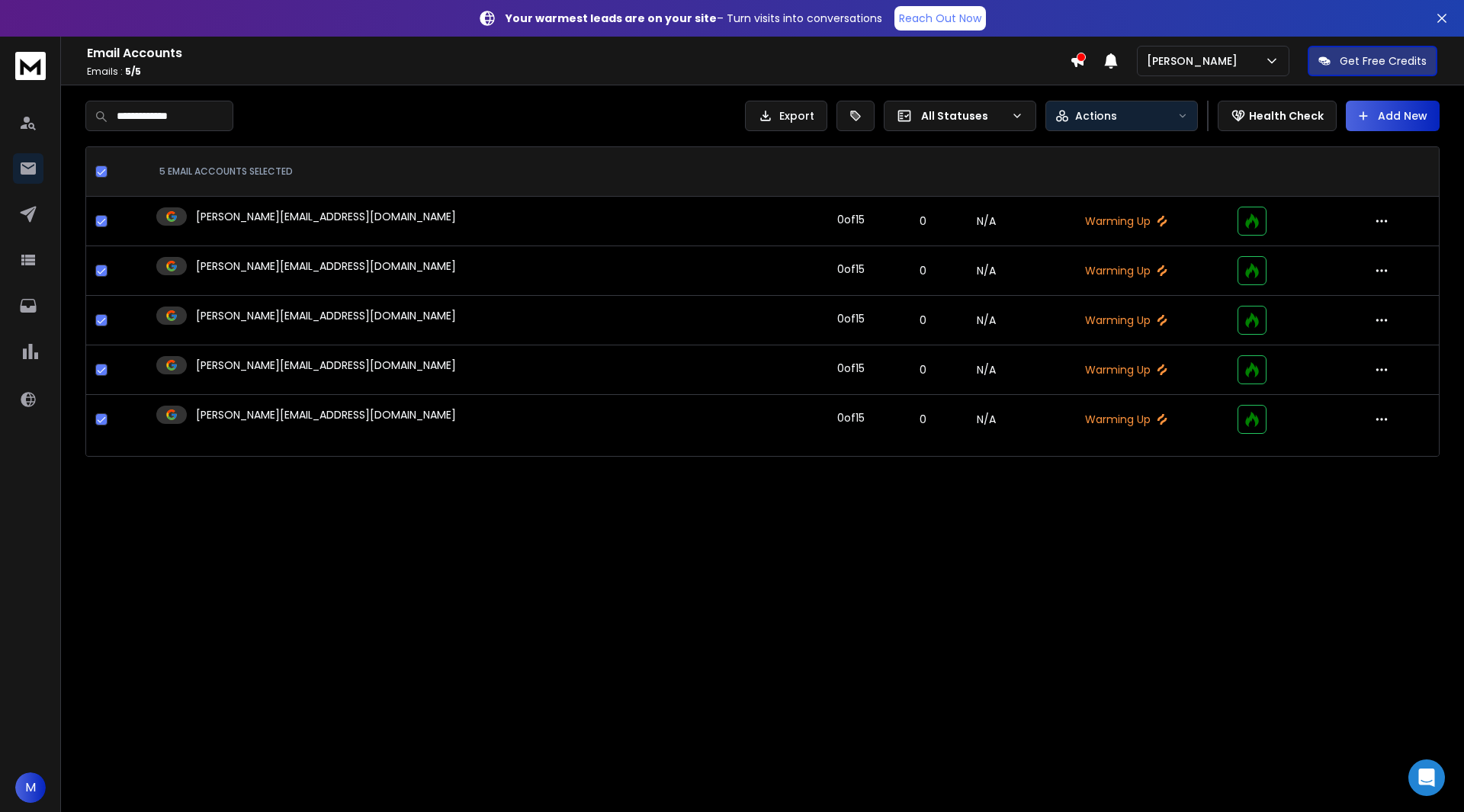
click at [1129, 127] on body "**********" at bounding box center [732, 406] width 1464 height 812
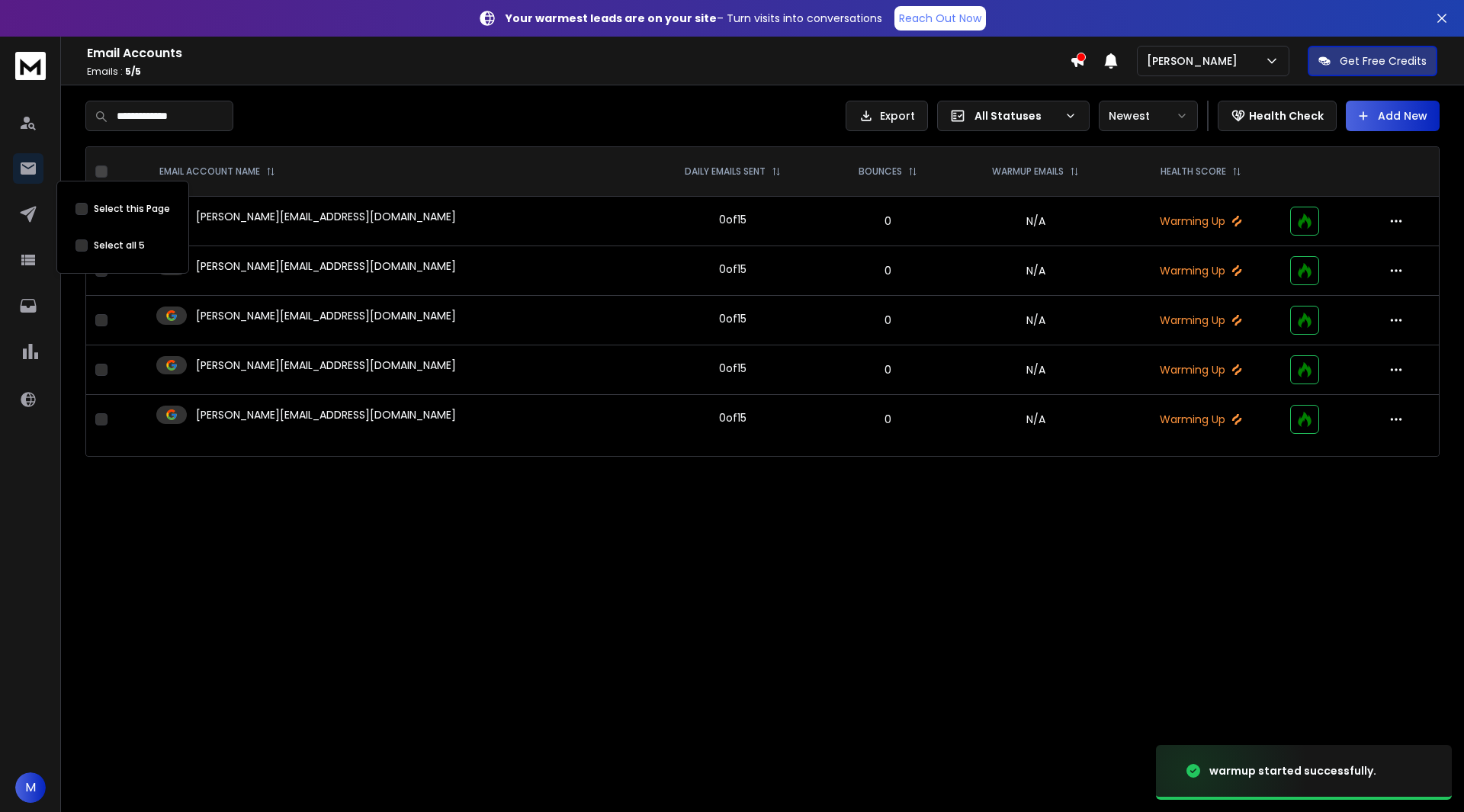
click at [102, 169] on button "on" at bounding box center [101, 171] width 12 height 12
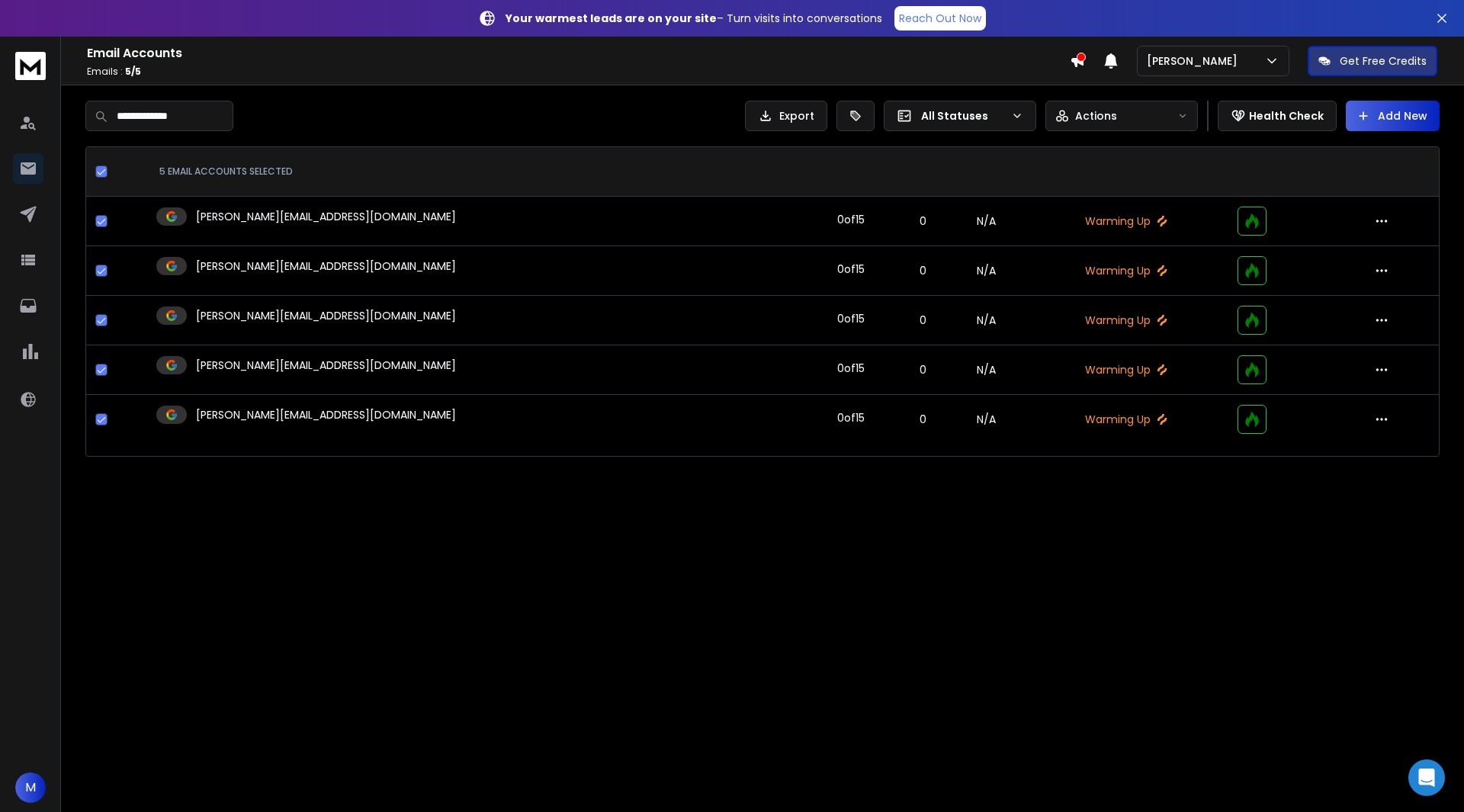
click at [1140, 98] on div "**********" at bounding box center [762, 278] width 1403 height 386
click at [1145, 111] on div "Actions" at bounding box center [1112, 115] width 115 height 15
click at [1131, 149] on div "Bulk Edit" at bounding box center [1125, 150] width 145 height 25
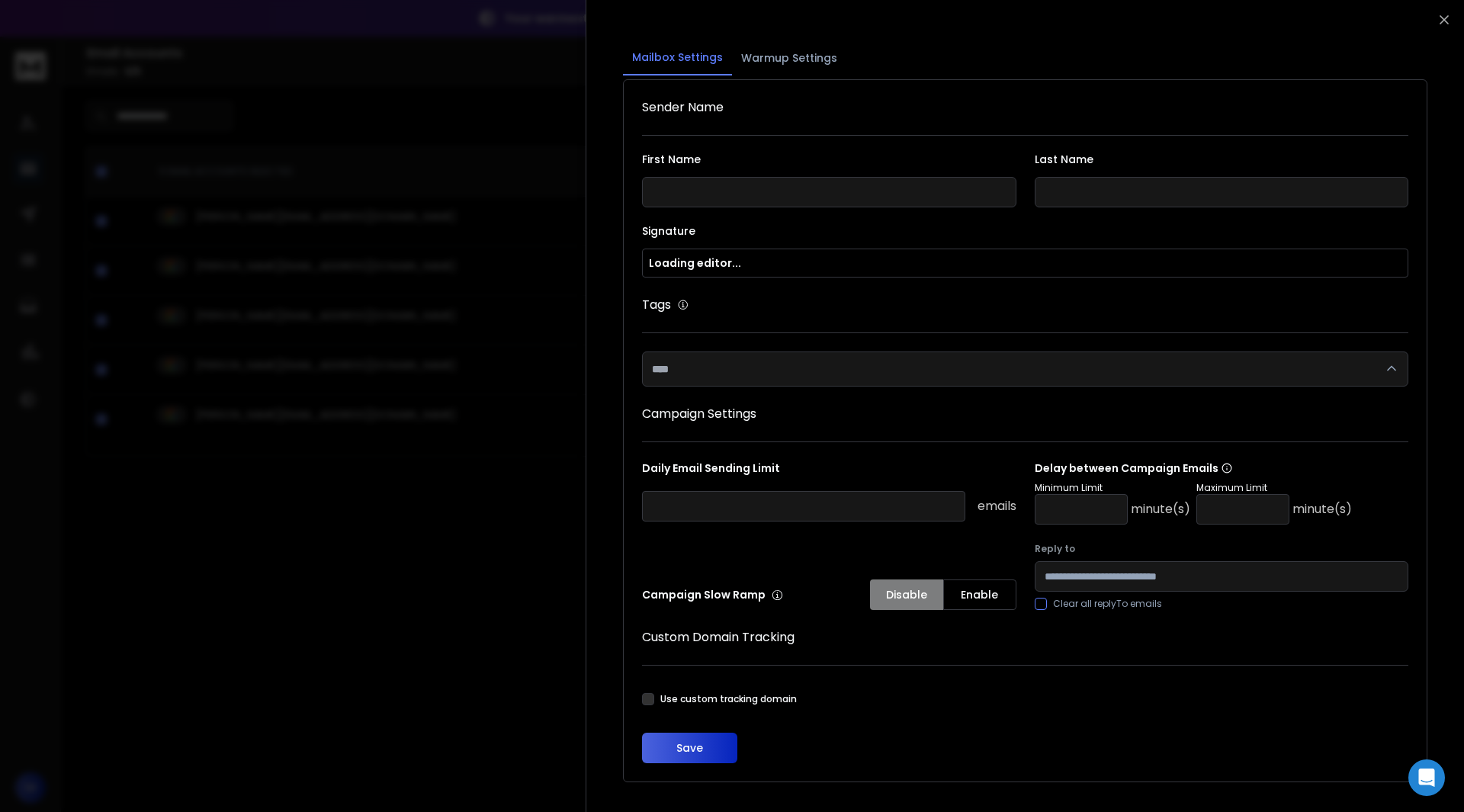
click at [645, 697] on button "Reply to" at bounding box center [647, 698] width 12 height 12
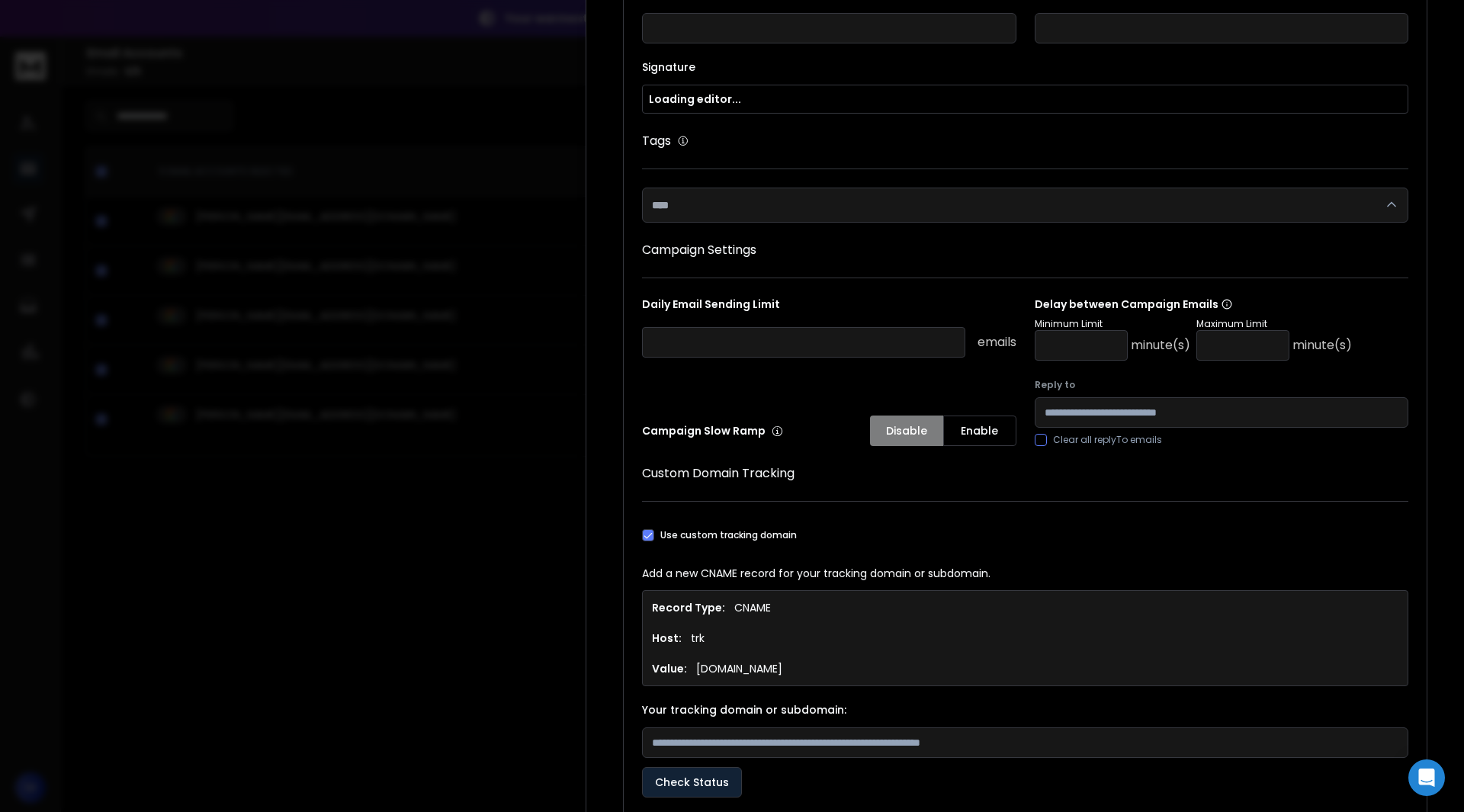
scroll to position [260, 0]
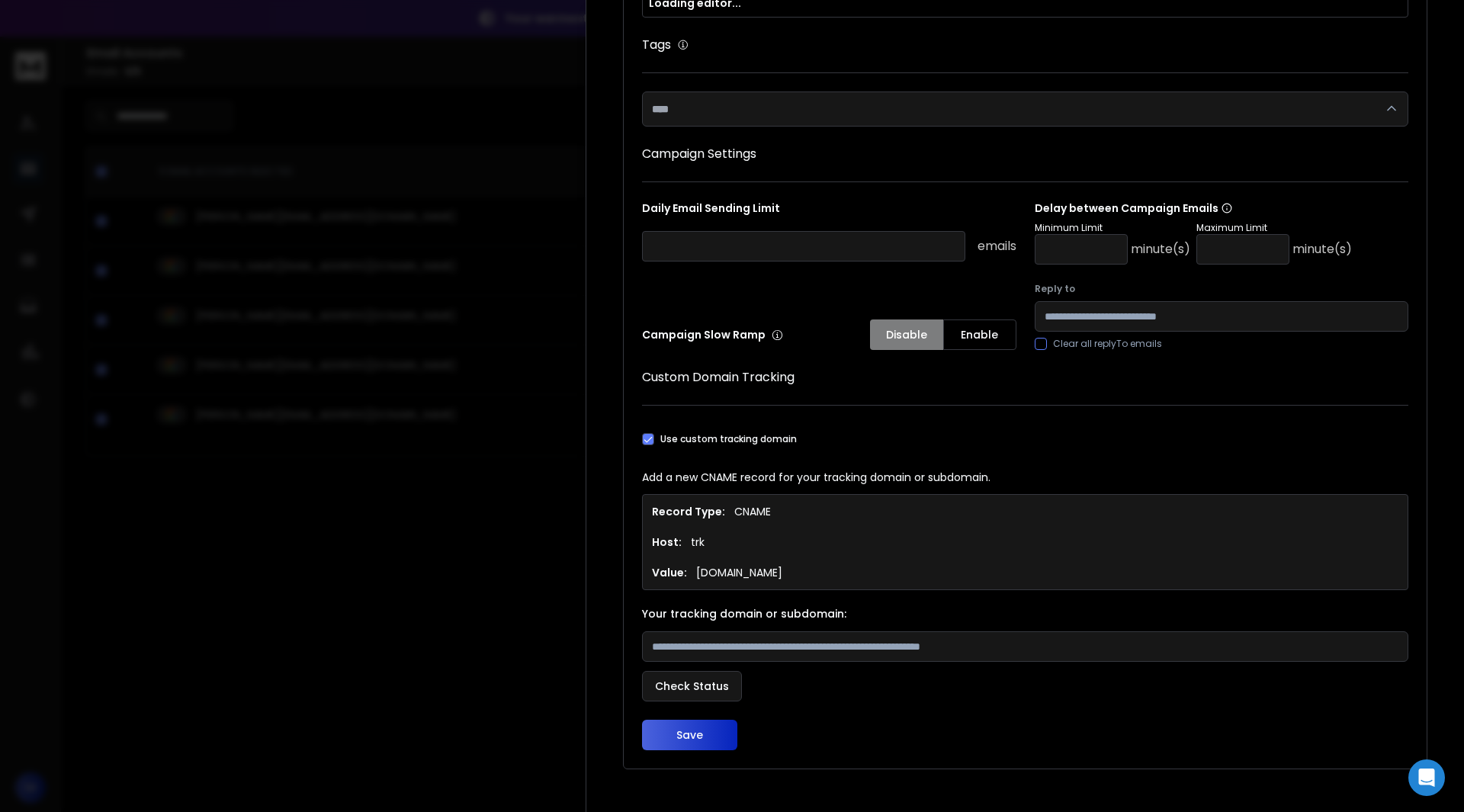
click at [716, 649] on input at bounding box center [1025, 647] width 767 height 31
paste input "**********"
type input "**********"
click at [717, 690] on button "Check Status" at bounding box center [692, 687] width 100 height 31
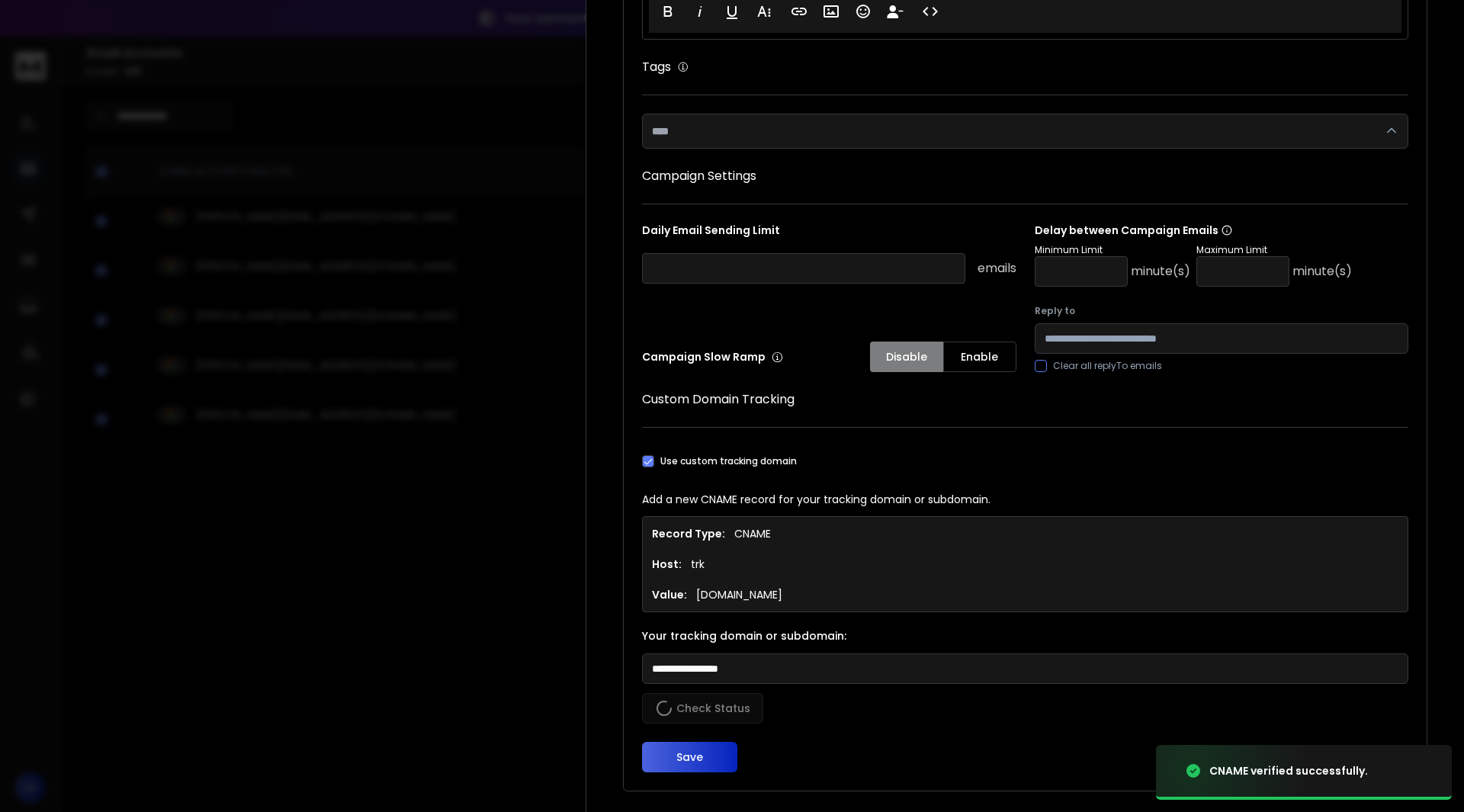
scroll to position [336, 0]
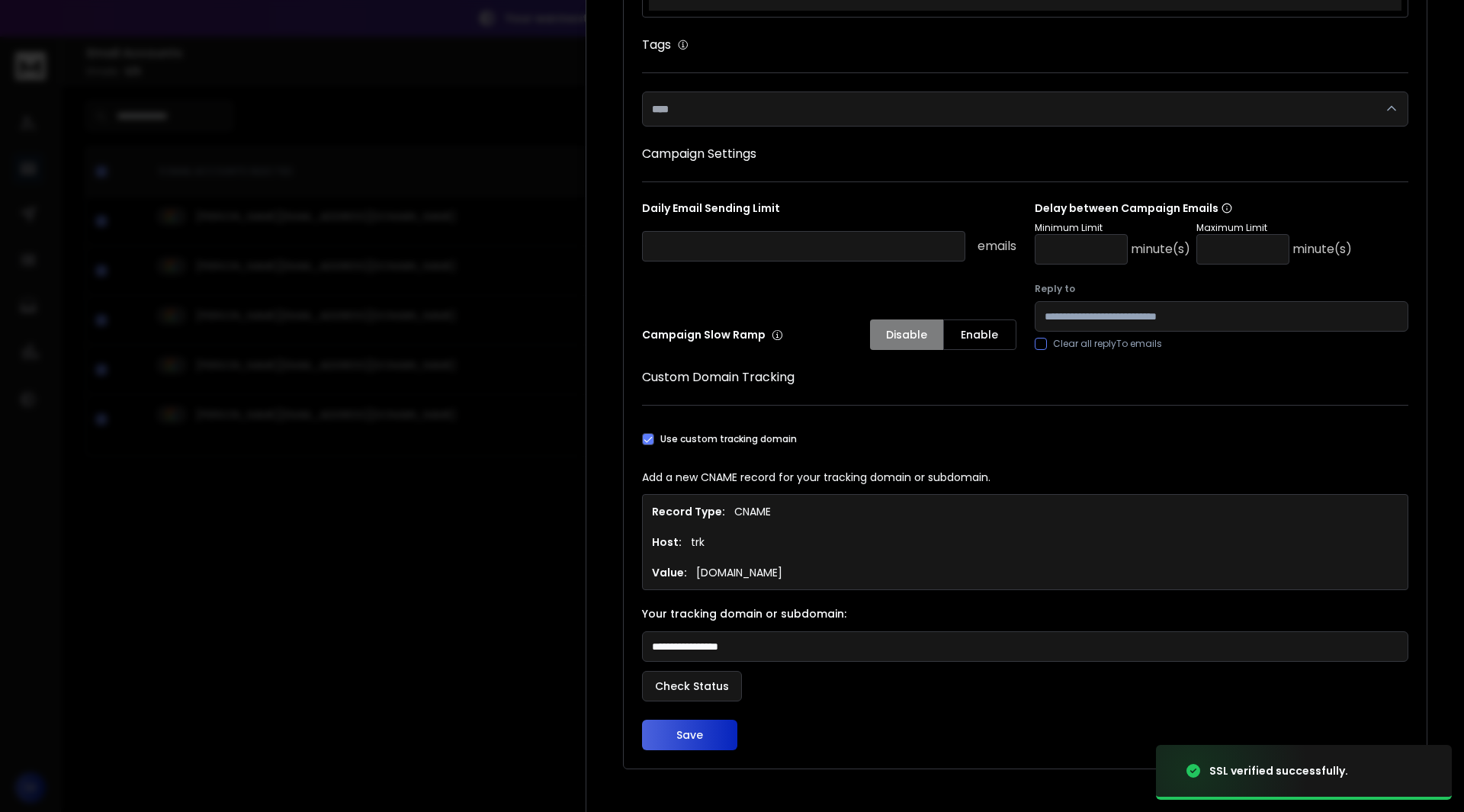
click at [713, 737] on button "Save" at bounding box center [689, 736] width 95 height 31
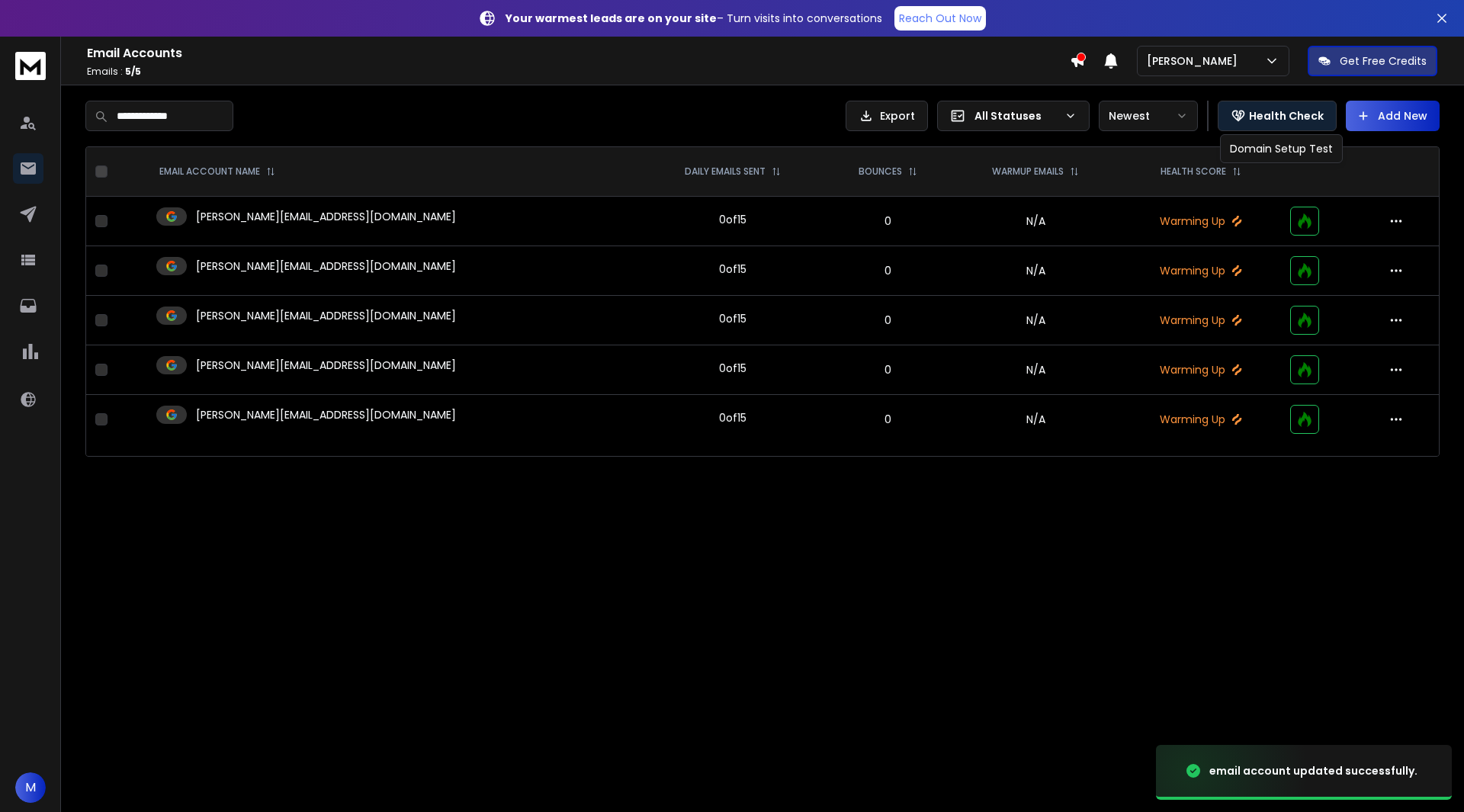
click at [1271, 115] on p "Health Check" at bounding box center [1286, 115] width 75 height 15
click at [1268, 115] on p "Health Check" at bounding box center [1286, 115] width 75 height 15
click at [1182, 125] on button "Newest" at bounding box center [1148, 116] width 99 height 31
click at [1063, 115] on div "All Statuses" at bounding box center [1013, 116] width 153 height 31
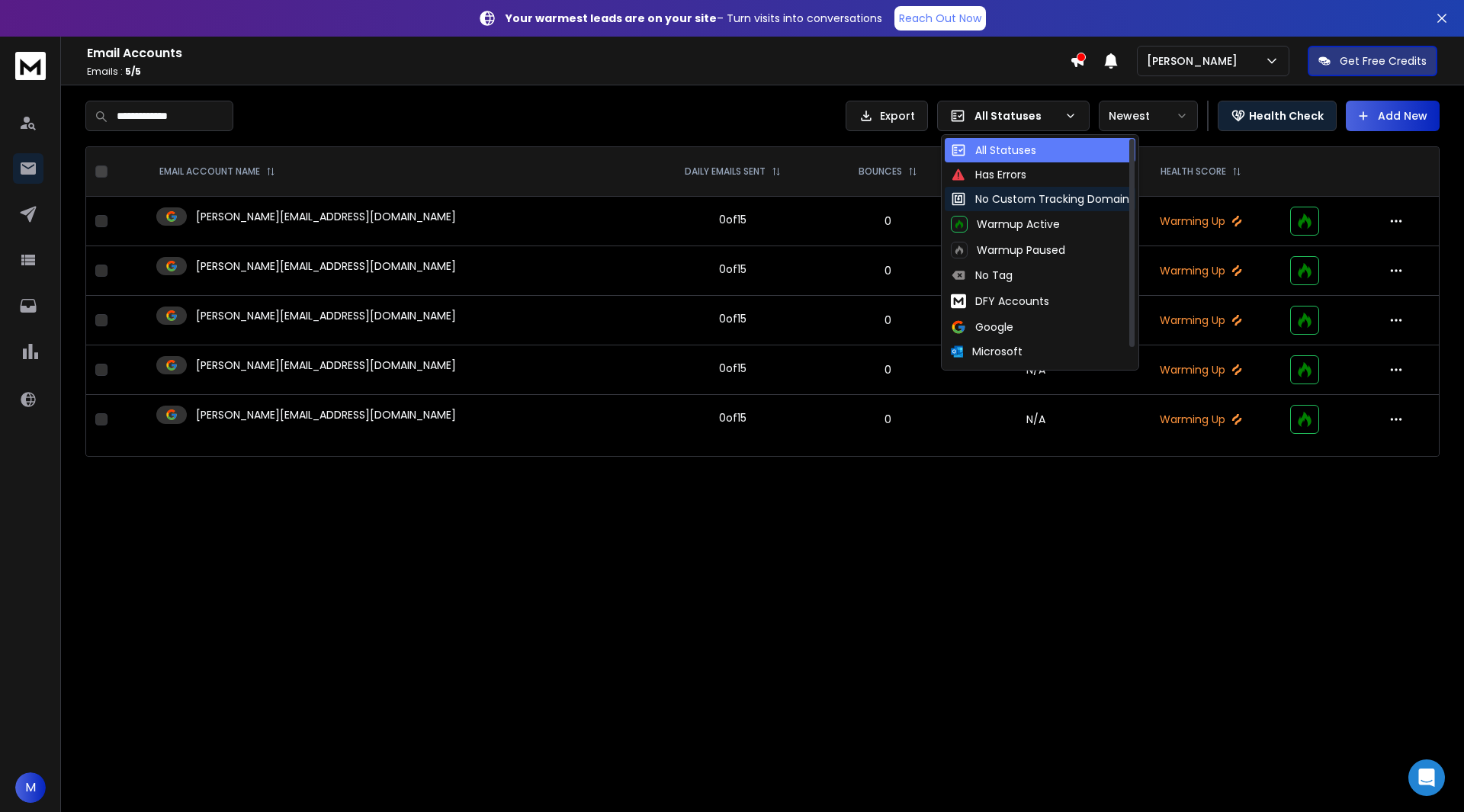
click at [1037, 196] on div "No Custom Tracking Domain" at bounding box center [1040, 198] width 178 height 15
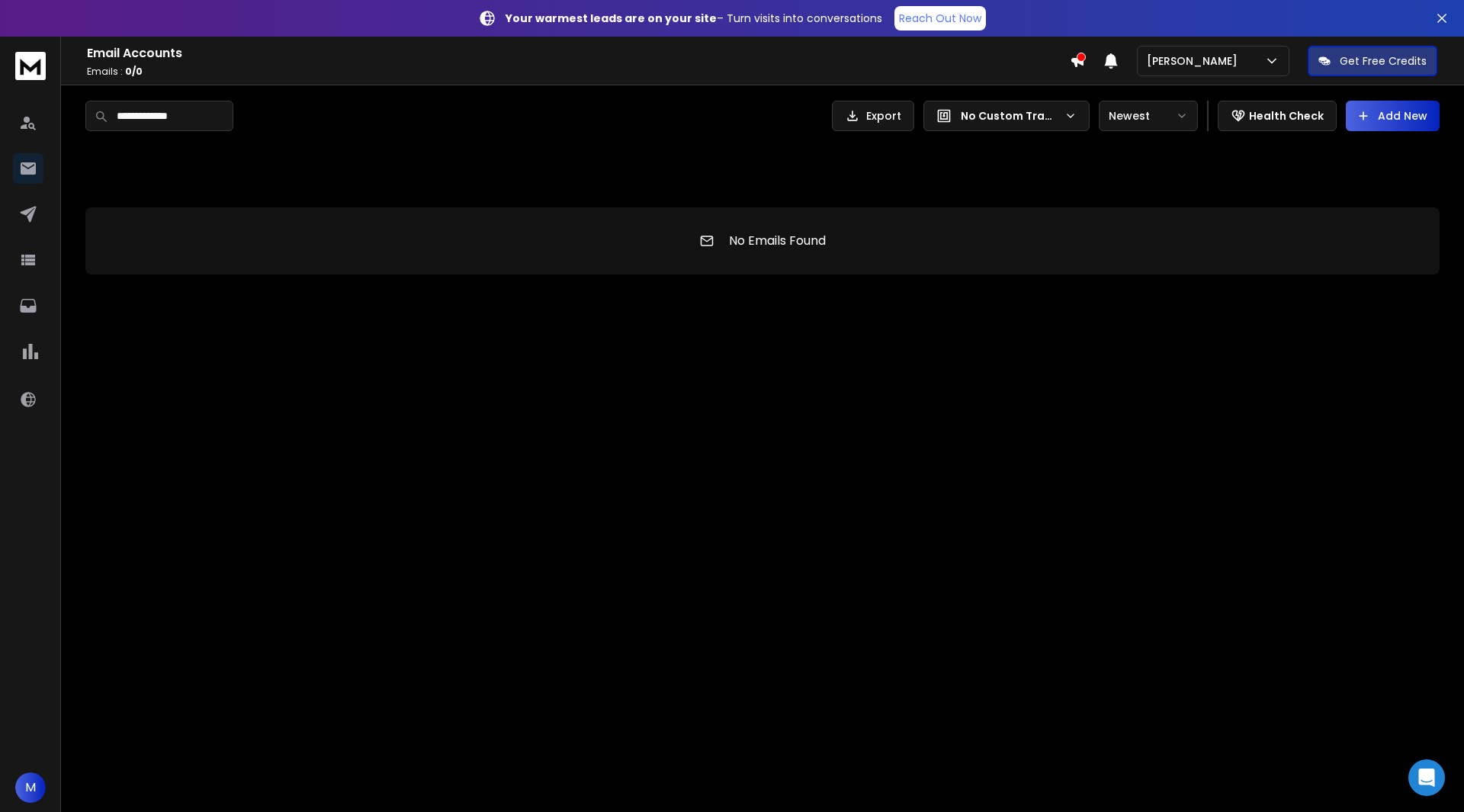
click at [1048, 98] on div "**********" at bounding box center [762, 187] width 1403 height 205
click at [1050, 111] on p "No Custom Tracking Domain" at bounding box center [1008, 115] width 97 height 15
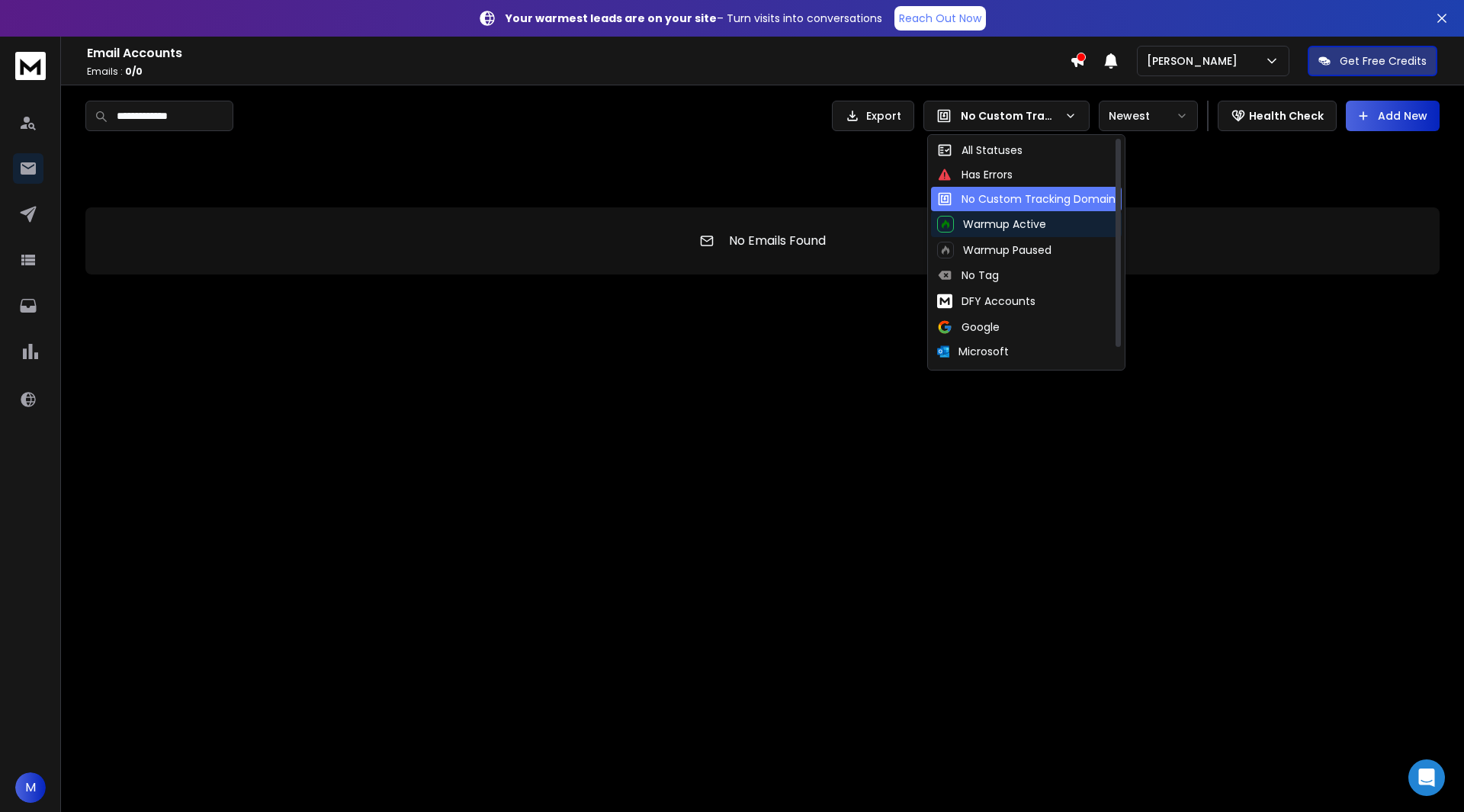
click at [1018, 233] on div "Warmup Active" at bounding box center [1027, 224] width 191 height 26
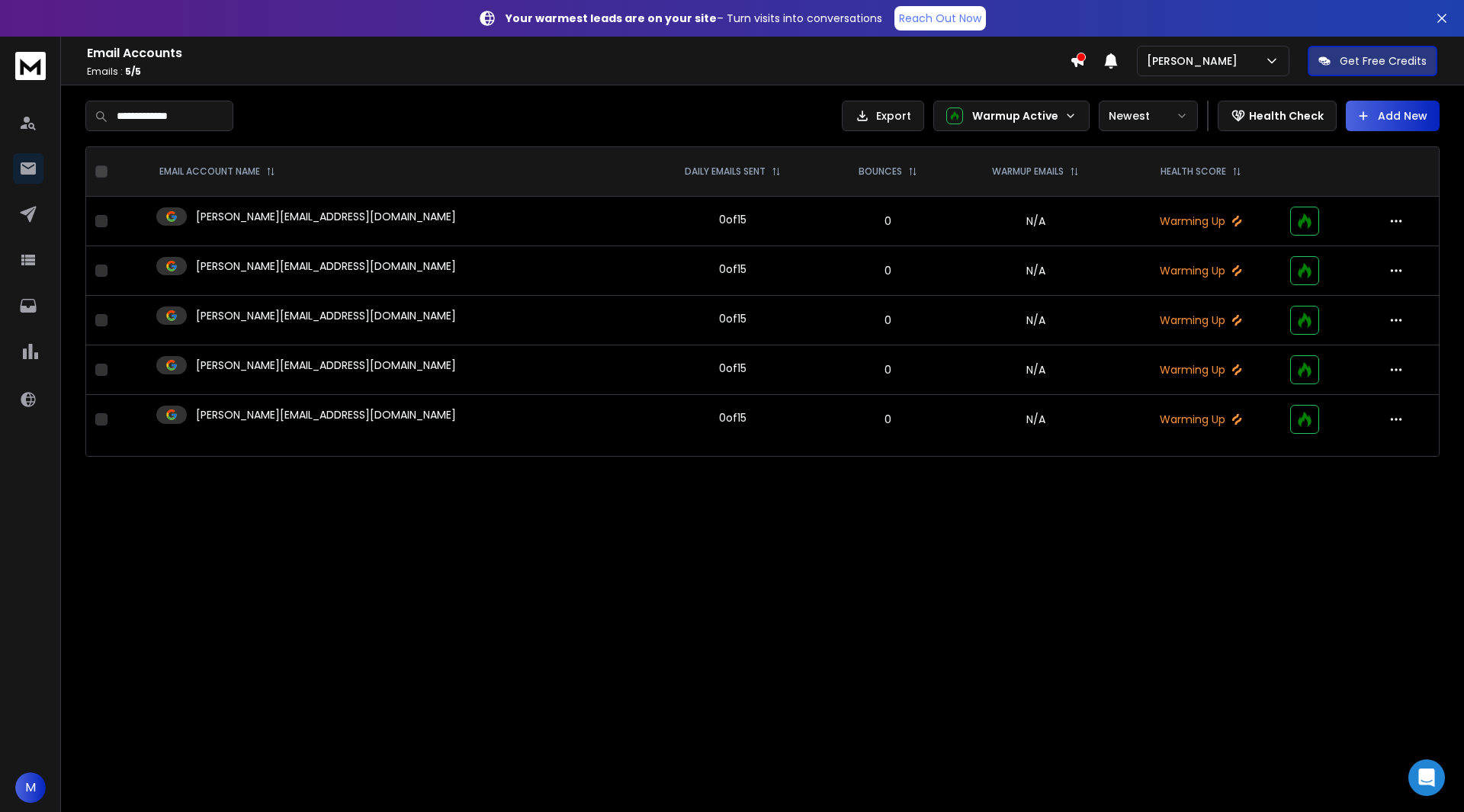
click at [1066, 112] on div "Warmup Active" at bounding box center [1011, 116] width 156 height 31
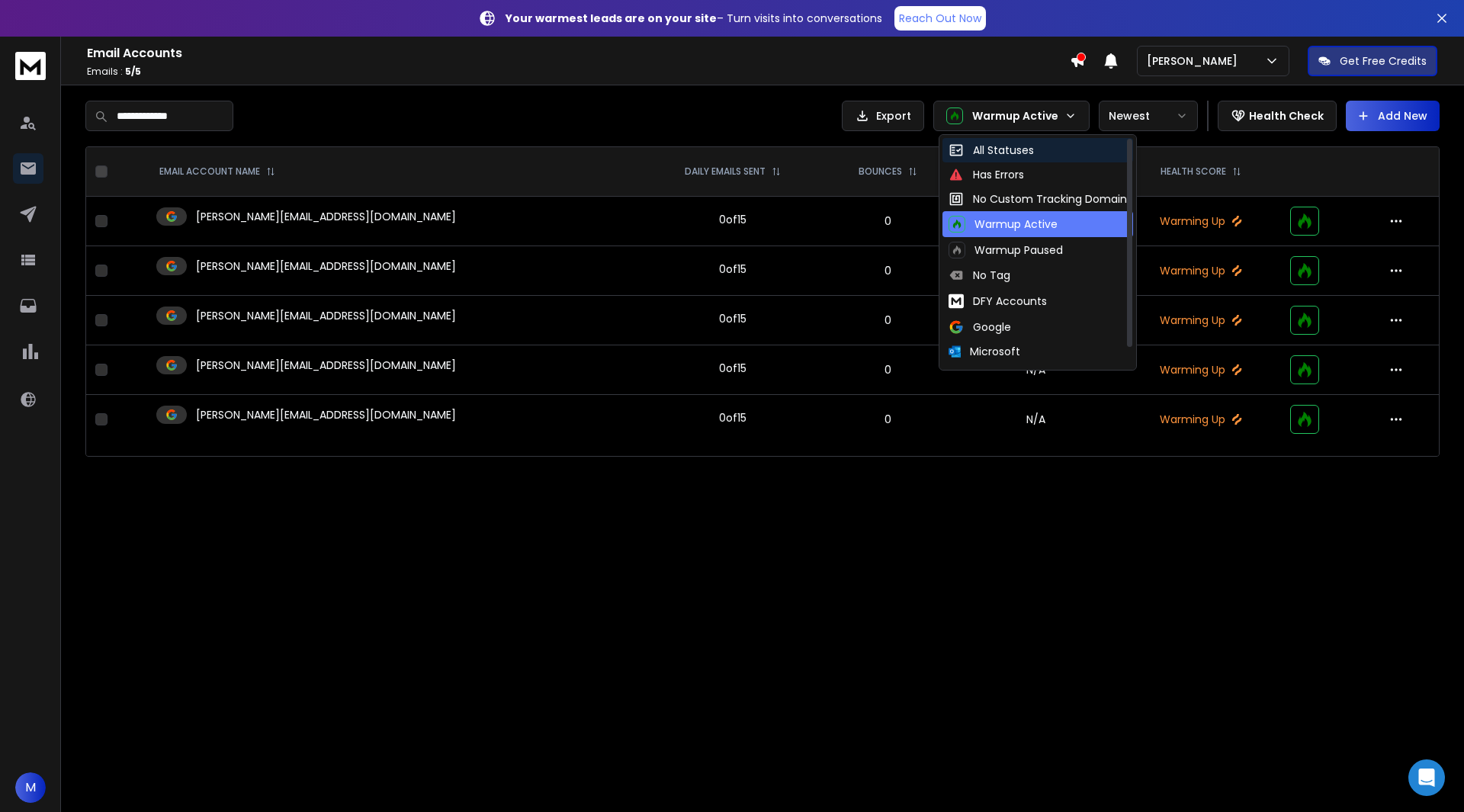
click at [1038, 143] on div "All Statuses" at bounding box center [1038, 150] width 191 height 25
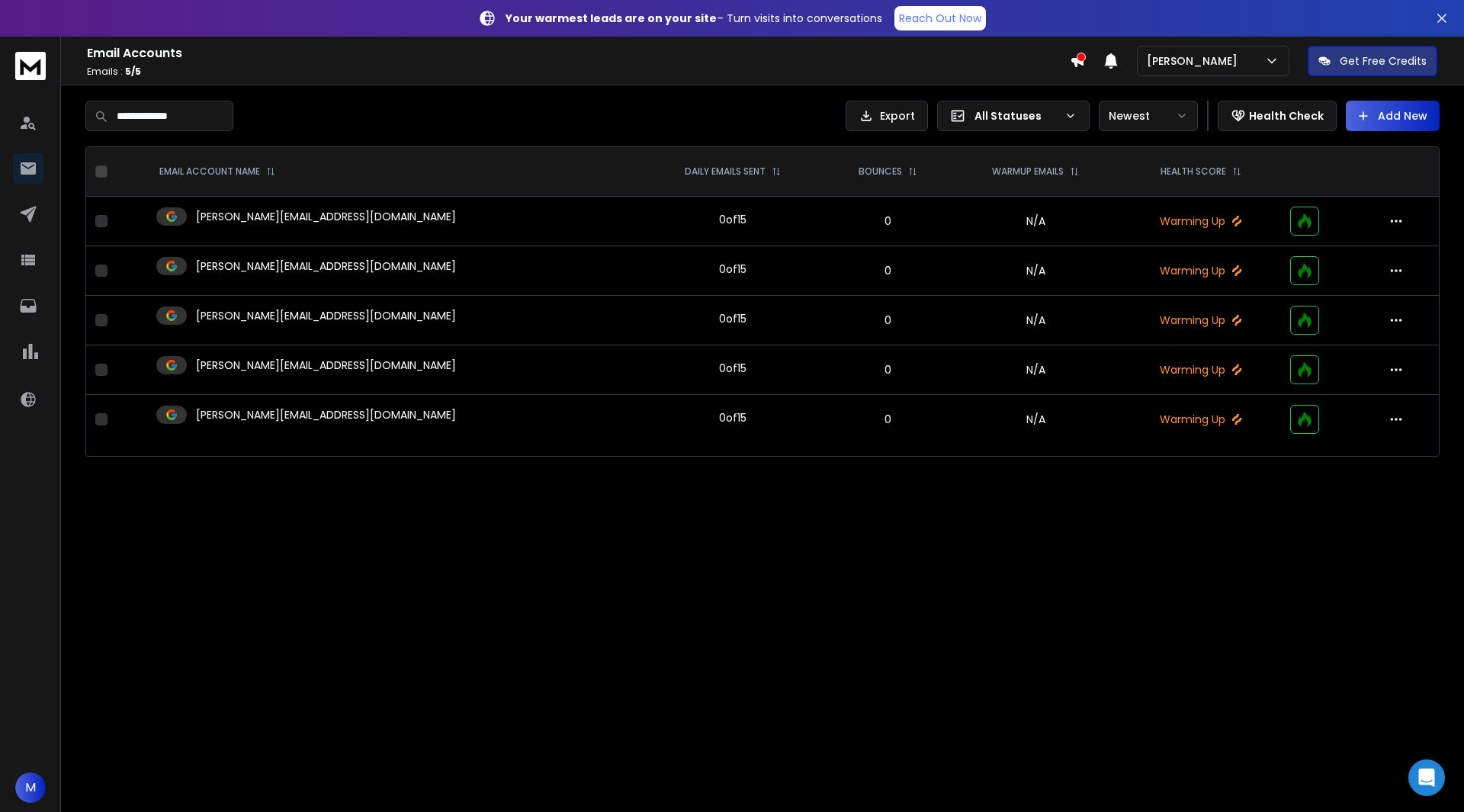
click at [215, 111] on input "**********" at bounding box center [159, 116] width 148 height 31
paste input "*"
type input "**********"
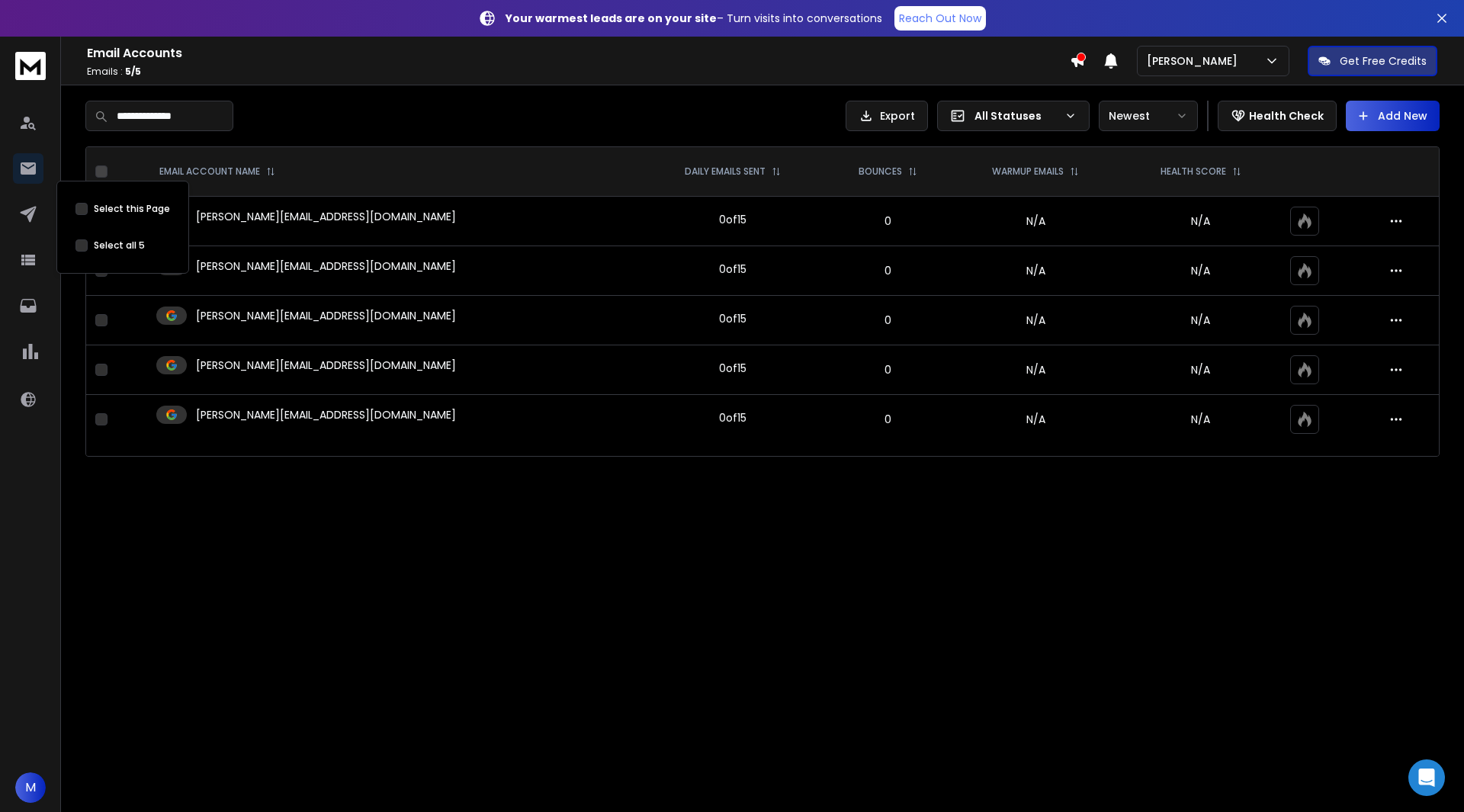
click at [102, 172] on button "Select this Page" at bounding box center [101, 171] width 12 height 12
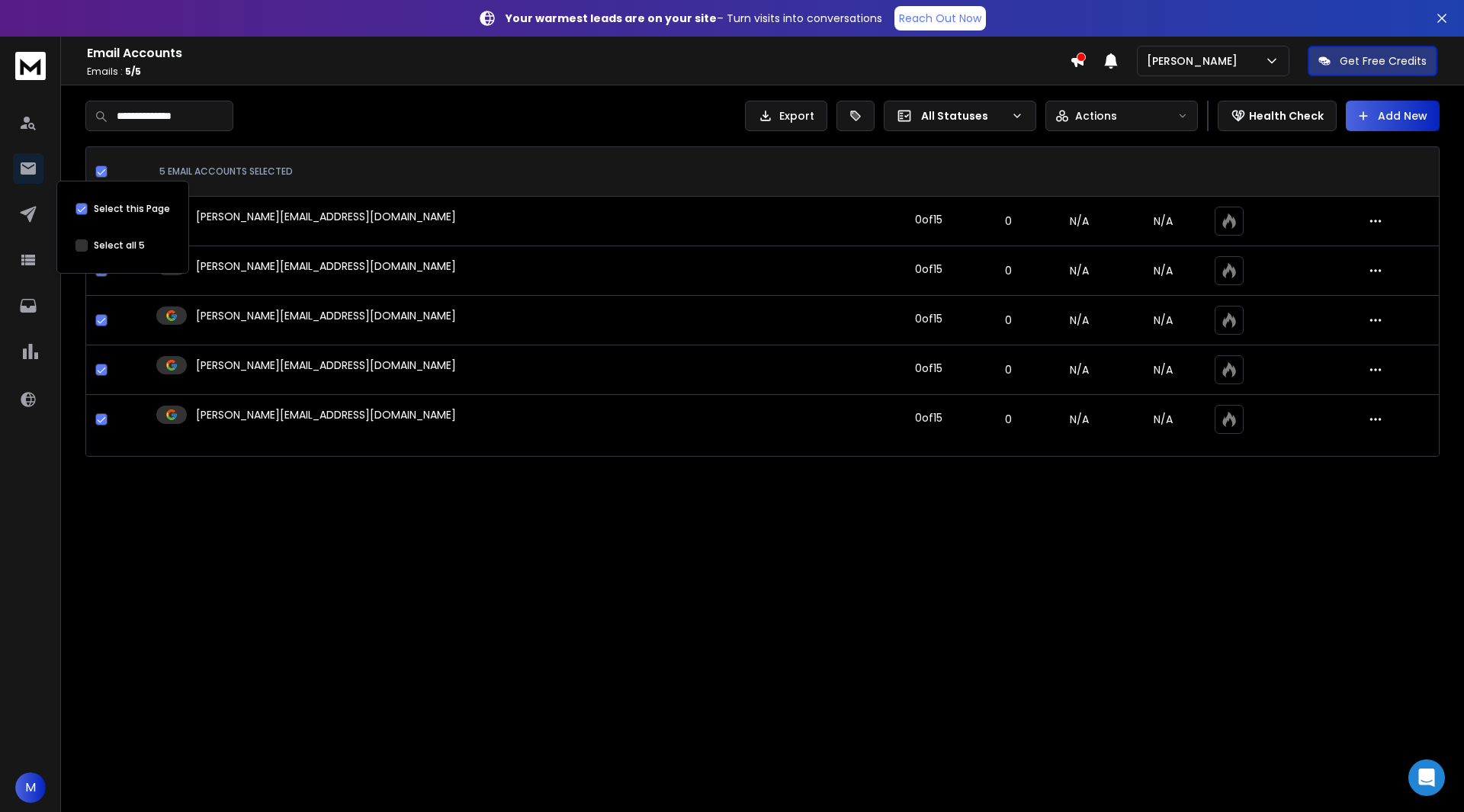
type button "on"
click at [1135, 122] on div "Actions" at bounding box center [1112, 115] width 115 height 15
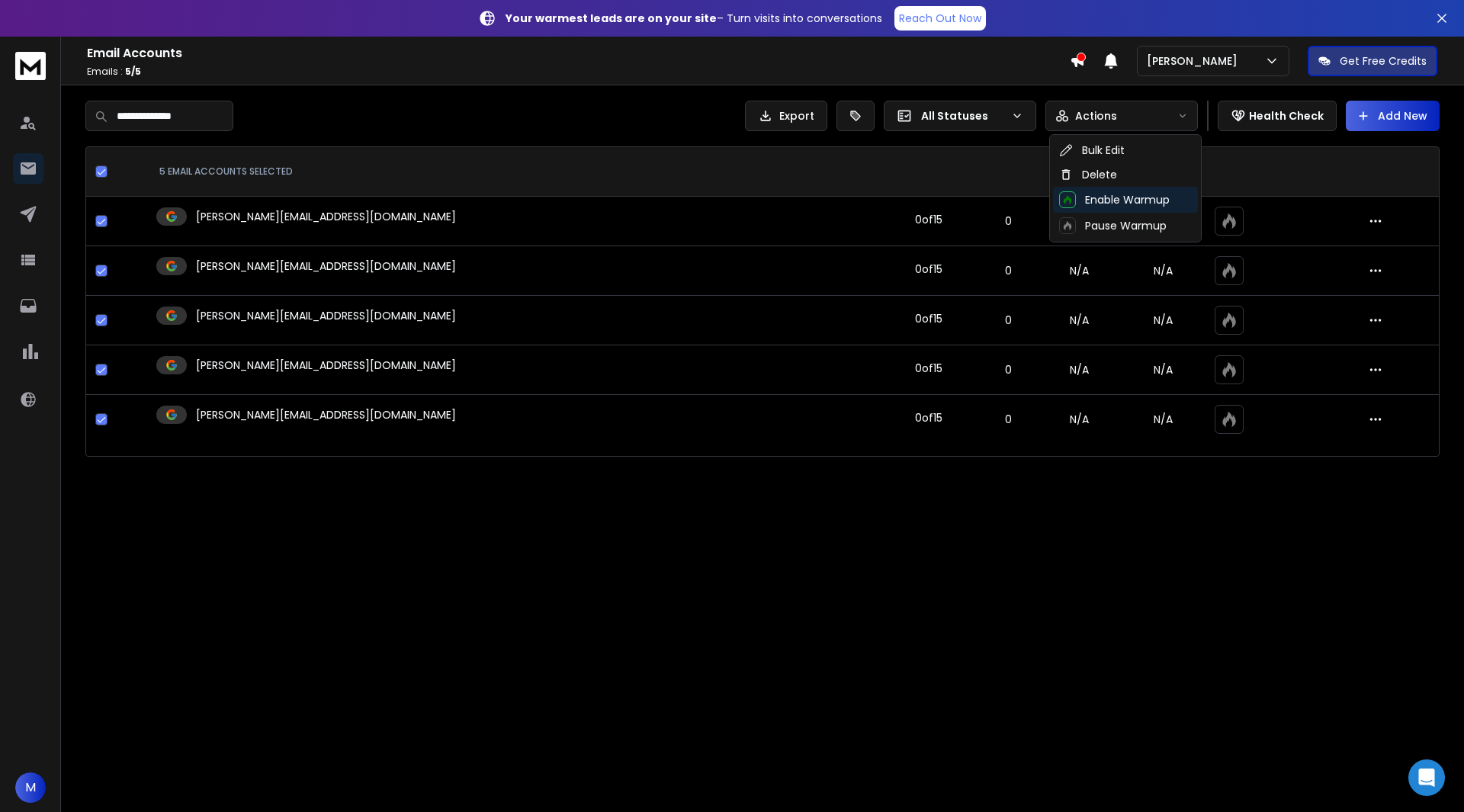
click at [1094, 196] on div "Enable Warmup" at bounding box center [1115, 199] width 111 height 16
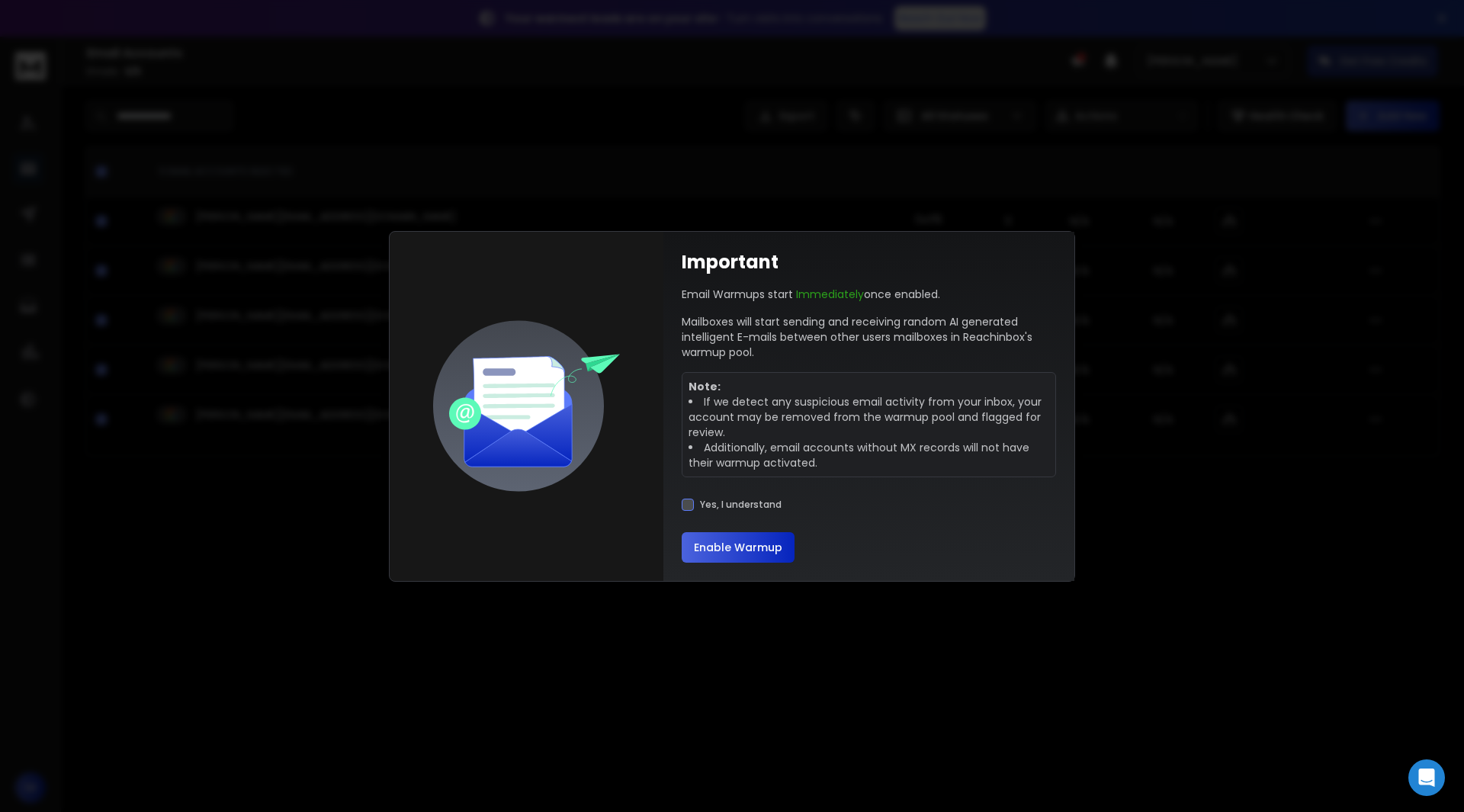
click at [687, 501] on button "Yes, I understand" at bounding box center [687, 504] width 12 height 12
click at [702, 548] on button "Enable Warmup" at bounding box center [738, 547] width 113 height 31
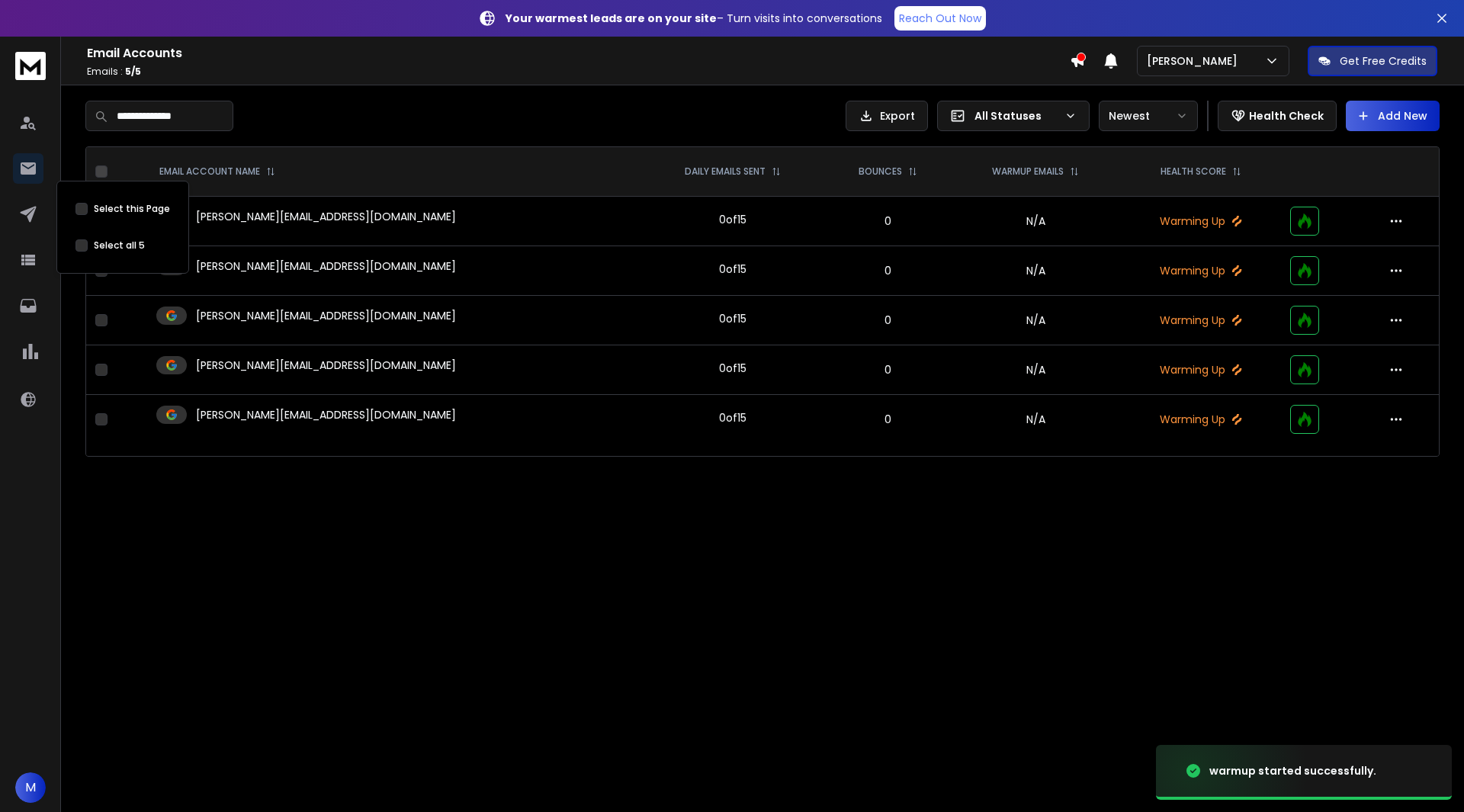
click at [106, 171] on button "on" at bounding box center [101, 171] width 12 height 12
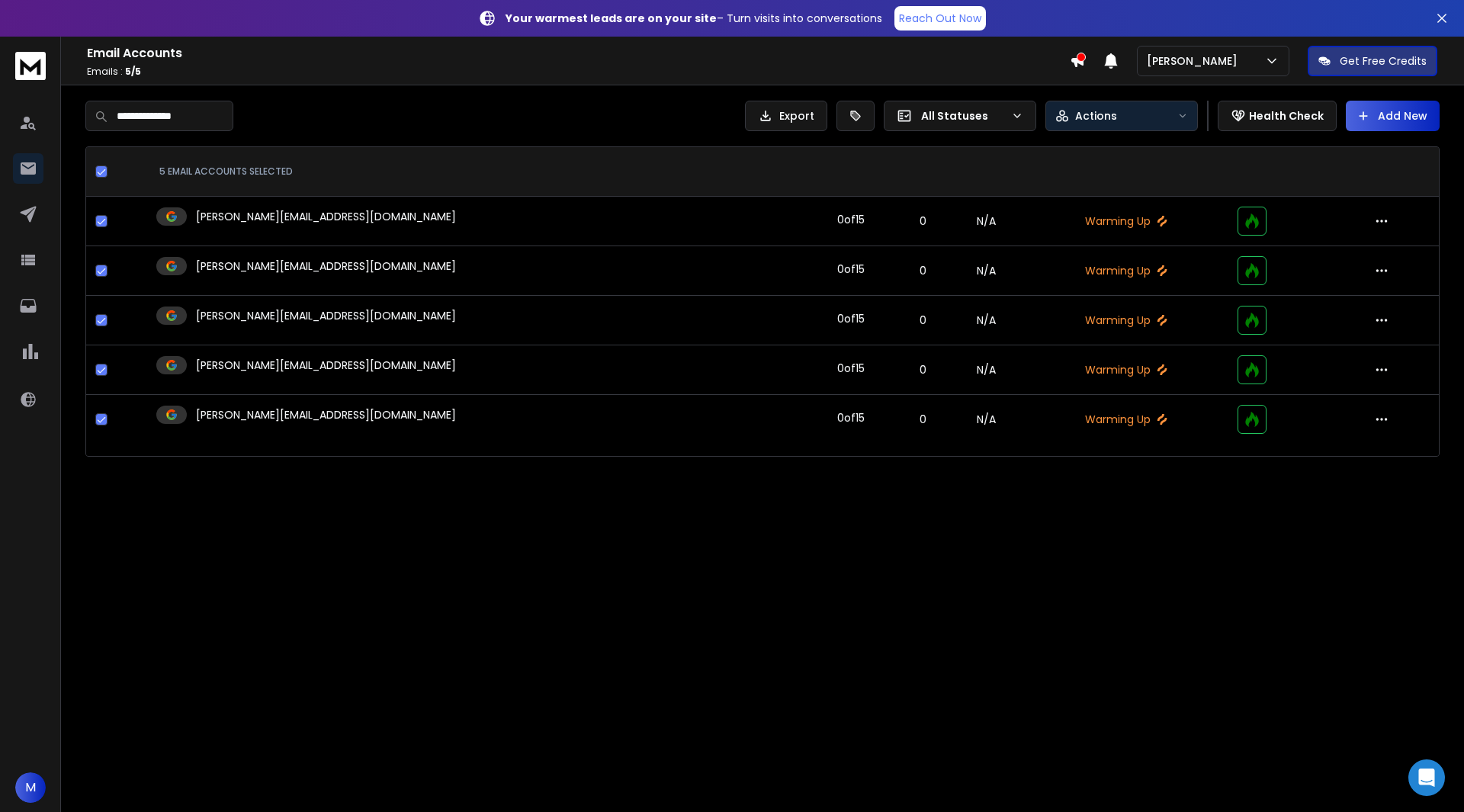
click at [1177, 120] on button "Actions" at bounding box center [1122, 116] width 153 height 31
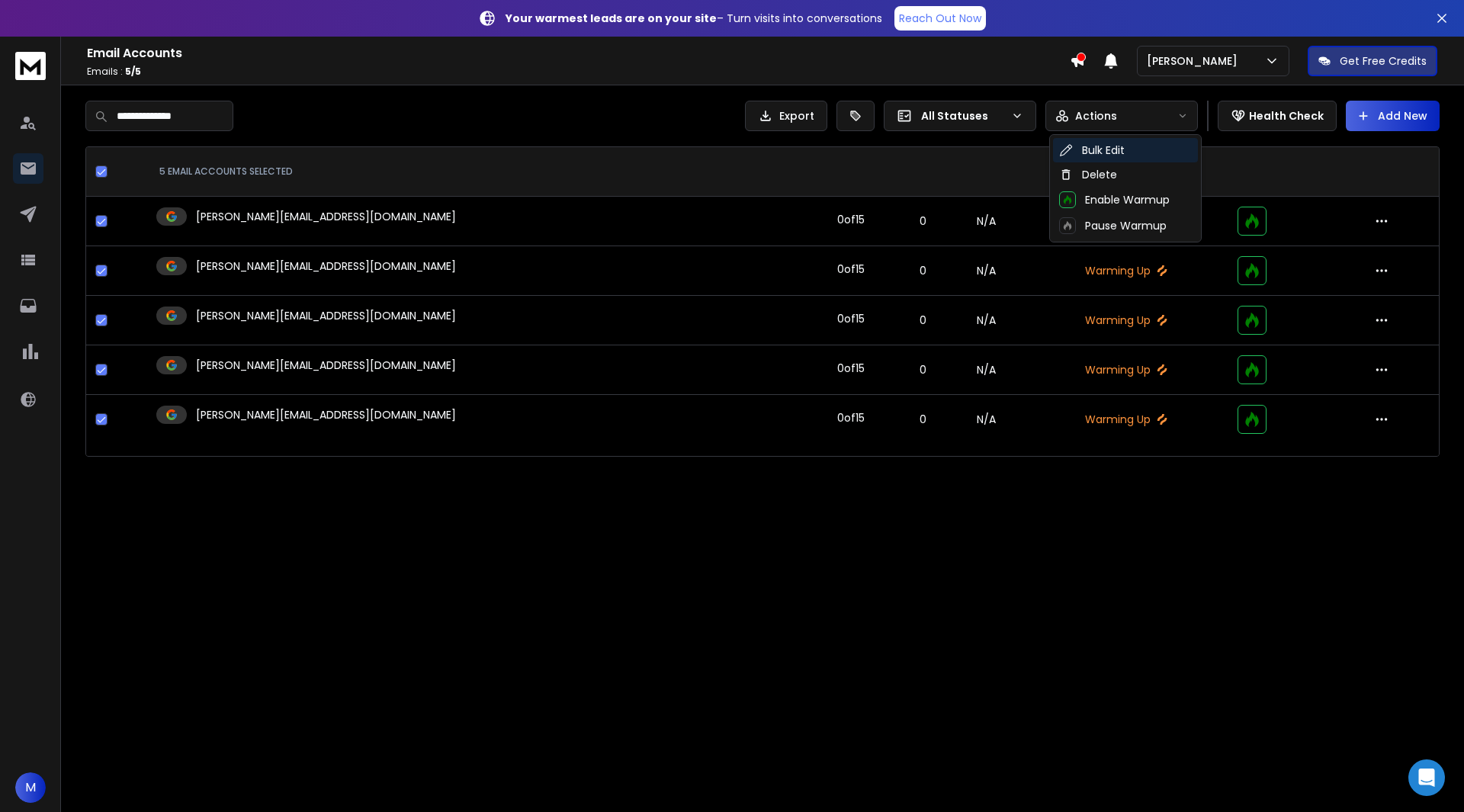
click at [1130, 153] on div "Bulk Edit" at bounding box center [1125, 150] width 145 height 25
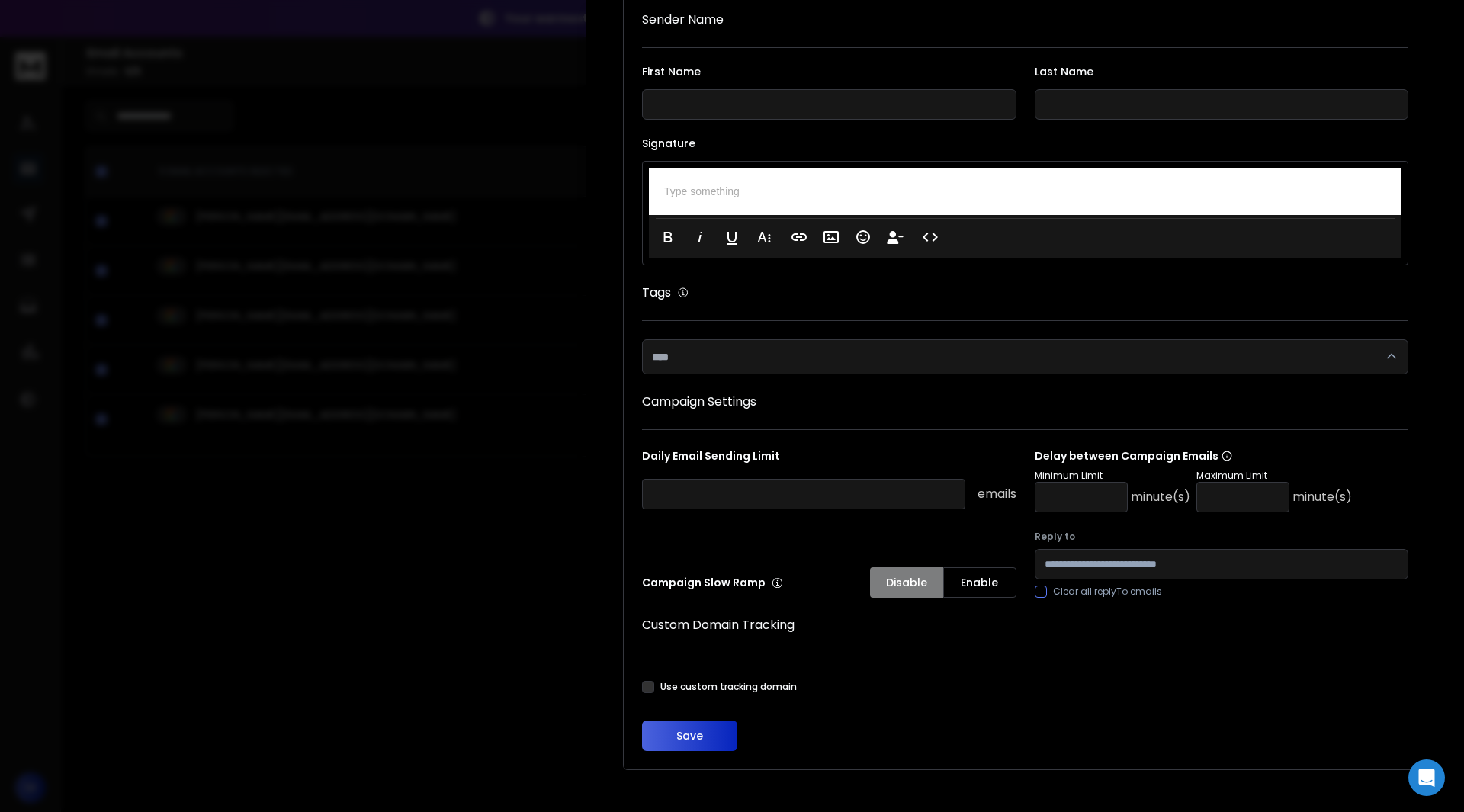
scroll to position [88, 0]
click at [650, 689] on button "Reply to" at bounding box center [647, 686] width 12 height 12
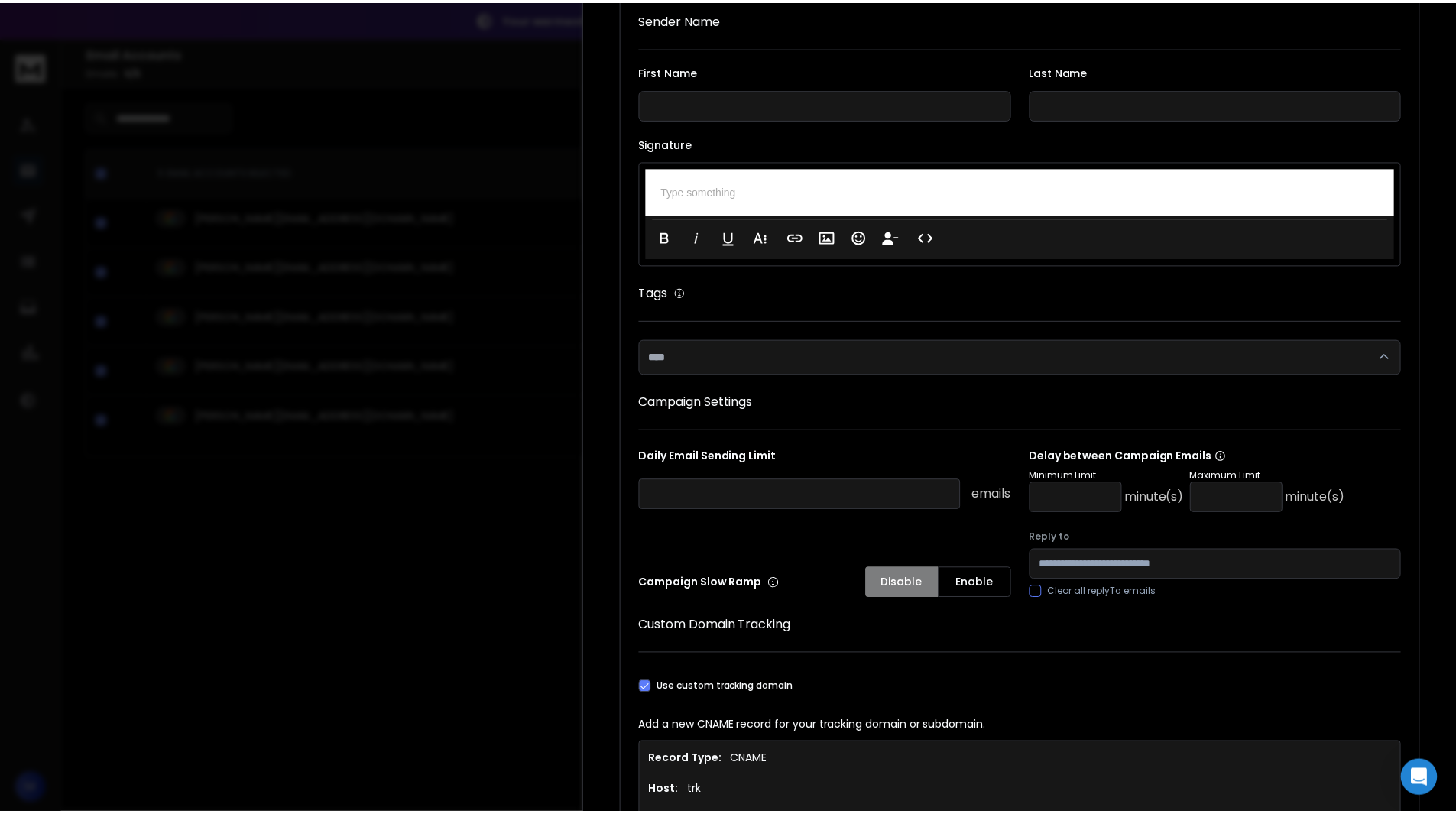
scroll to position [336, 0]
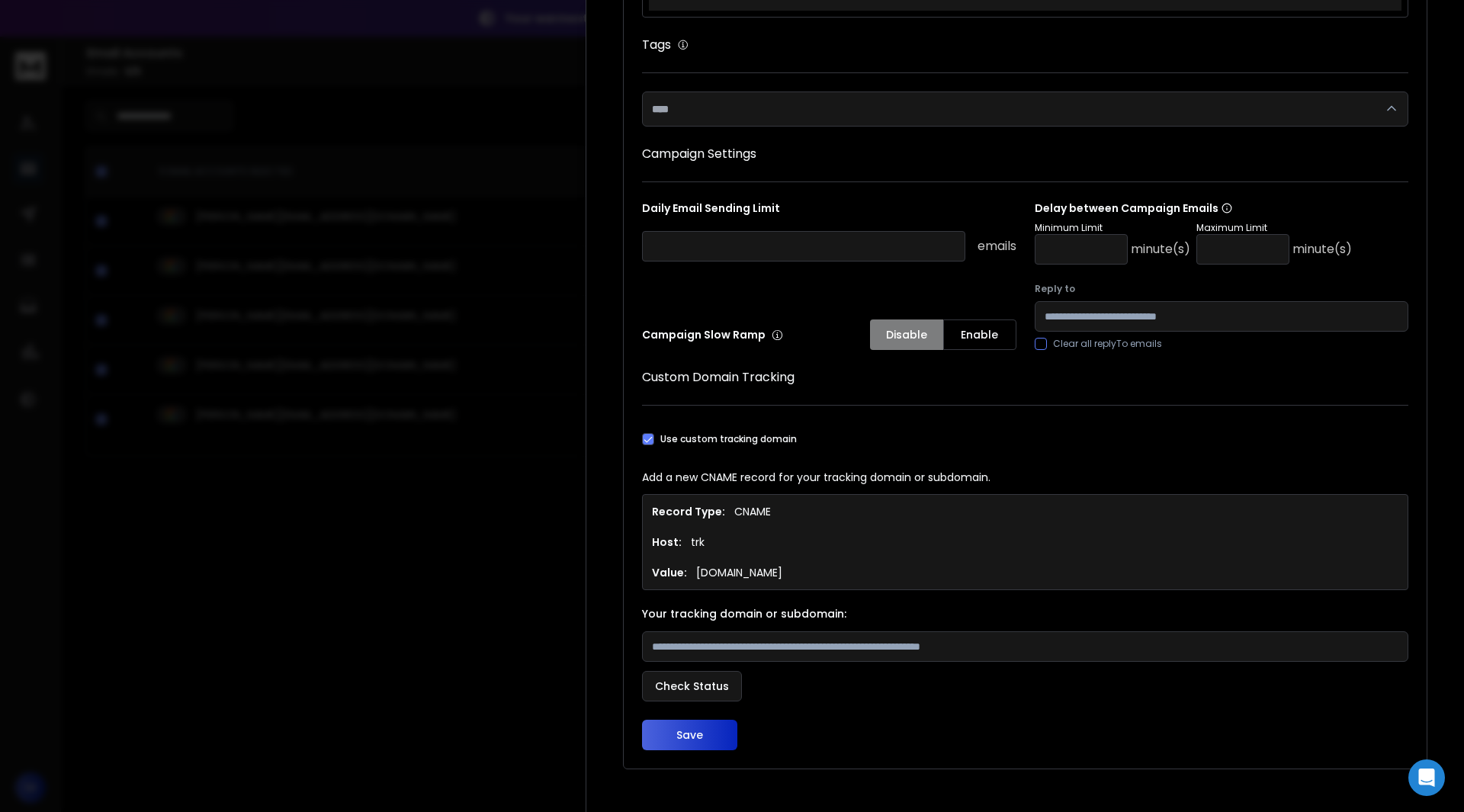
click at [735, 631] on input at bounding box center [1025, 647] width 767 height 31
paste input "**********"
type input "**********"
click at [725, 691] on button "Check Status" at bounding box center [692, 687] width 100 height 31
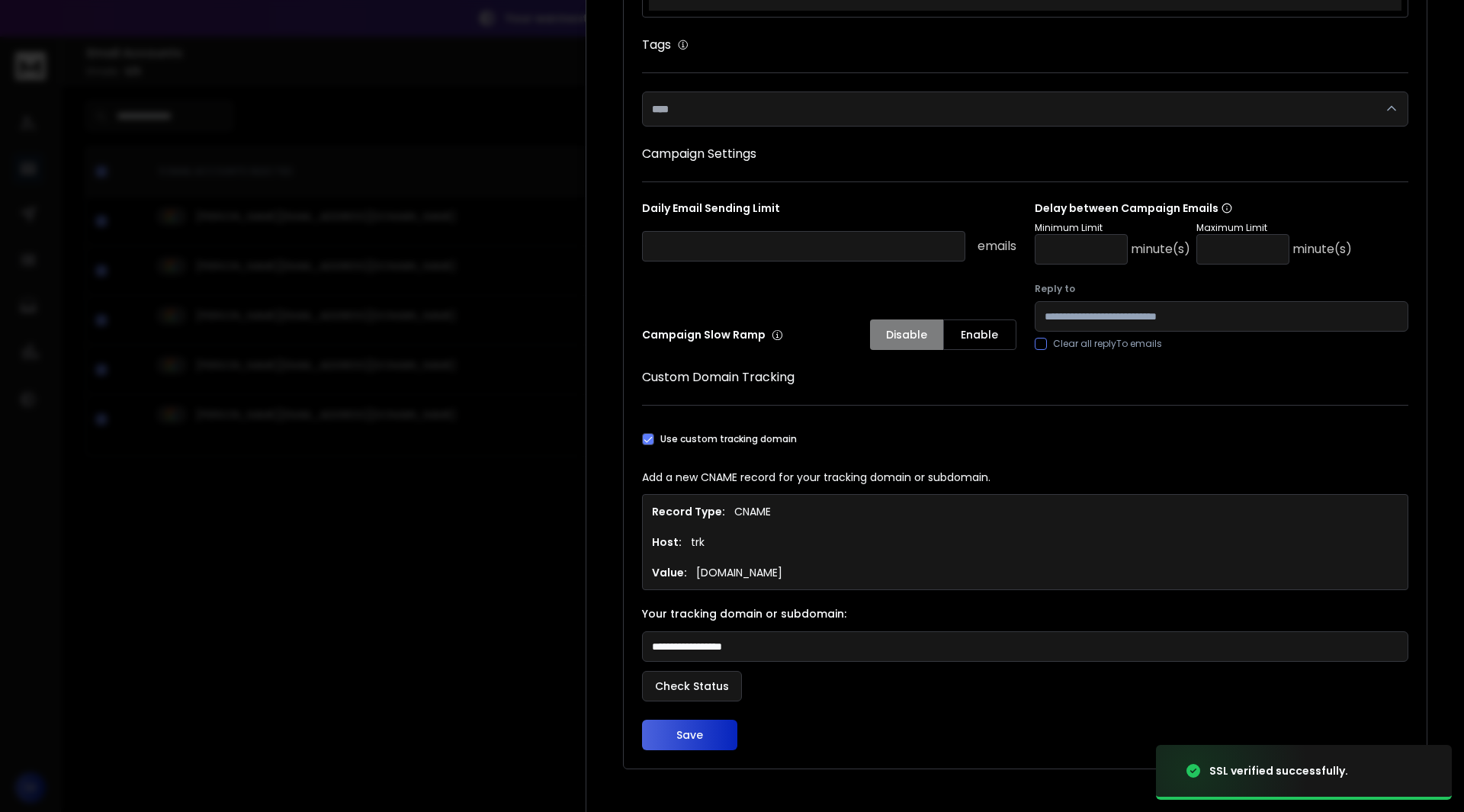
click at [714, 734] on button "Save" at bounding box center [689, 736] width 95 height 31
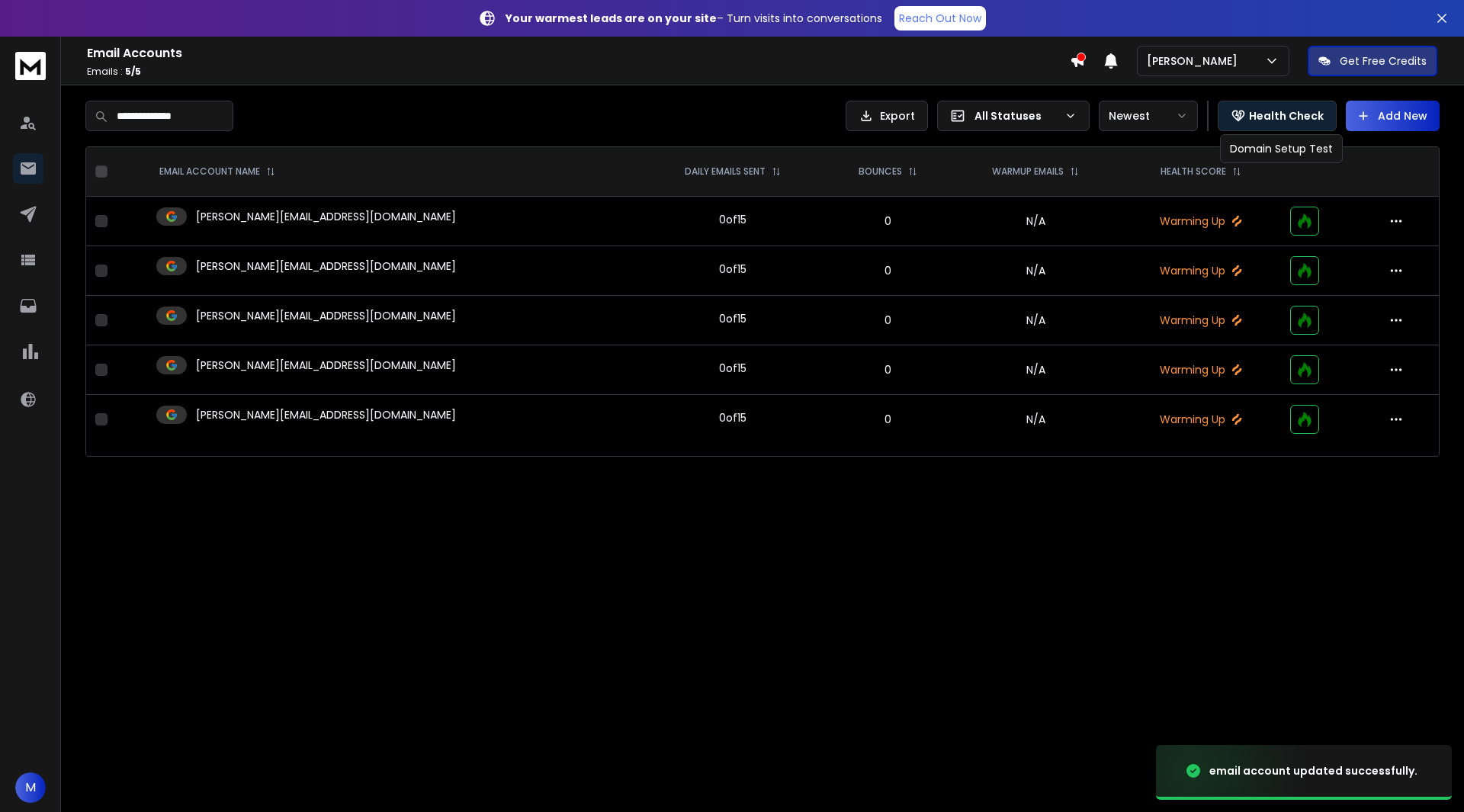
click at [1246, 105] on button "Health Check" at bounding box center [1277, 116] width 119 height 31
click at [1291, 116] on p "Health Check" at bounding box center [1286, 115] width 75 height 15
click at [1075, 121] on icon at bounding box center [1069, 115] width 12 height 12
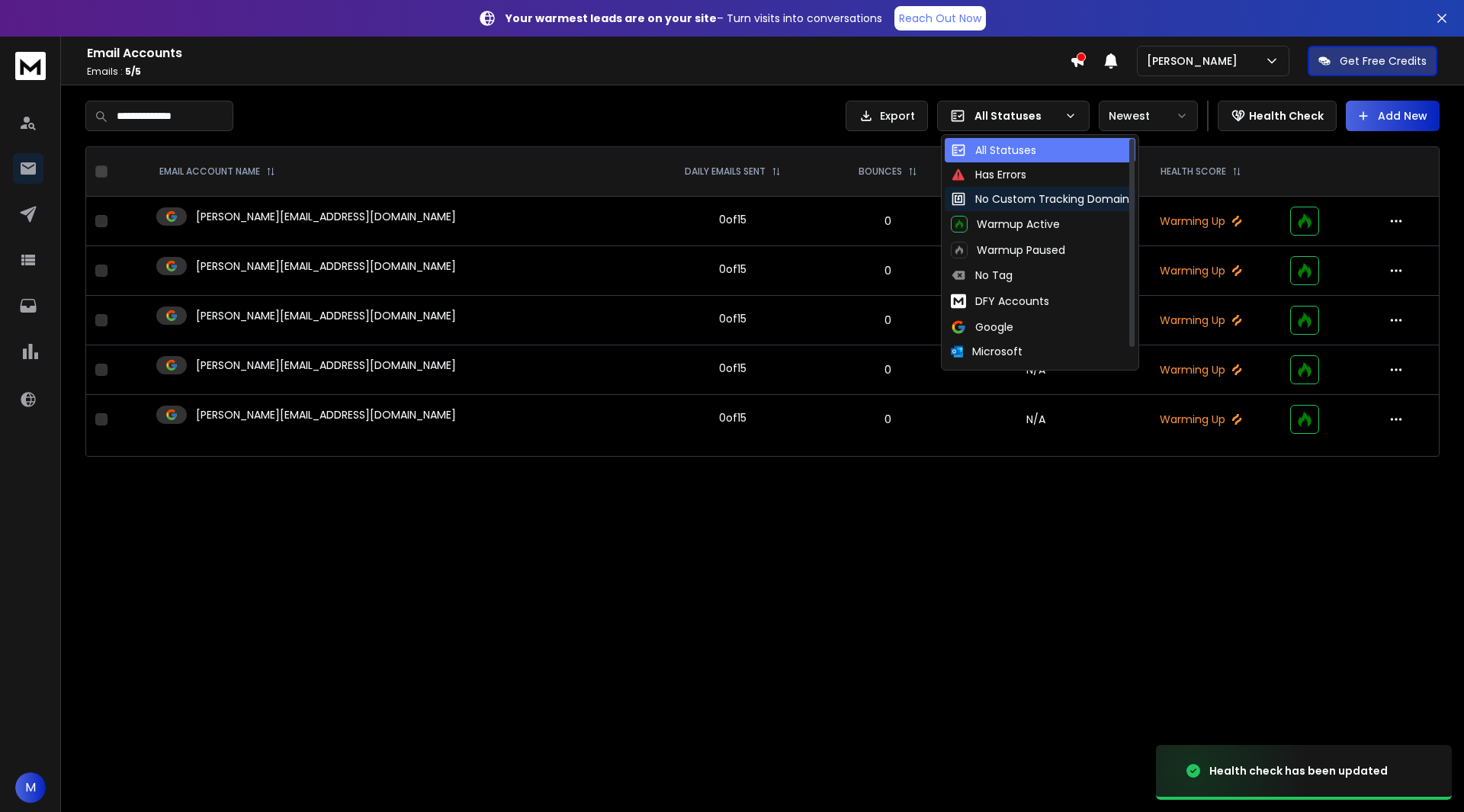
click at [1026, 204] on div "No Custom Tracking Domain" at bounding box center [1040, 198] width 178 height 15
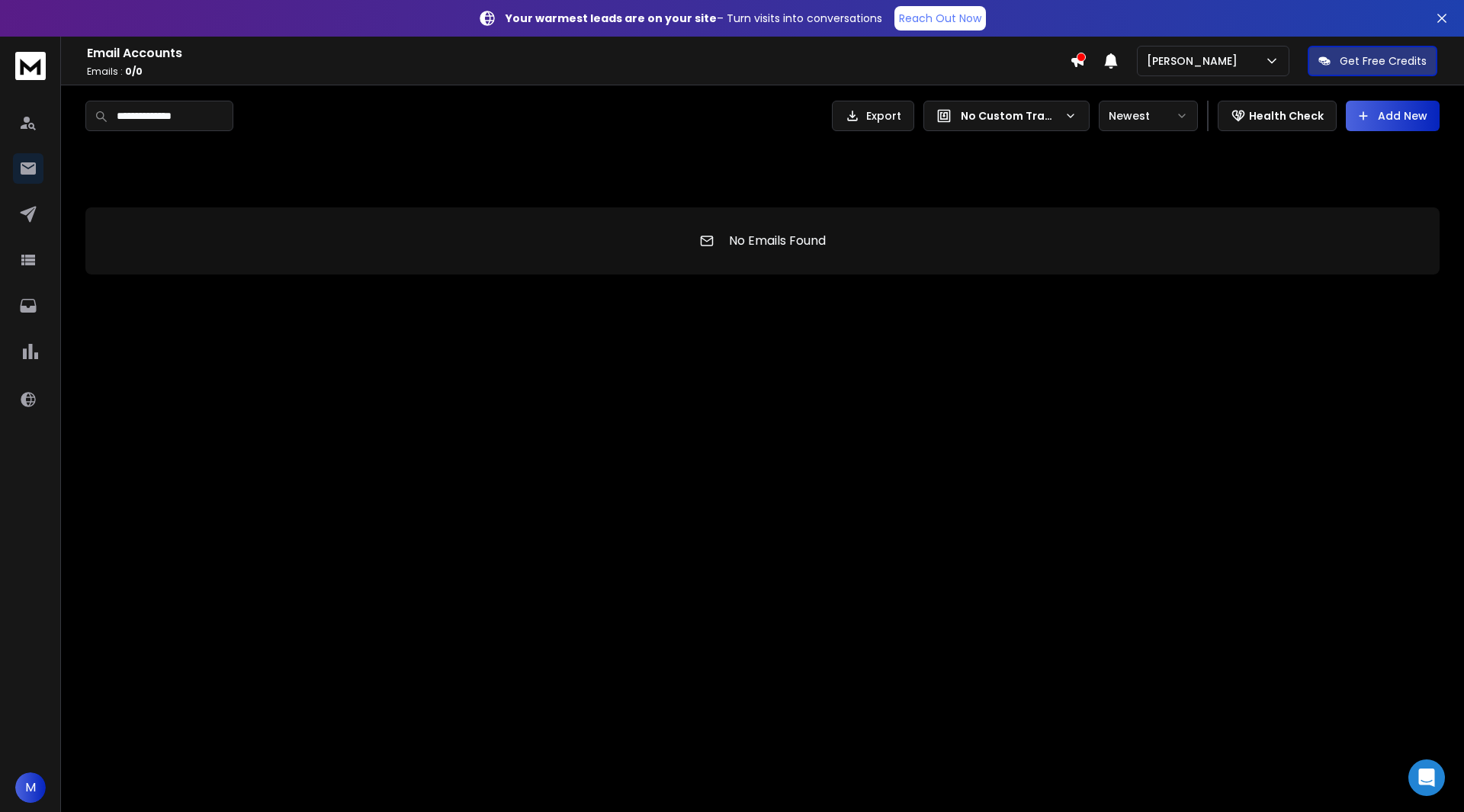
click at [1045, 130] on div "No Custom Tracking Domain" at bounding box center [1006, 116] width 166 height 31
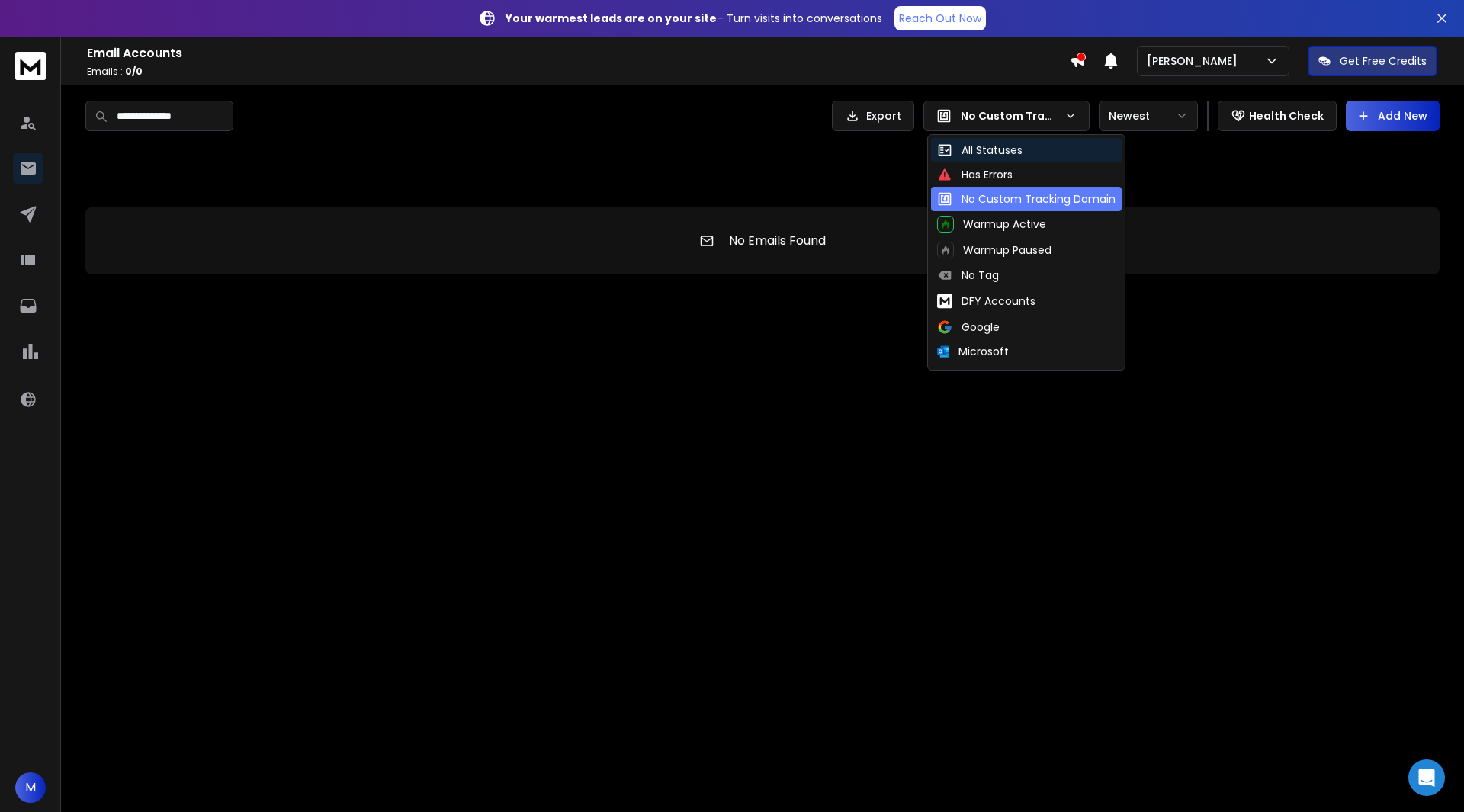
click at [1048, 118] on p "No Custom Tracking Domain" at bounding box center [1008, 115] width 97 height 15
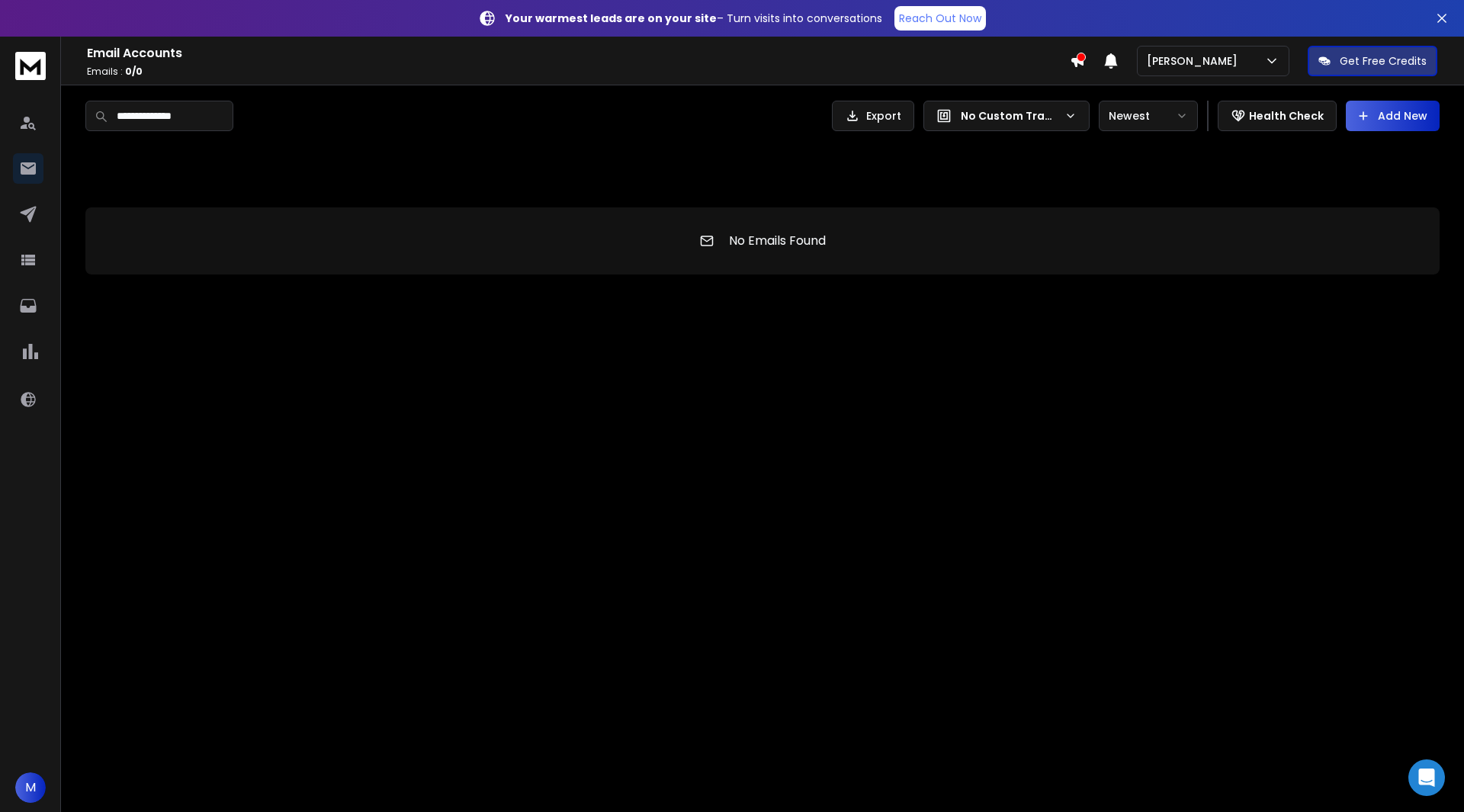
click at [1044, 123] on p "No Custom Tracking Domain" at bounding box center [1008, 115] width 97 height 15
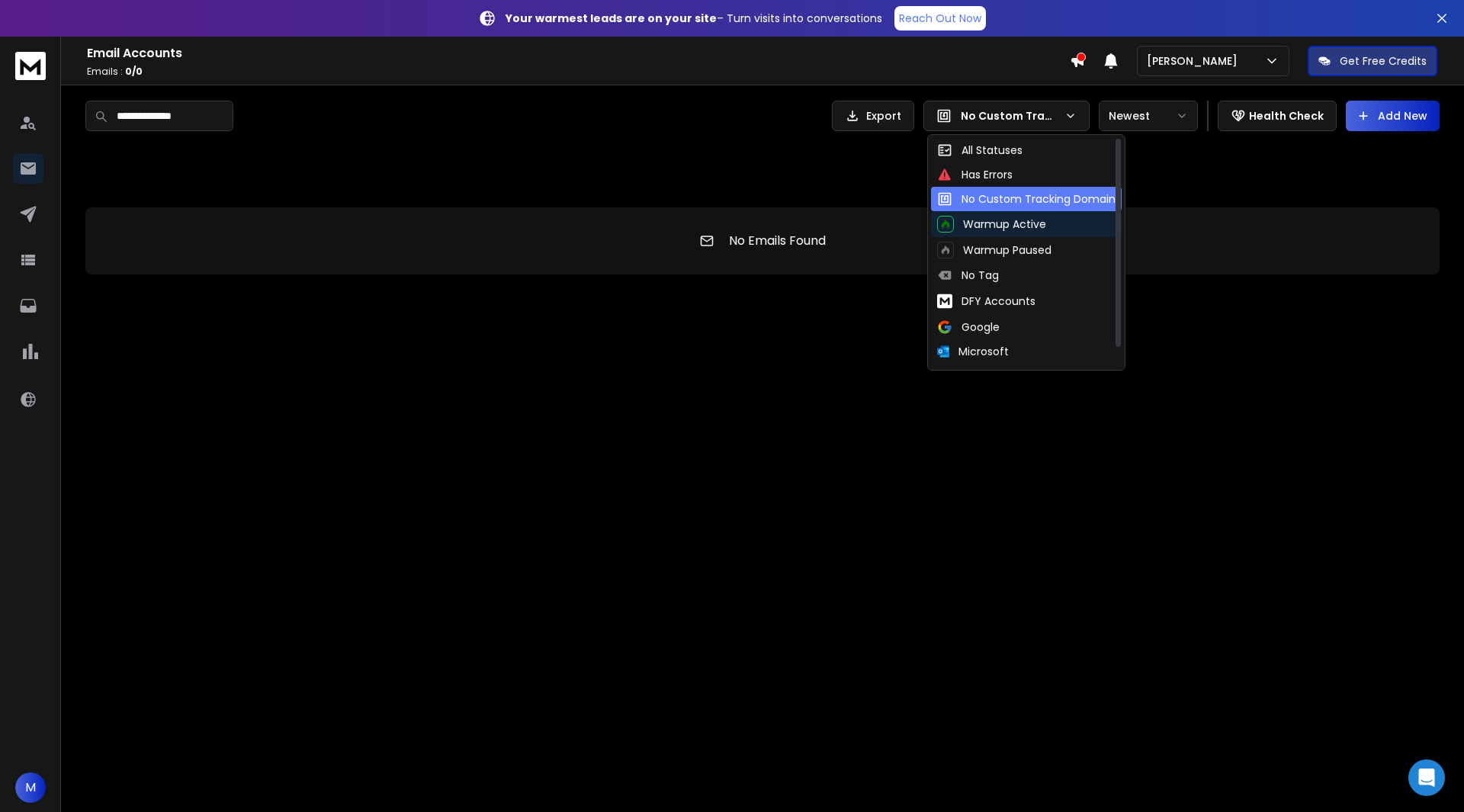
click at [1012, 236] on div "Warmup Active" at bounding box center [1027, 224] width 191 height 26
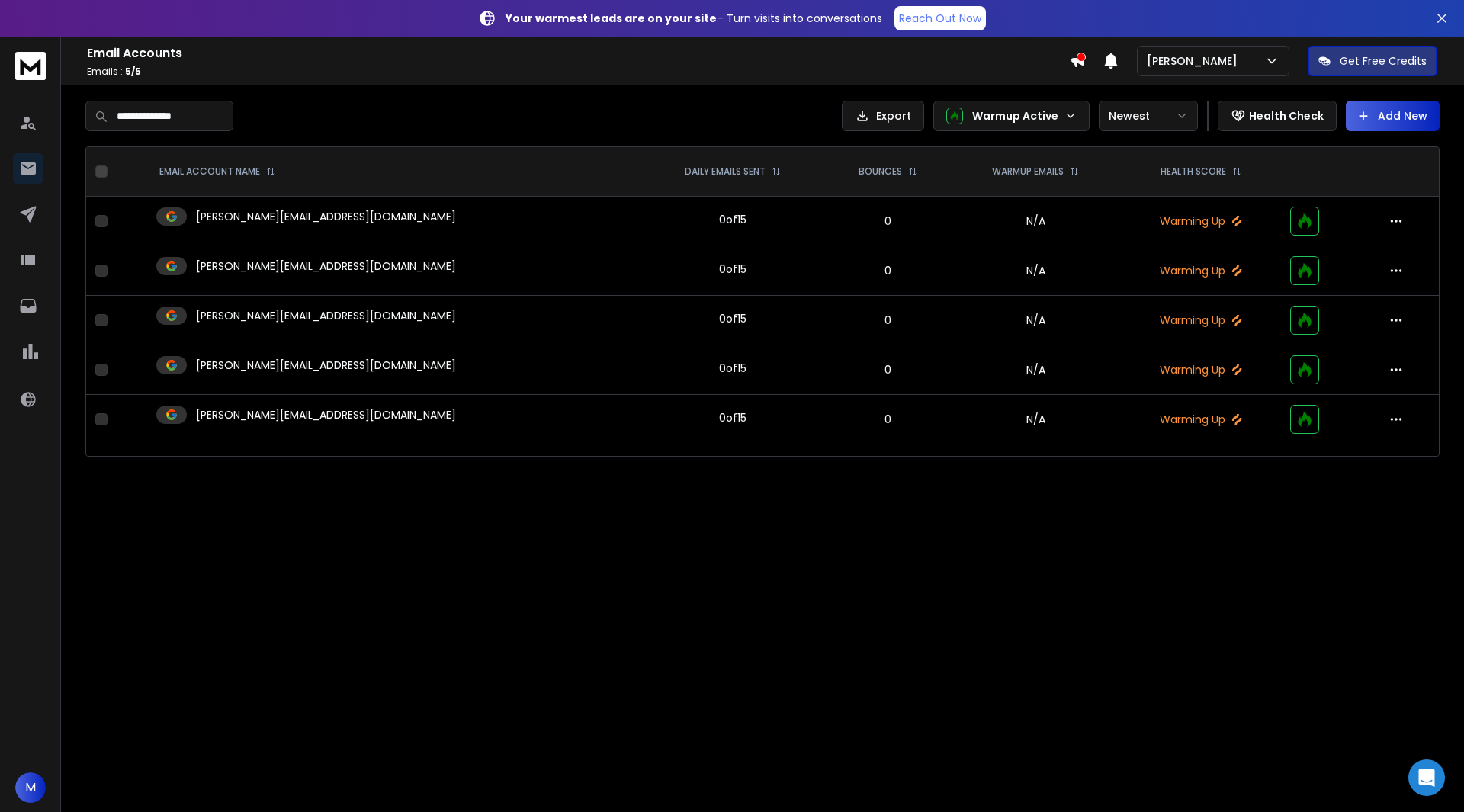
click at [1036, 96] on div "**********" at bounding box center [762, 278] width 1403 height 386
click at [1043, 117] on p "Warmup Active" at bounding box center [1015, 115] width 86 height 15
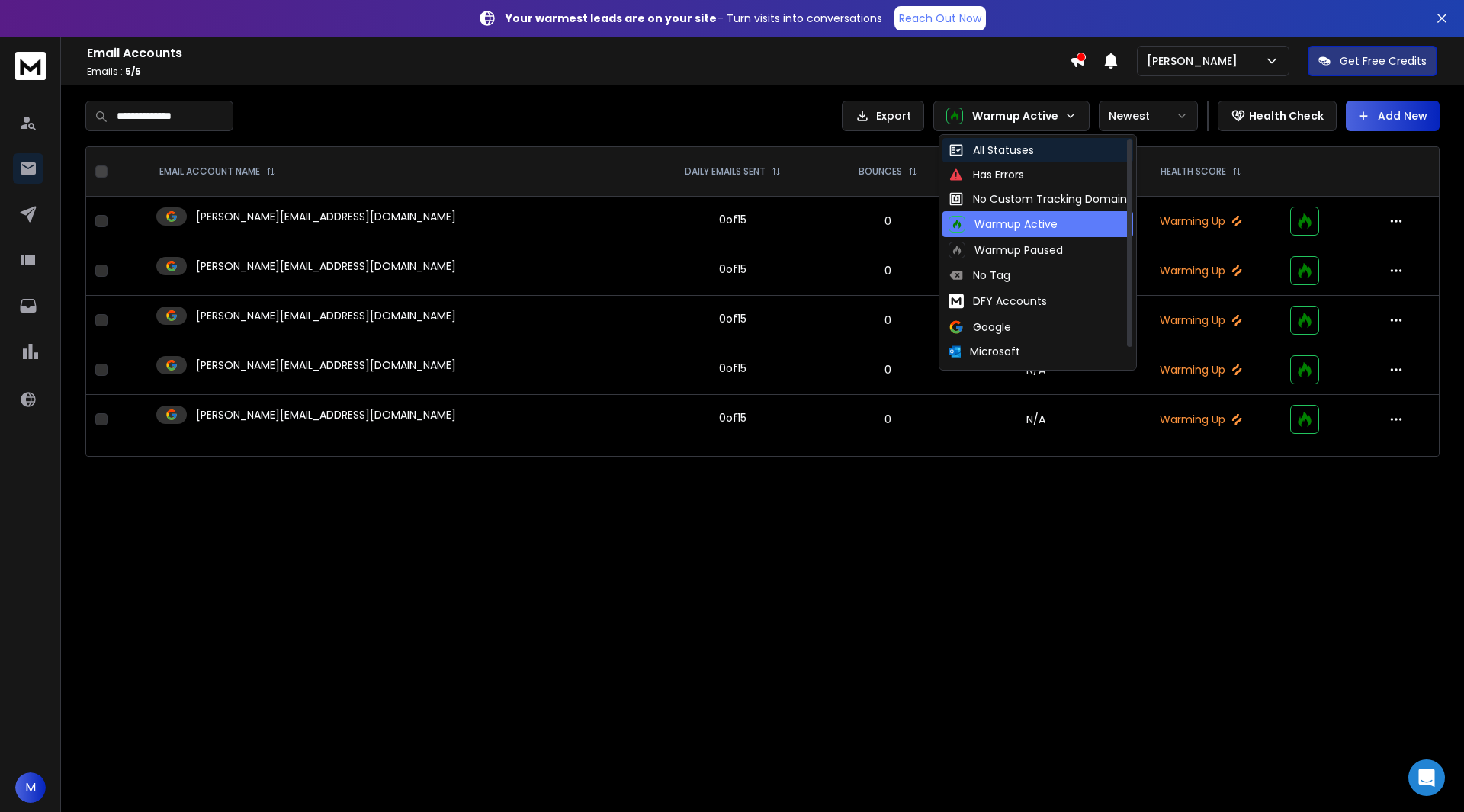
click at [1034, 148] on div "All Statuses" at bounding box center [991, 150] width 85 height 15
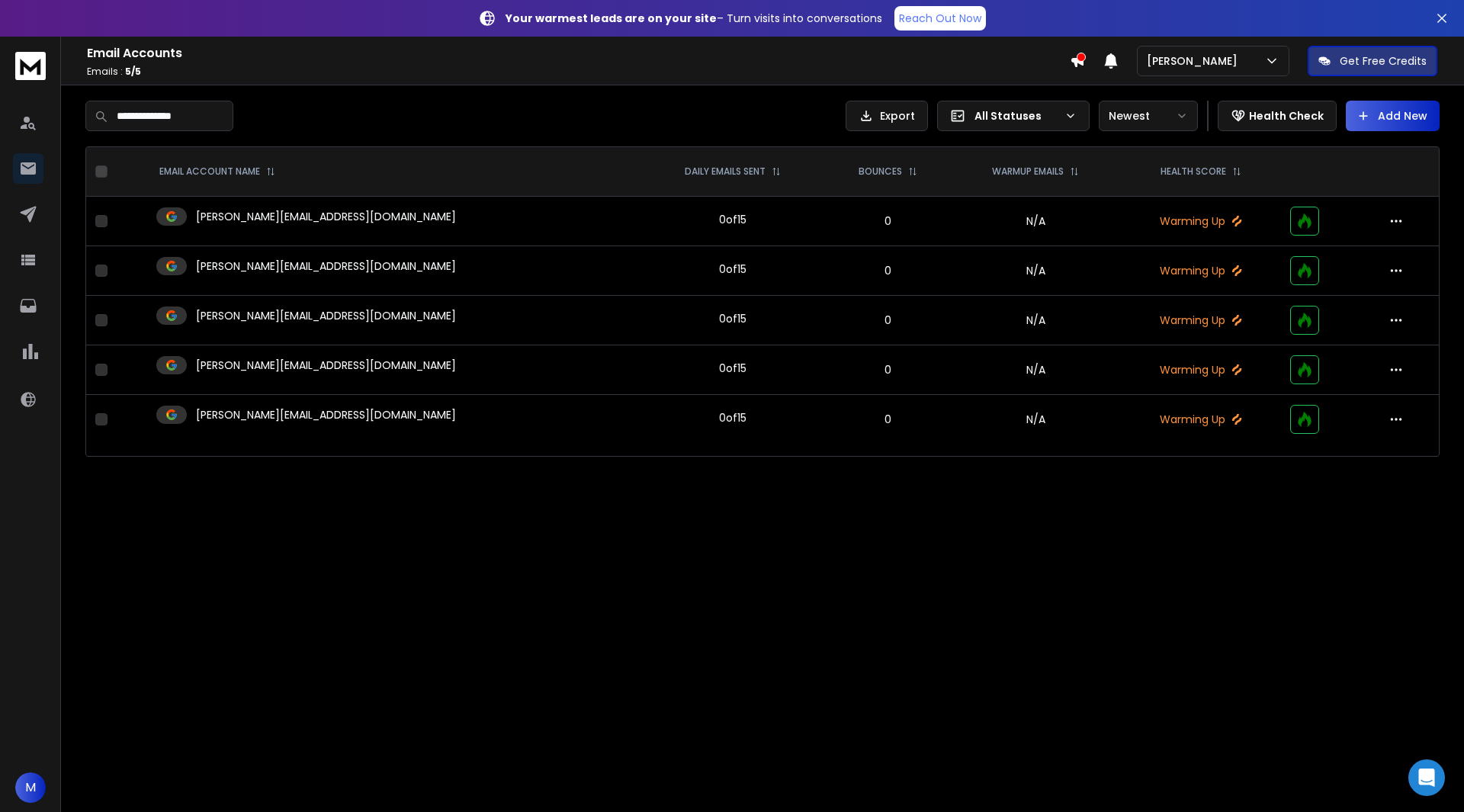
click at [210, 122] on input "**********" at bounding box center [159, 116] width 148 height 31
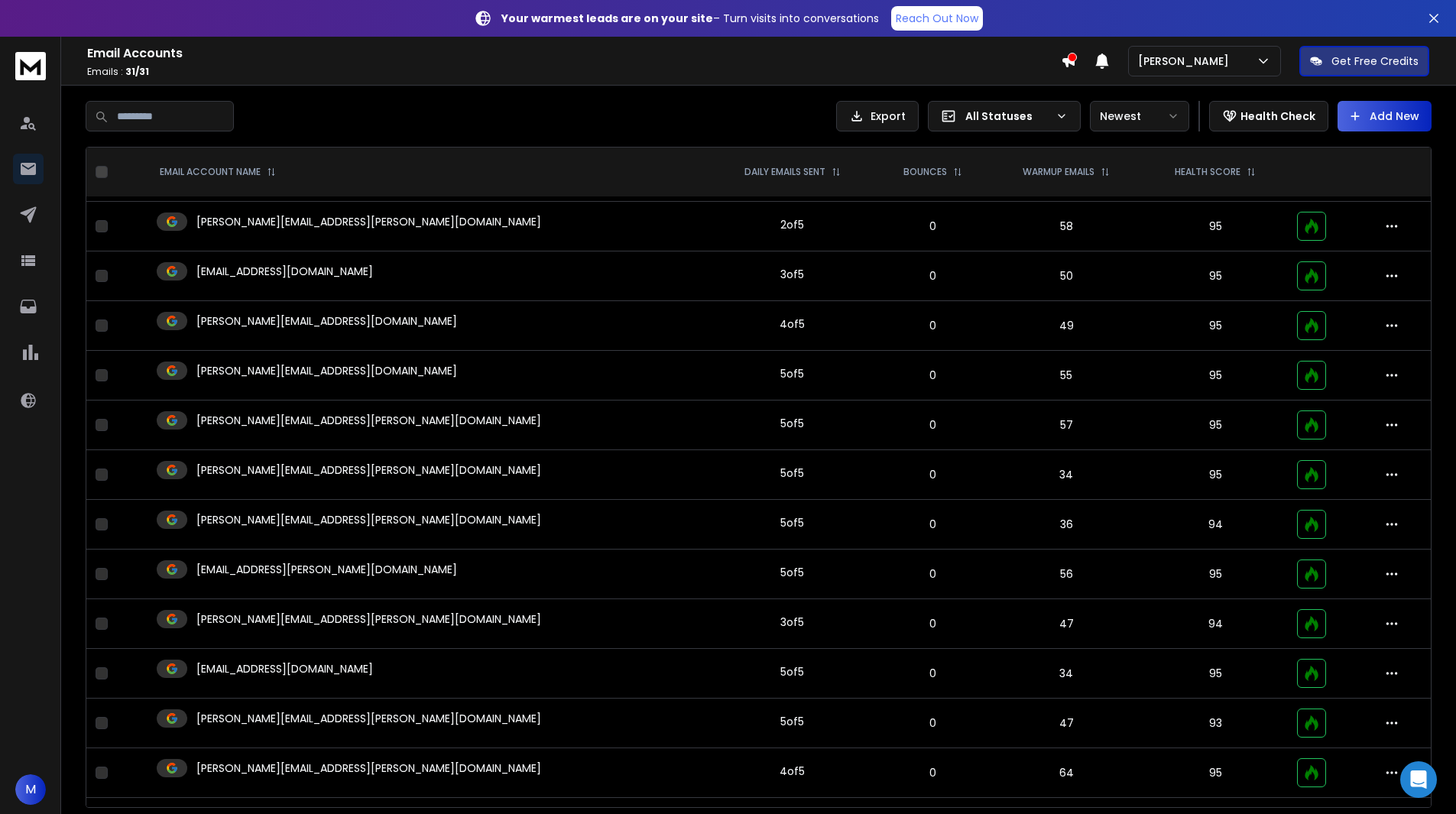
scroll to position [942, 0]
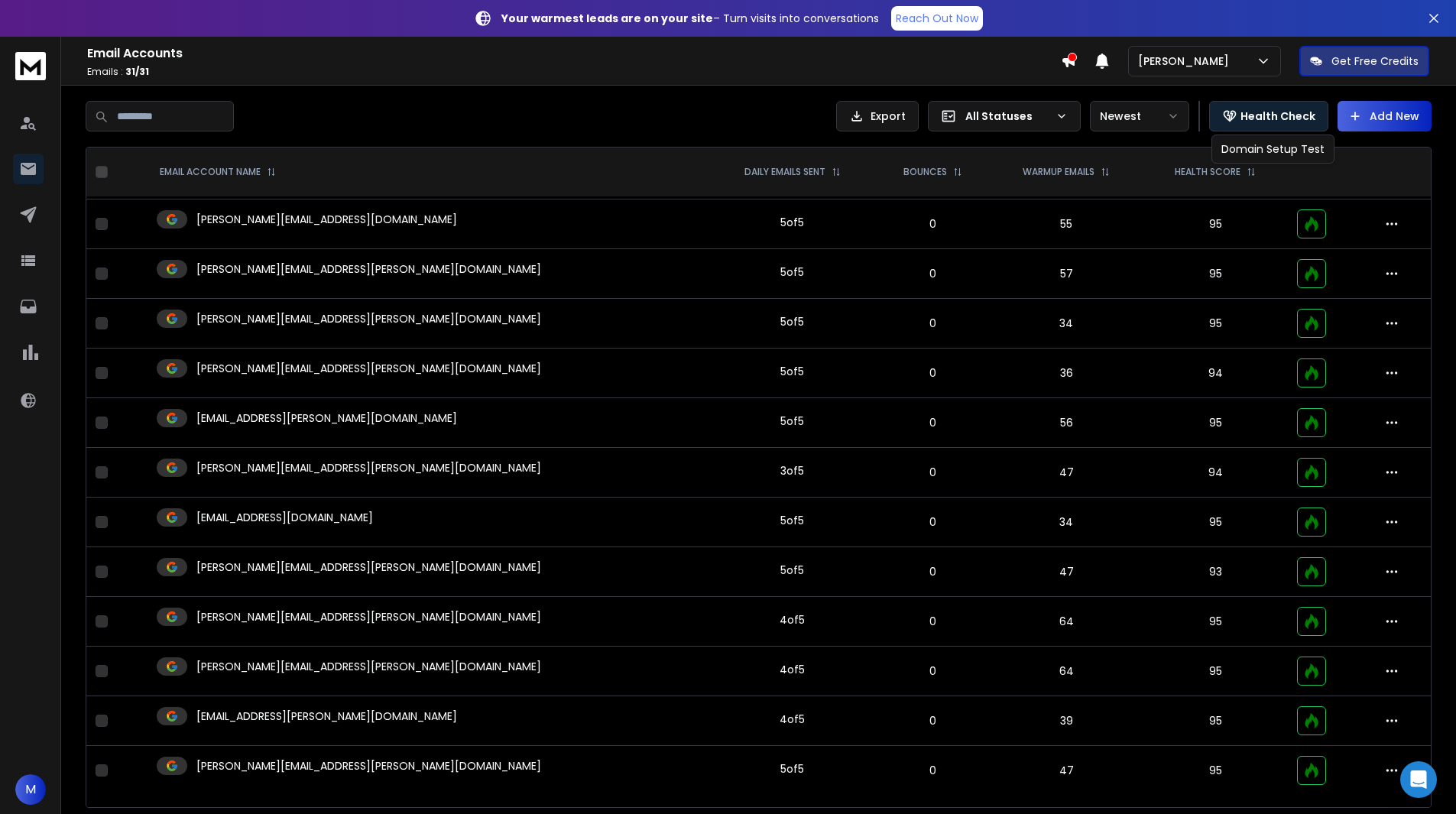
click at [1273, 111] on p "Health Check" at bounding box center [1278, 116] width 75 height 15
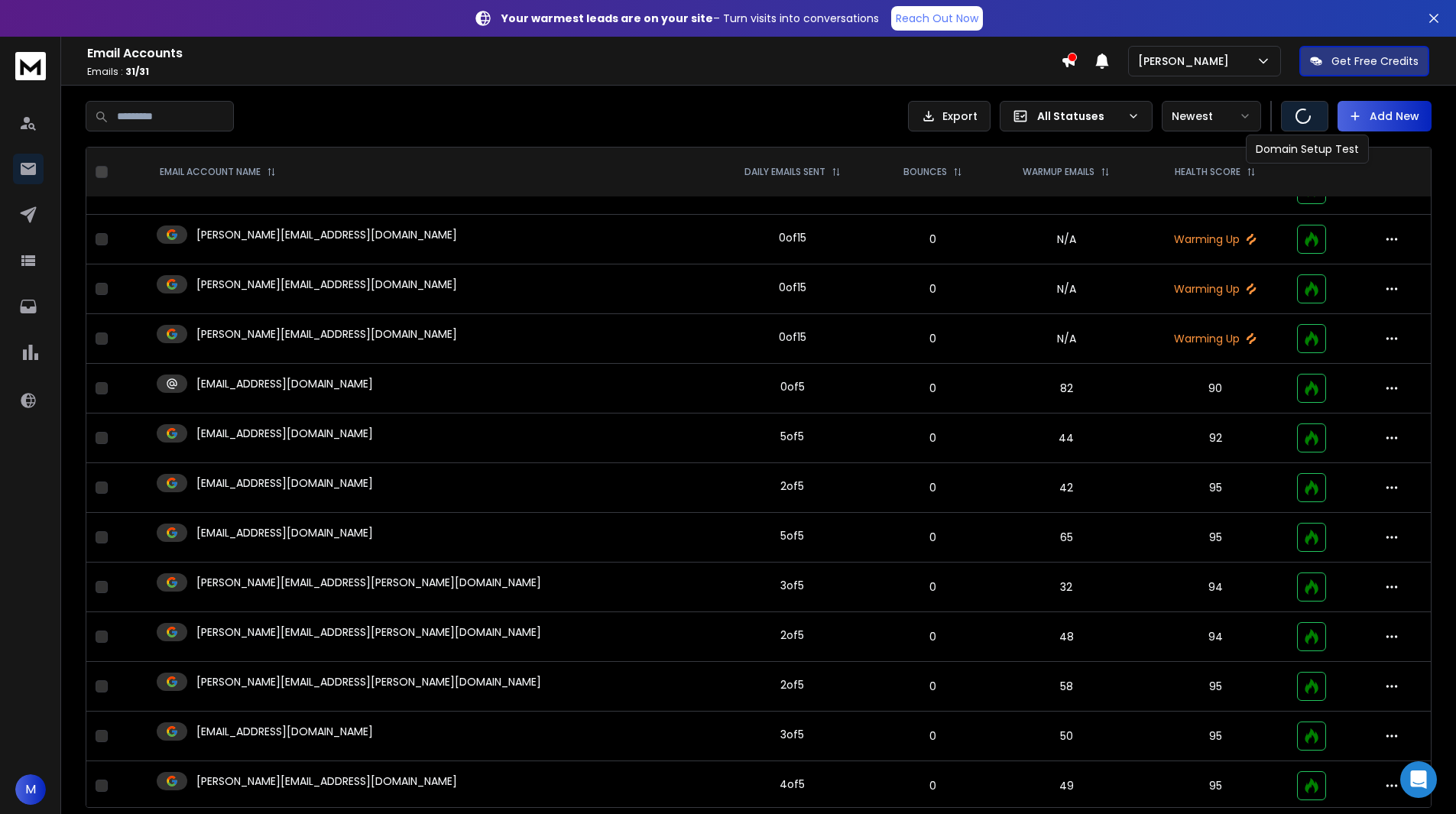
scroll to position [0, 0]
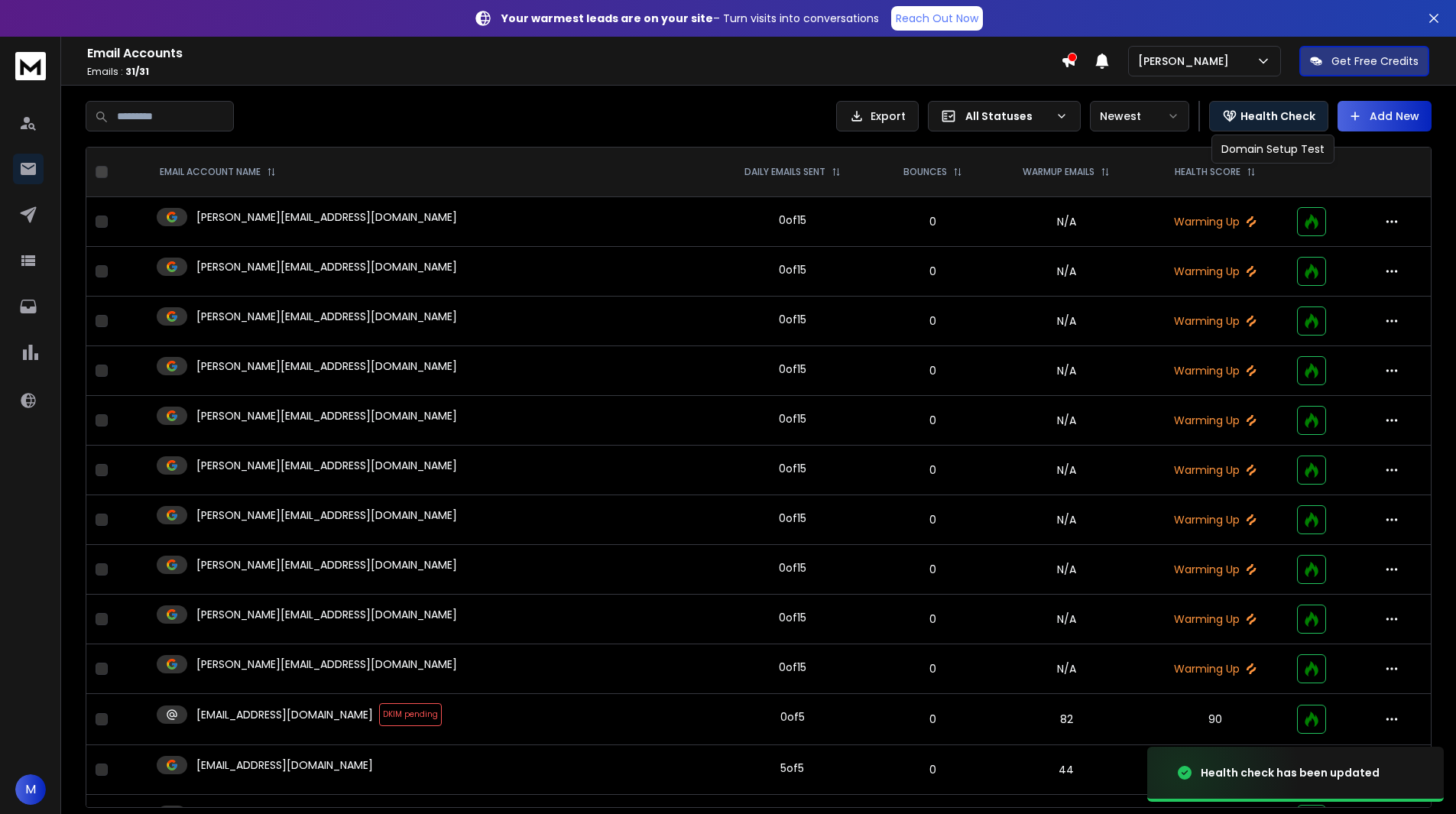
click at [1295, 121] on p "Health Check" at bounding box center [1278, 116] width 75 height 15
click at [993, 108] on p "All Statuses" at bounding box center [1007, 116] width 84 height 15
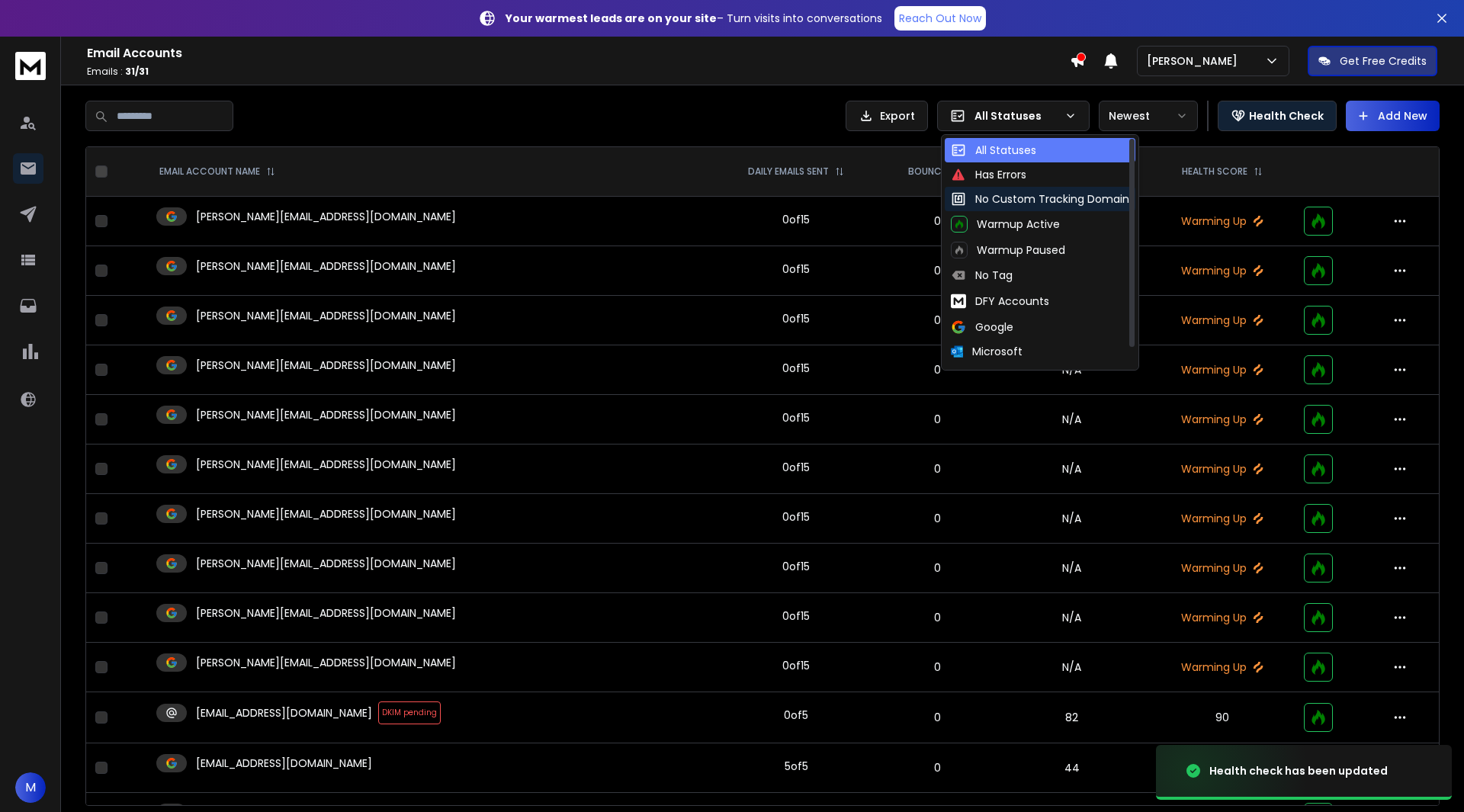
click at [1011, 202] on div "No Custom Tracking Domain" at bounding box center [1040, 198] width 178 height 15
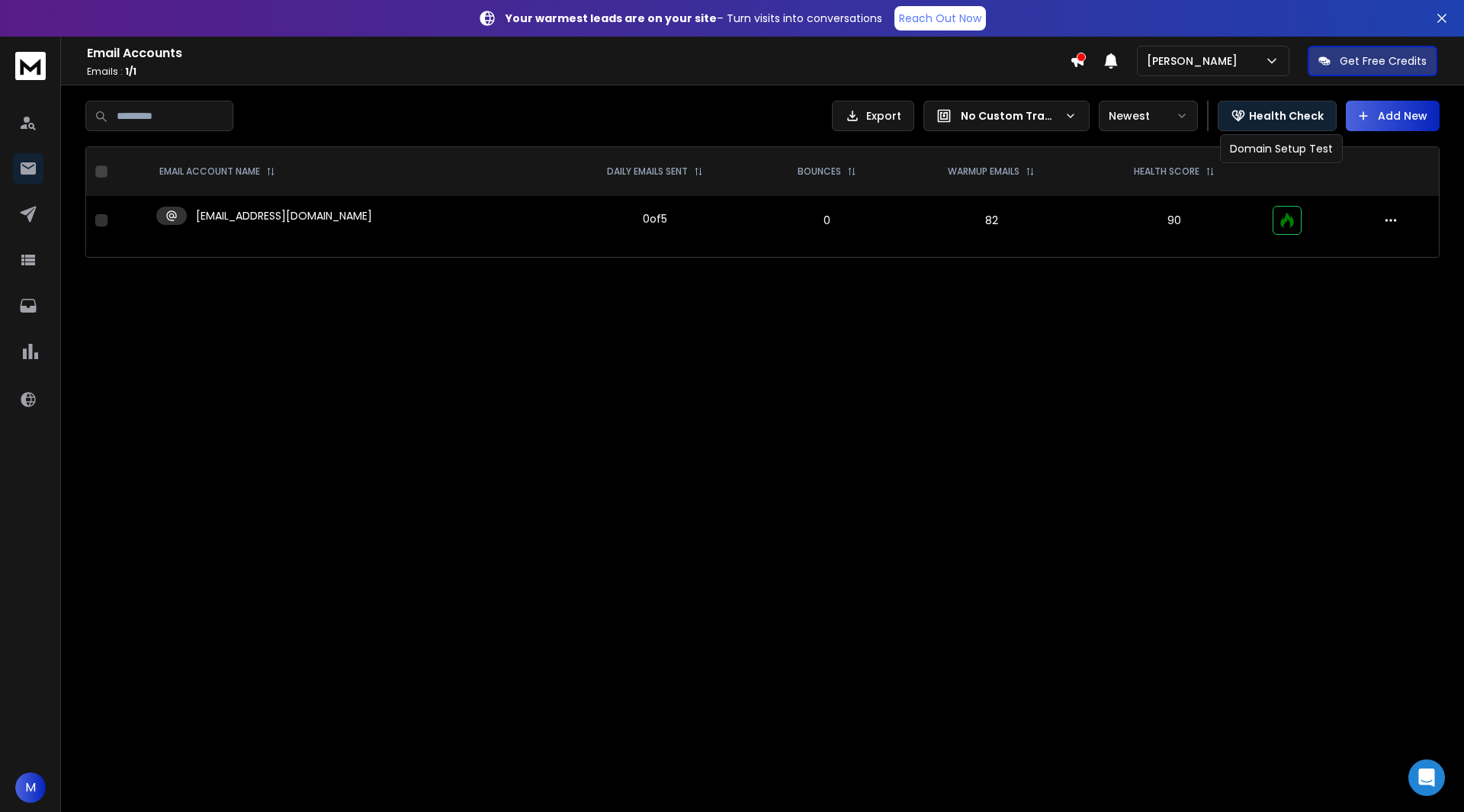
click at [1253, 111] on p "Health Check" at bounding box center [1286, 115] width 75 height 15
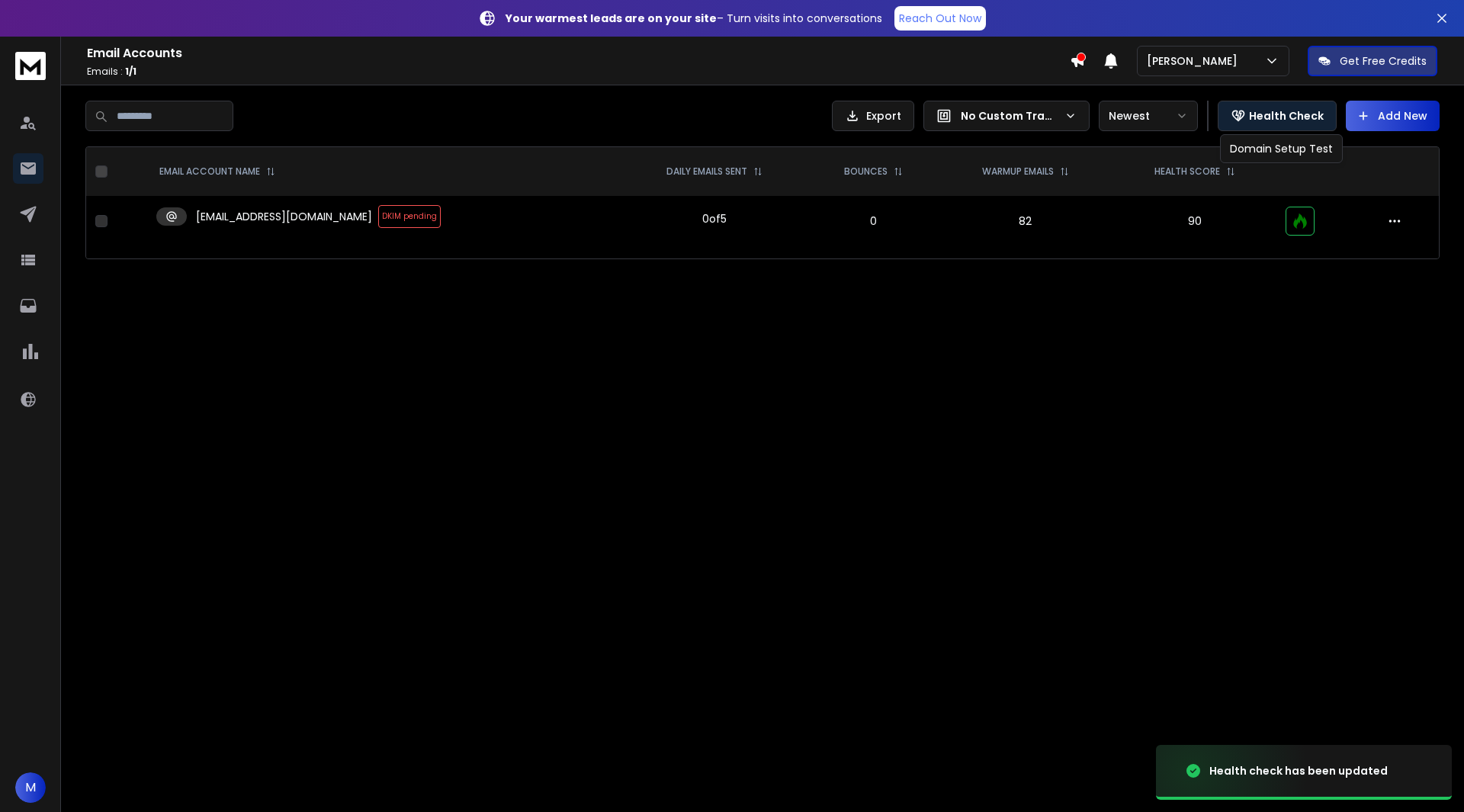
click at [1077, 115] on icon at bounding box center [1069, 115] width 12 height 12
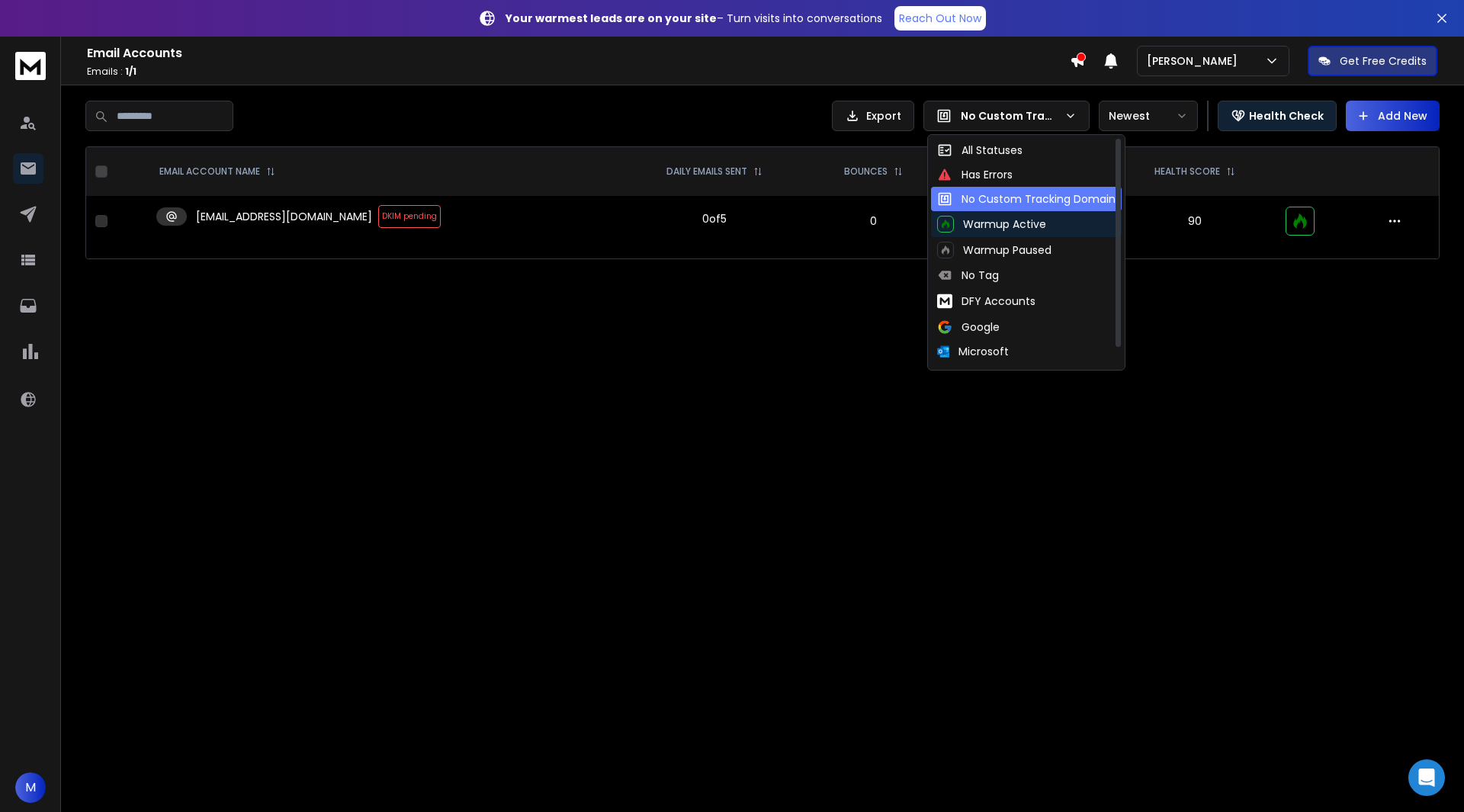
click at [1038, 219] on div "Warmup Active" at bounding box center [991, 224] width 109 height 16
